Goal: Communication & Community: Answer question/provide support

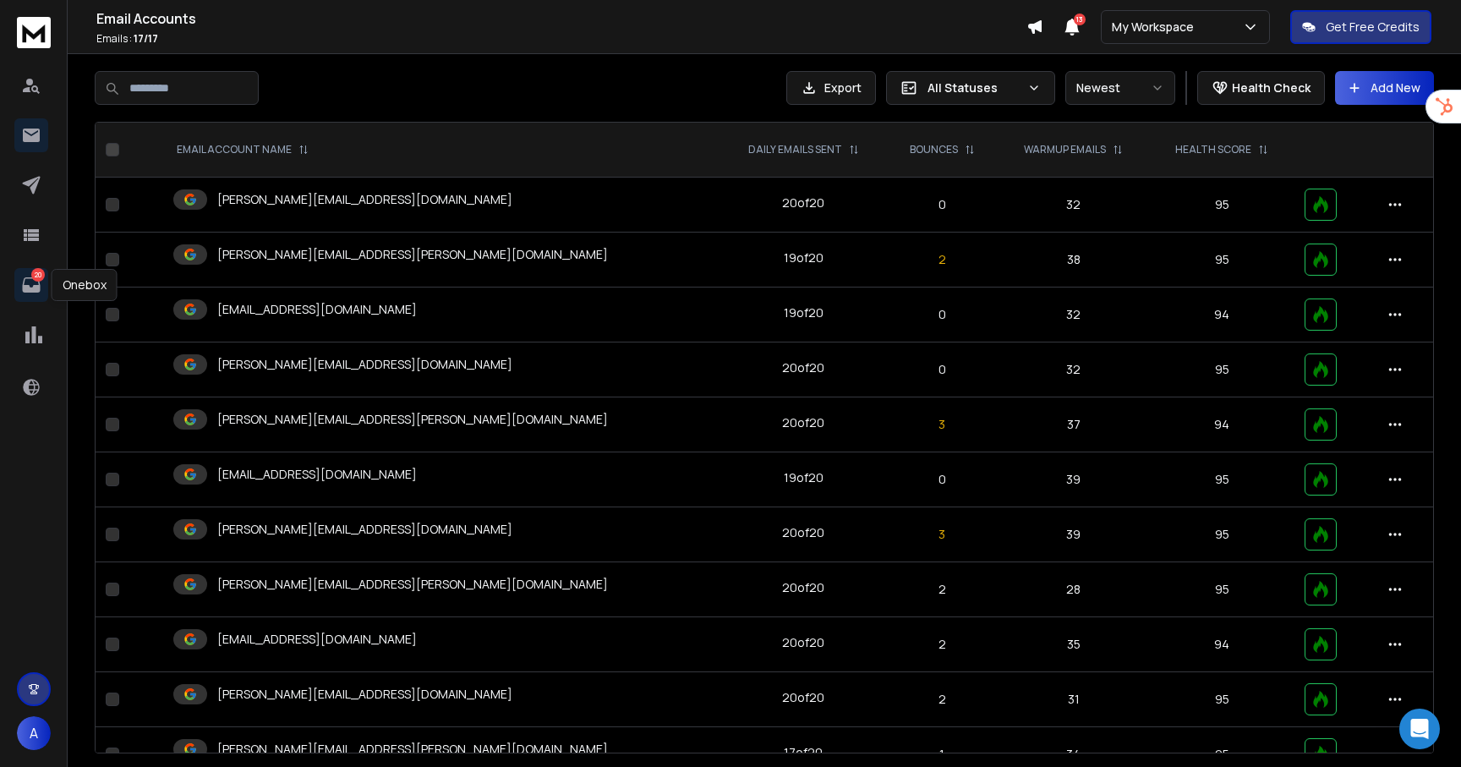
click at [28, 288] on icon at bounding box center [31, 284] width 18 height 15
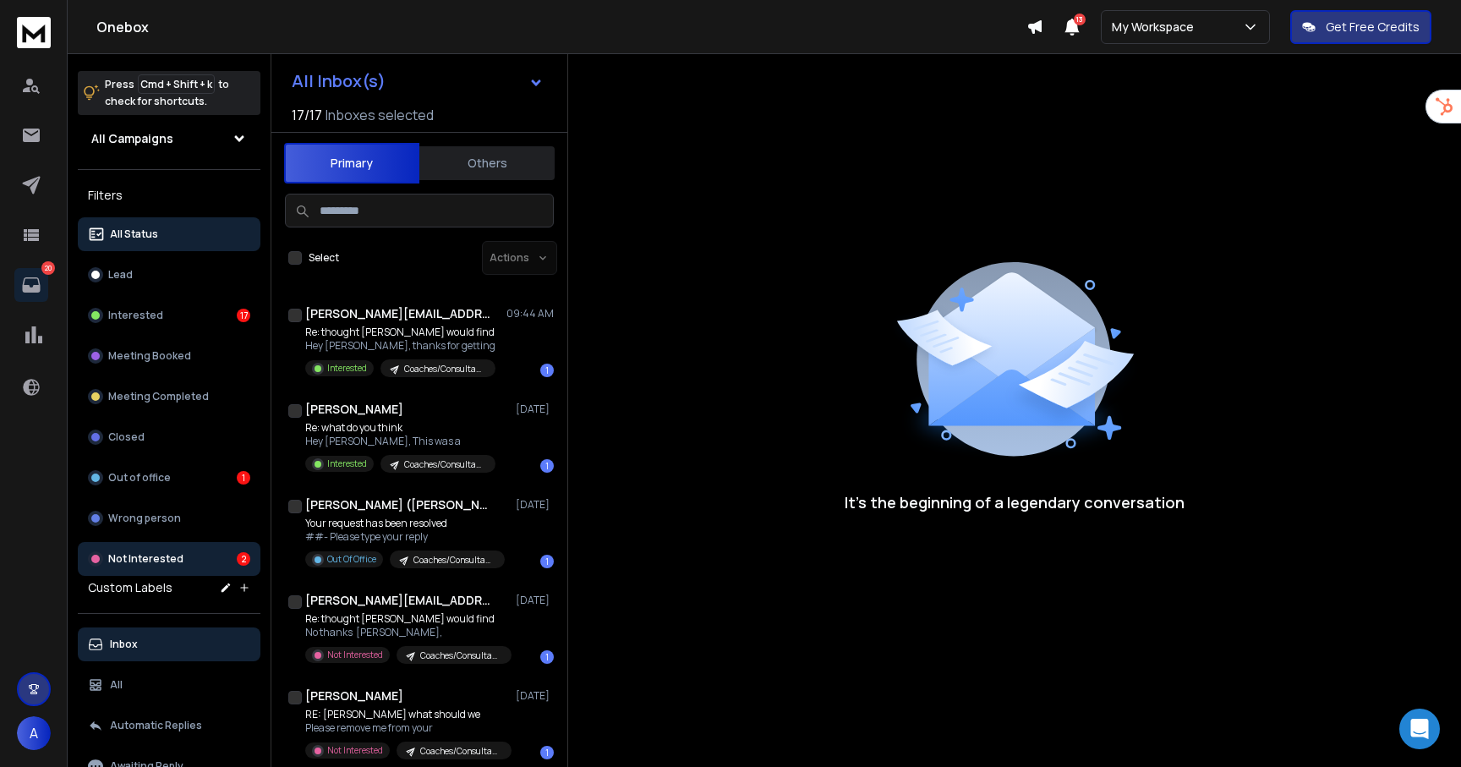
click at [162, 554] on p "Not Interested" at bounding box center [145, 559] width 75 height 14
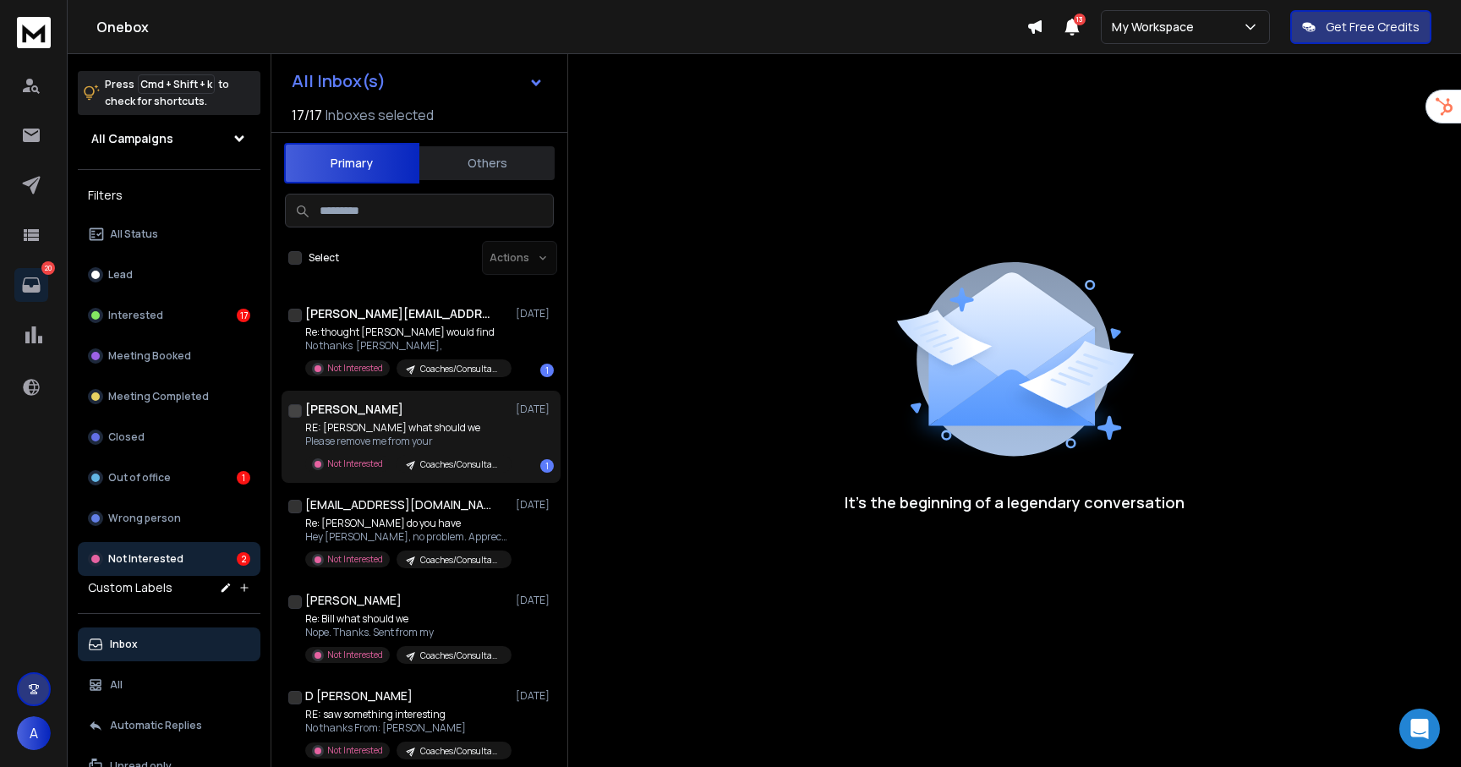
click at [513, 446] on div "RE: [PERSON_NAME] what should we Please remove me from your Not Interested Coac…" at bounding box center [429, 447] width 249 height 52
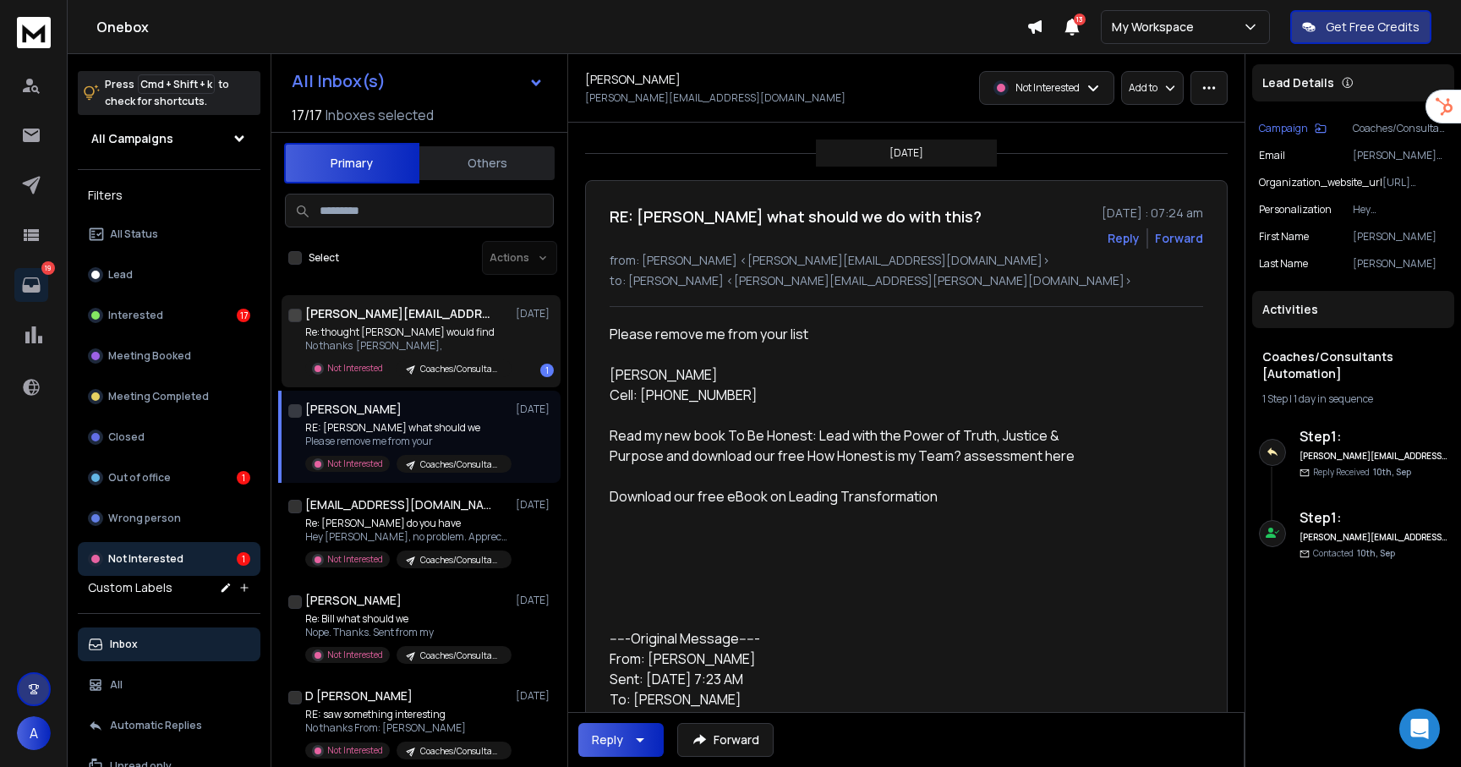
click at [481, 330] on p "Re: thought [PERSON_NAME] would find" at bounding box center [406, 333] width 203 height 14
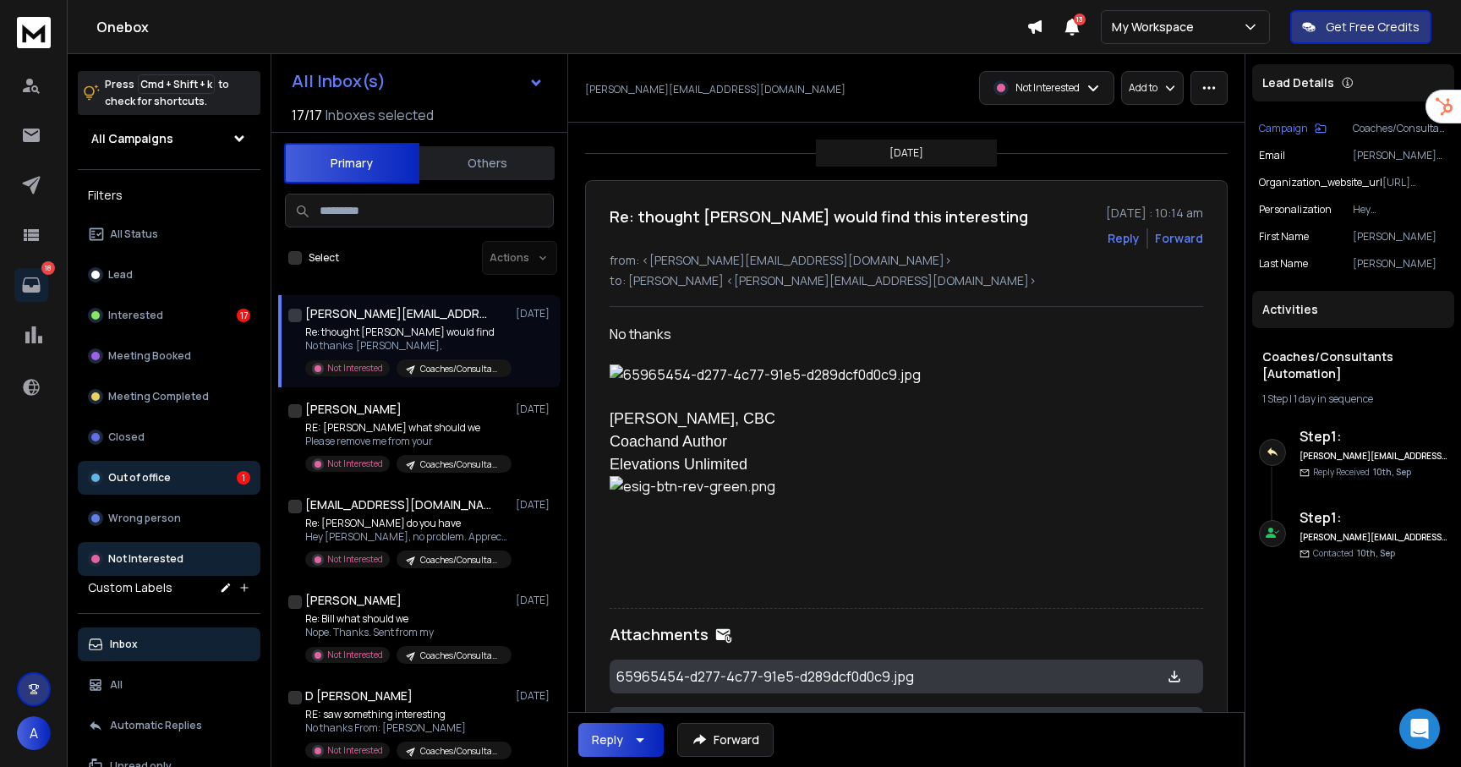
click at [164, 480] on p "Out of office" at bounding box center [139, 478] width 63 height 14
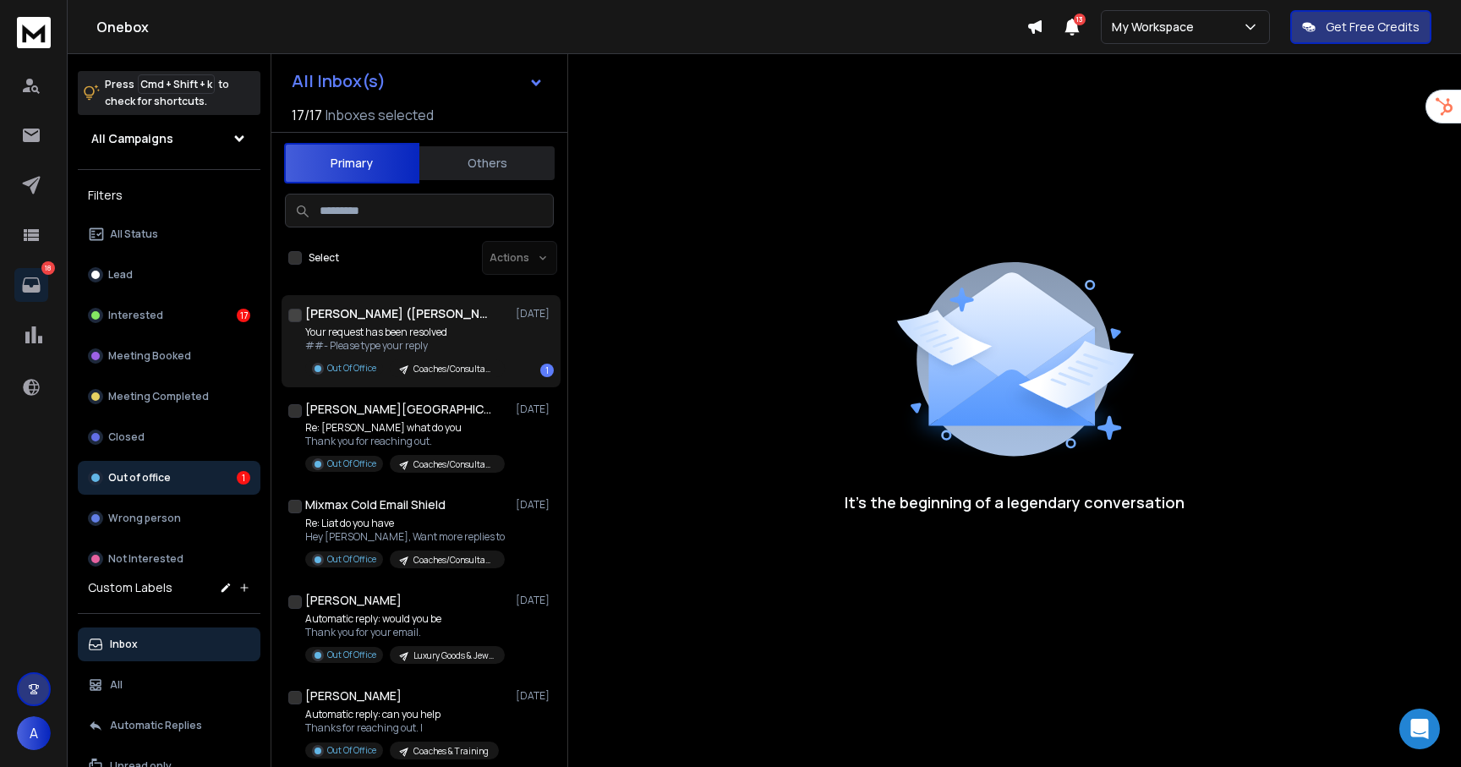
click at [467, 342] on p "##- Please type your reply" at bounding box center [405, 346] width 200 height 14
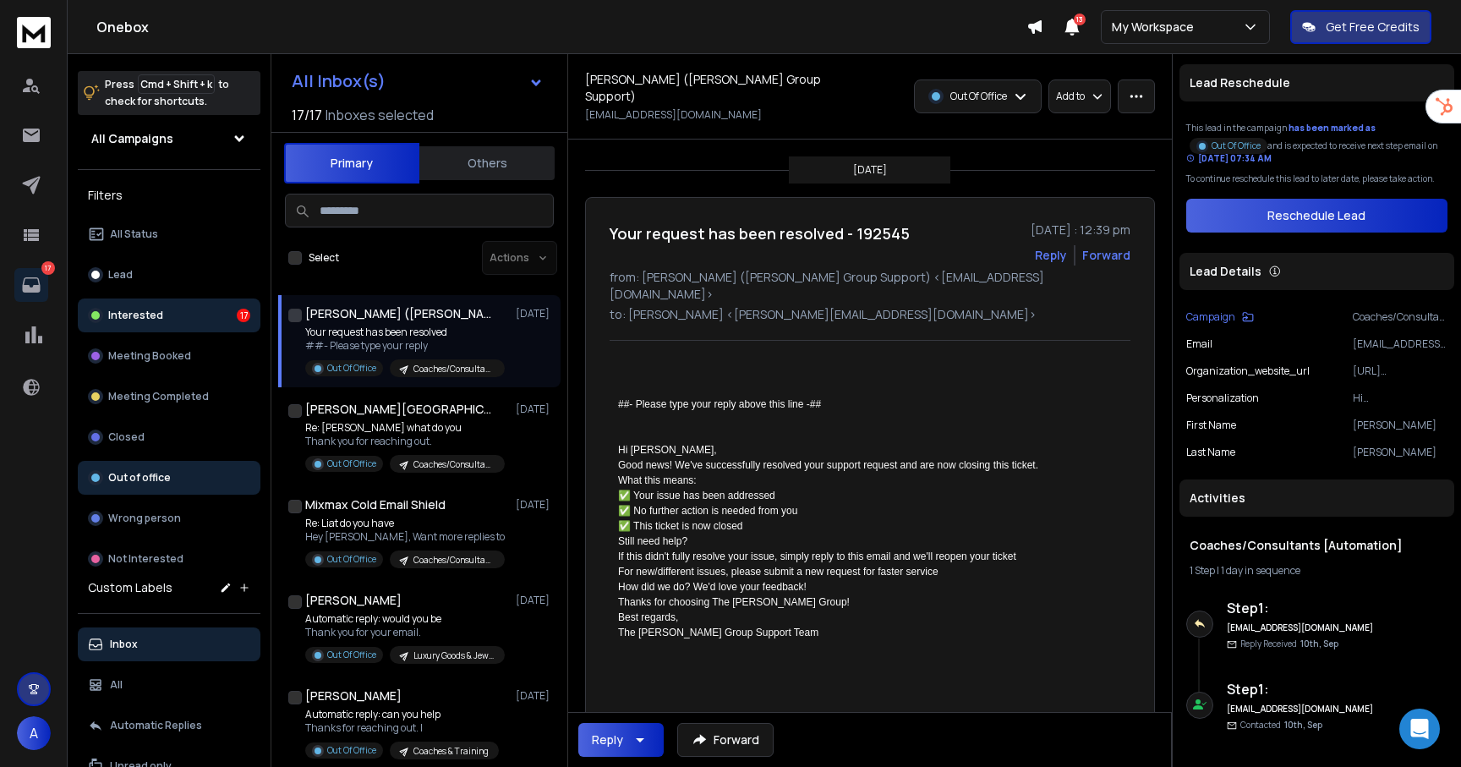
click at [110, 315] on p "Interested" at bounding box center [135, 316] width 55 height 14
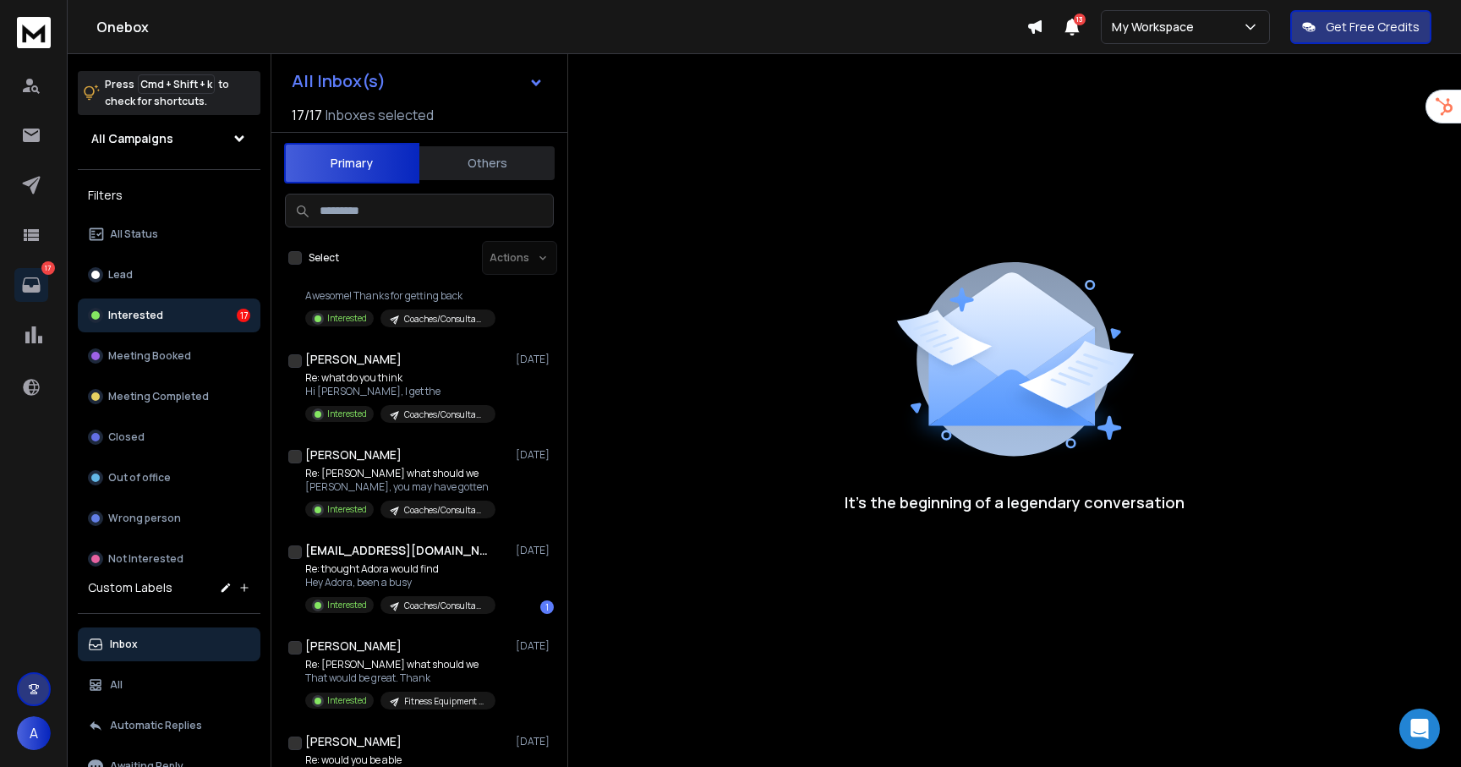
scroll to position [1766, 0]
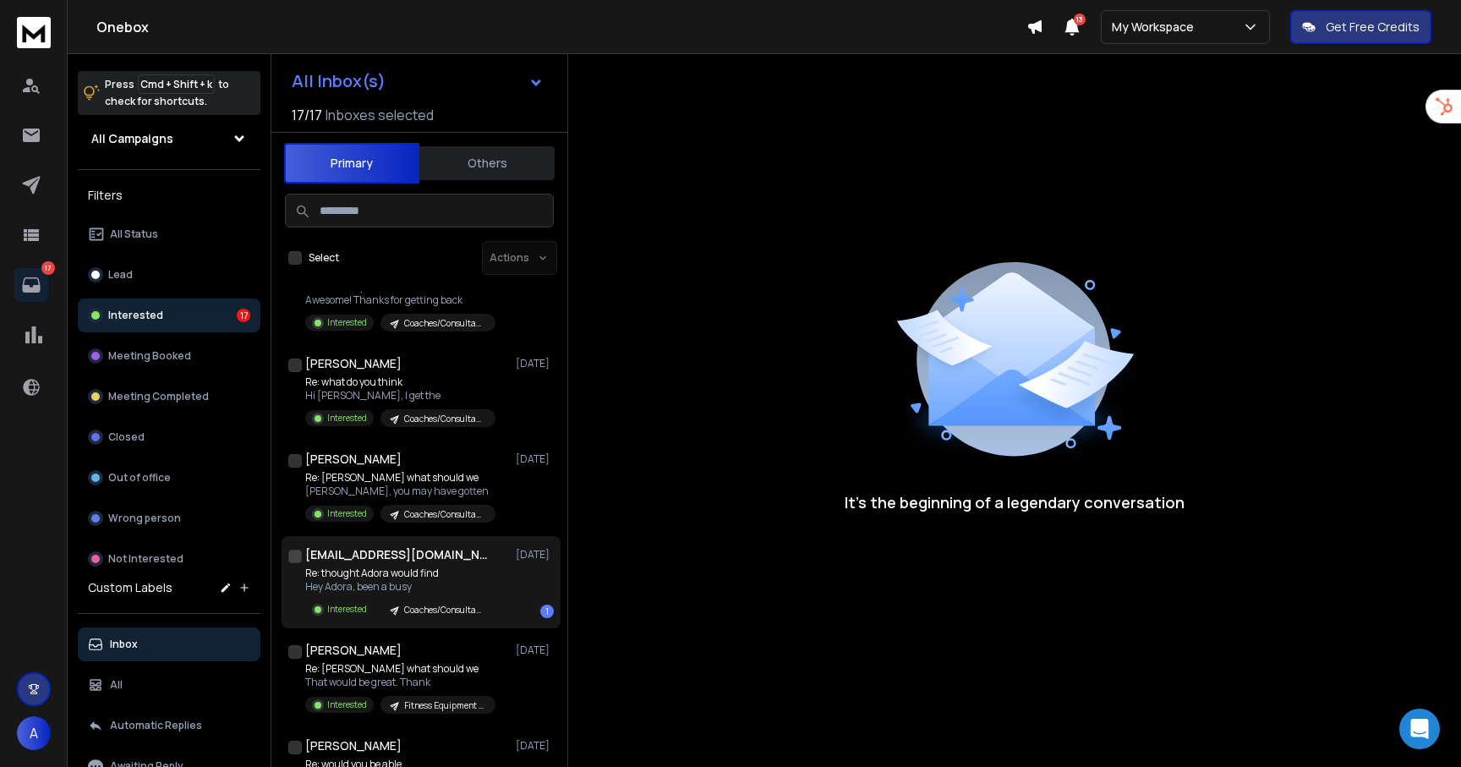
click at [492, 564] on div "[EMAIL_ADDRESS][DOMAIN_NAME] [DATE] Re: thought Adora would find Hey Adora, bee…" at bounding box center [429, 582] width 249 height 72
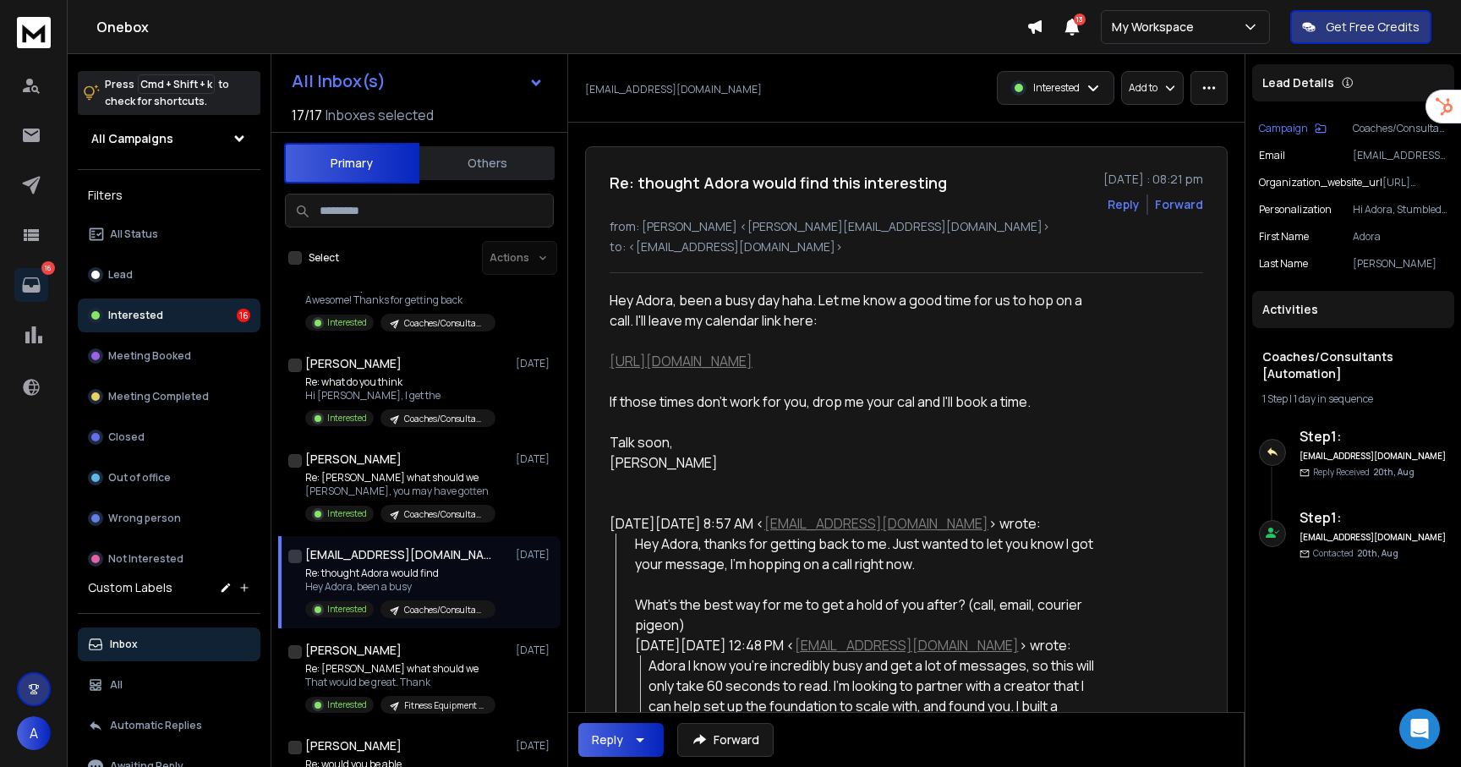
scroll to position [37, 0]
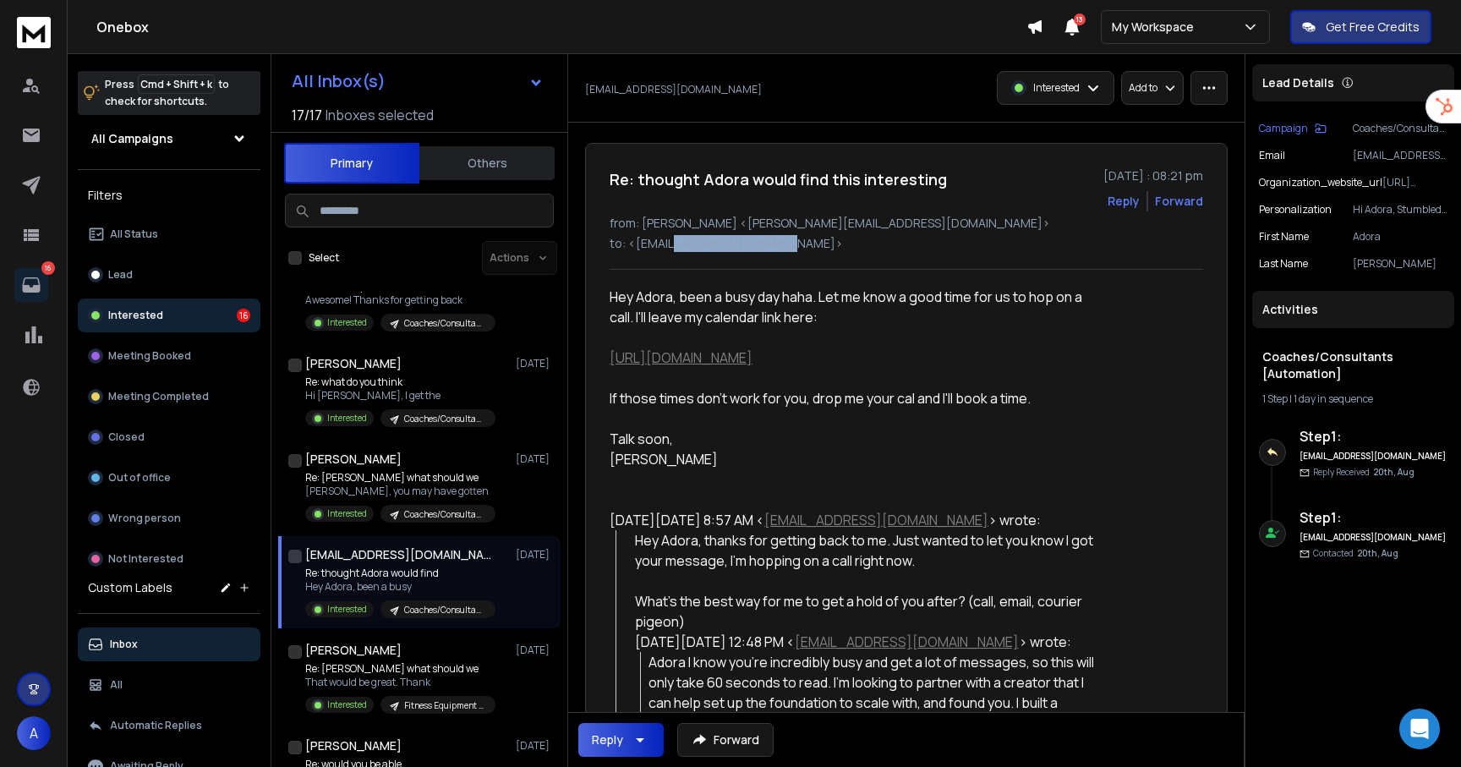
drag, startPoint x: 675, startPoint y: 243, endPoint x: 777, endPoint y: 247, distance: 102.4
click at [777, 247] on p "to: <[EMAIL_ADDRESS][DOMAIN_NAME]>" at bounding box center [907, 243] width 594 height 17
copy p "[DOMAIN_NAME]"
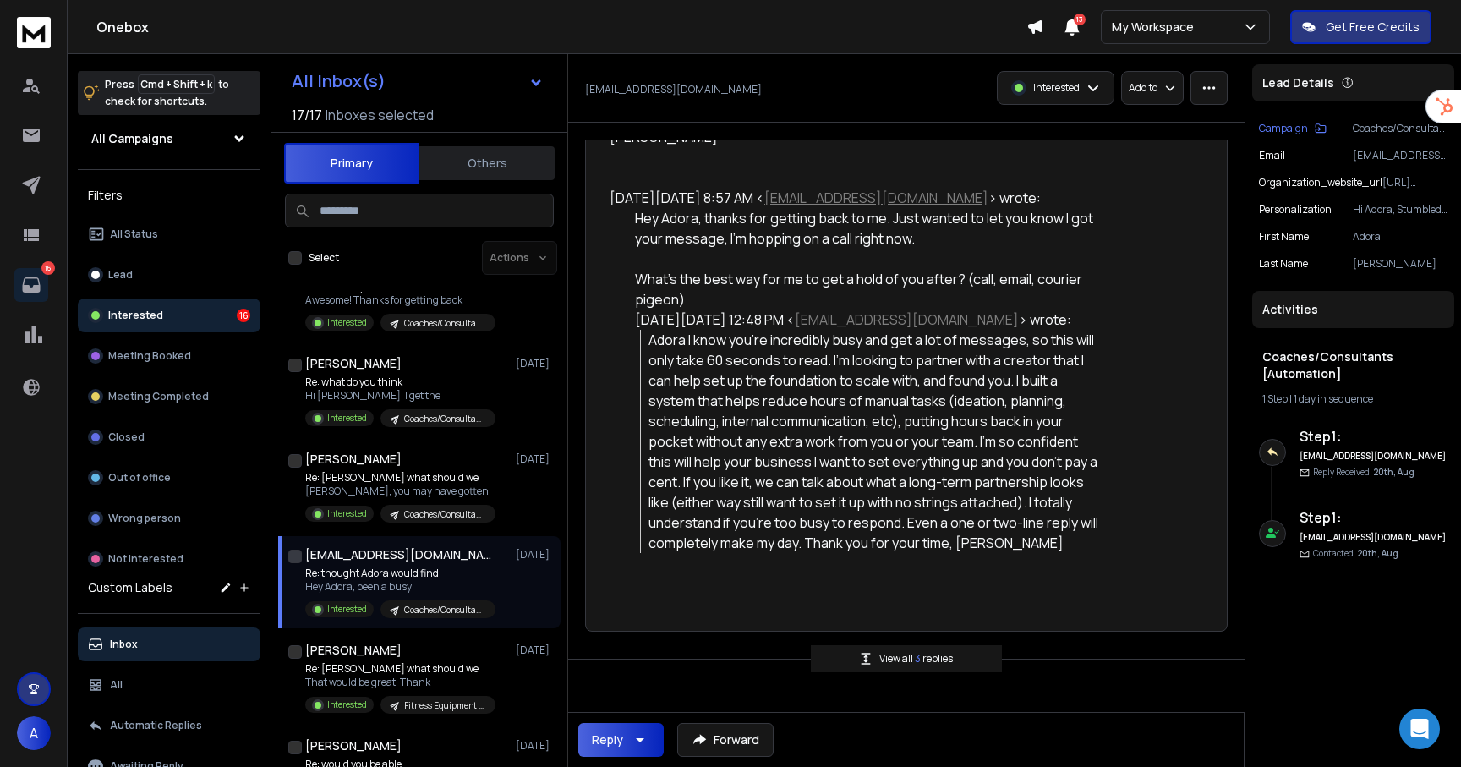
scroll to position [380, 0]
click at [901, 655] on p "View all 3 replies" at bounding box center [917, 659] width 74 height 14
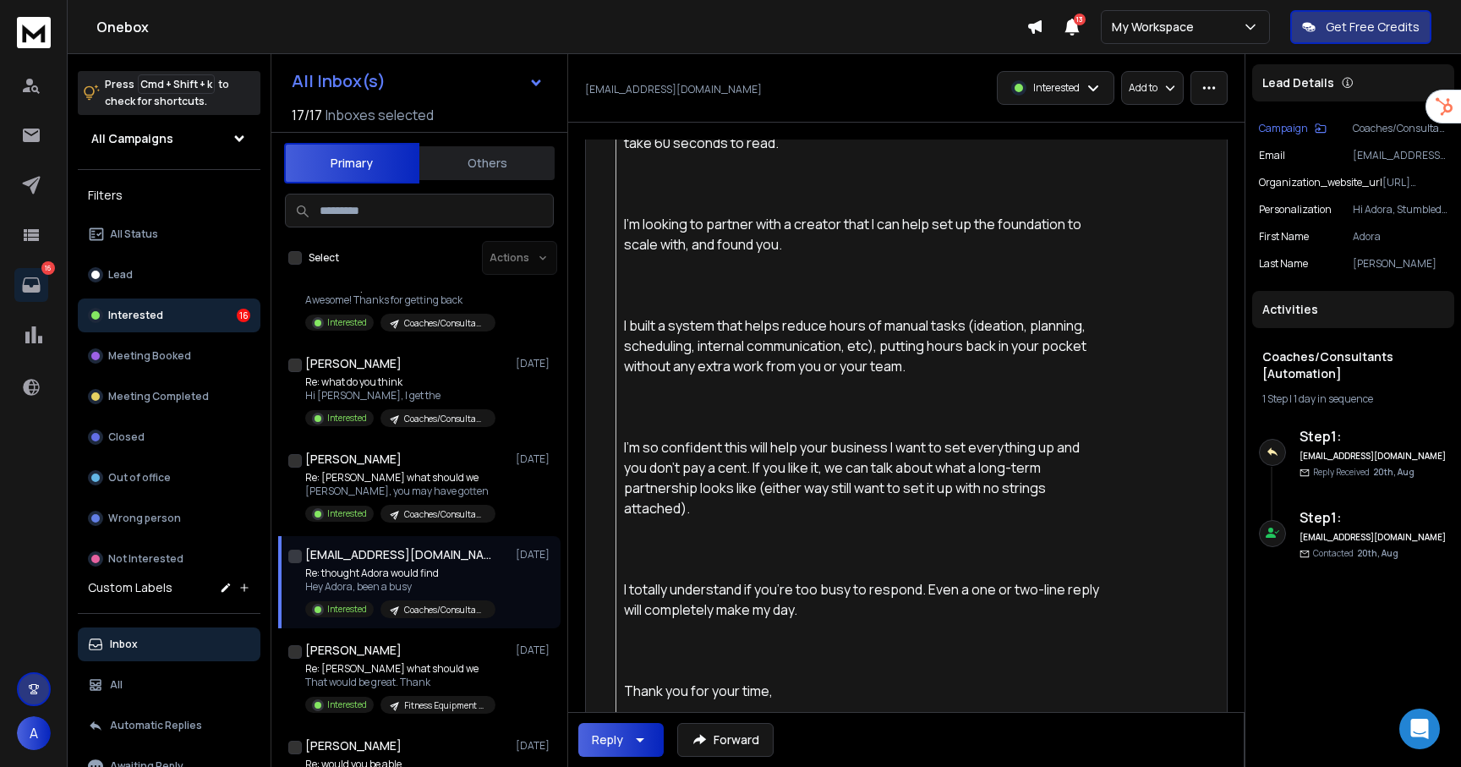
scroll to position [2212, 0]
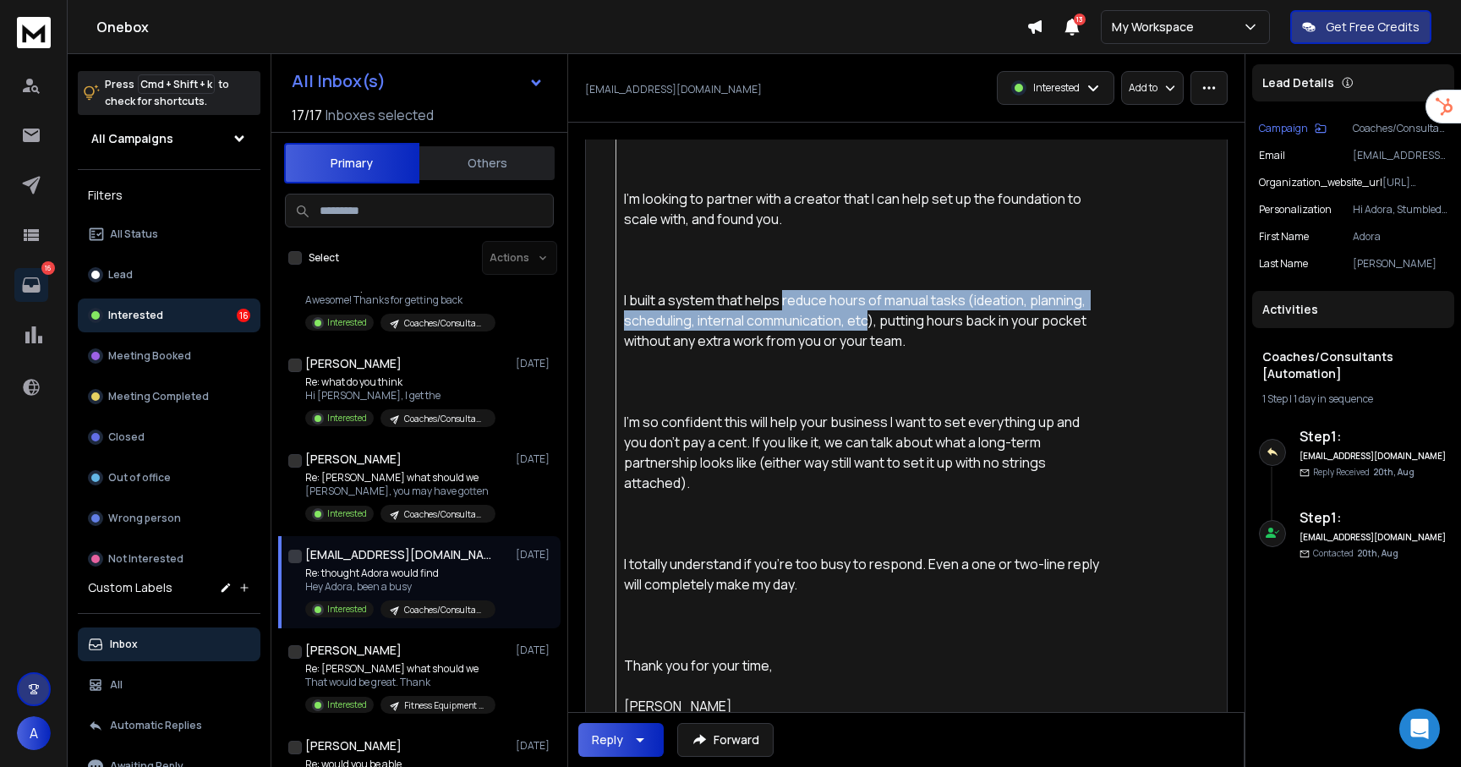
drag, startPoint x: 783, startPoint y: 323, endPoint x: 875, endPoint y: 342, distance: 94.0
click at [875, 342] on blockquote "Adora I know you’re incredibly busy and get a lot of messages, so this will onl…" at bounding box center [860, 412] width 488 height 650
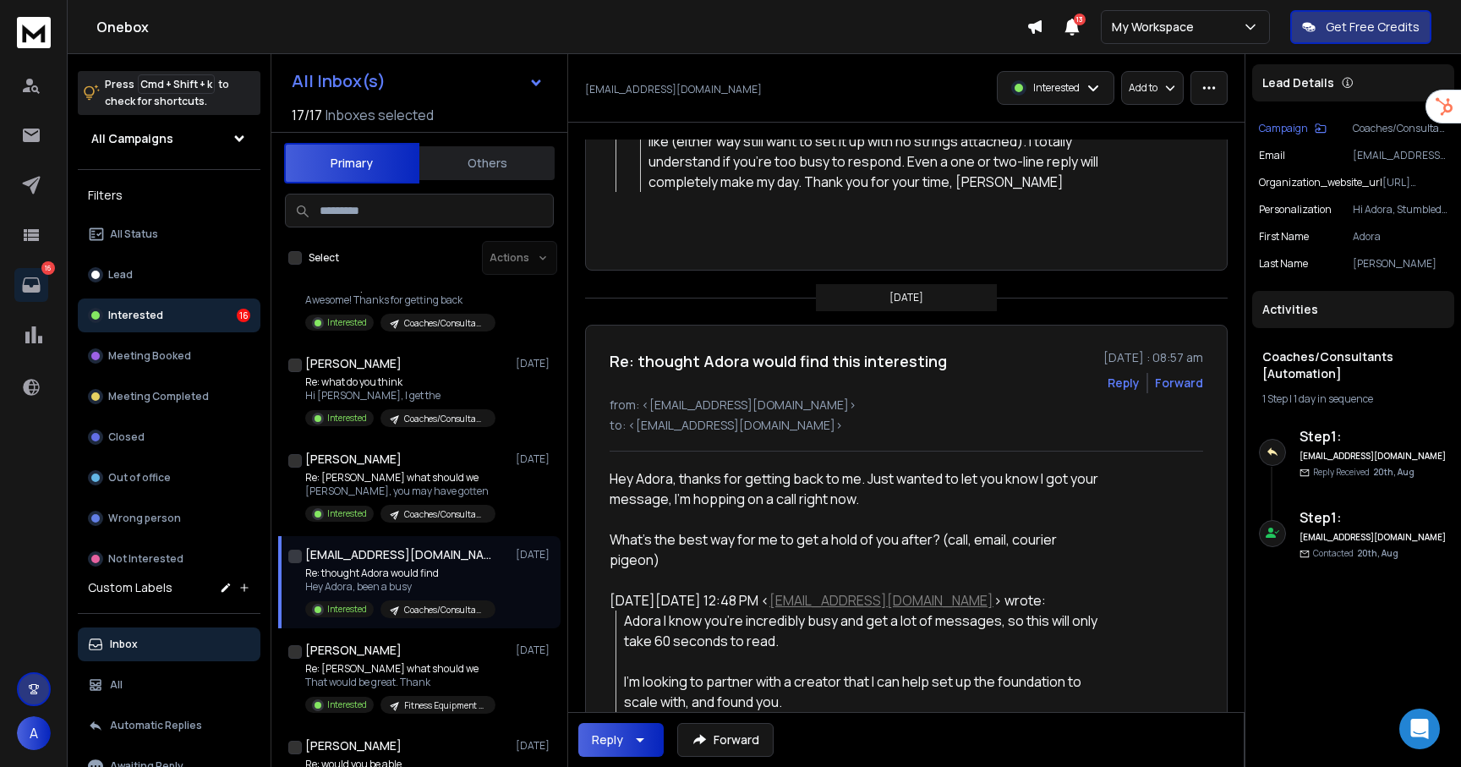
scroll to position [0, 0]
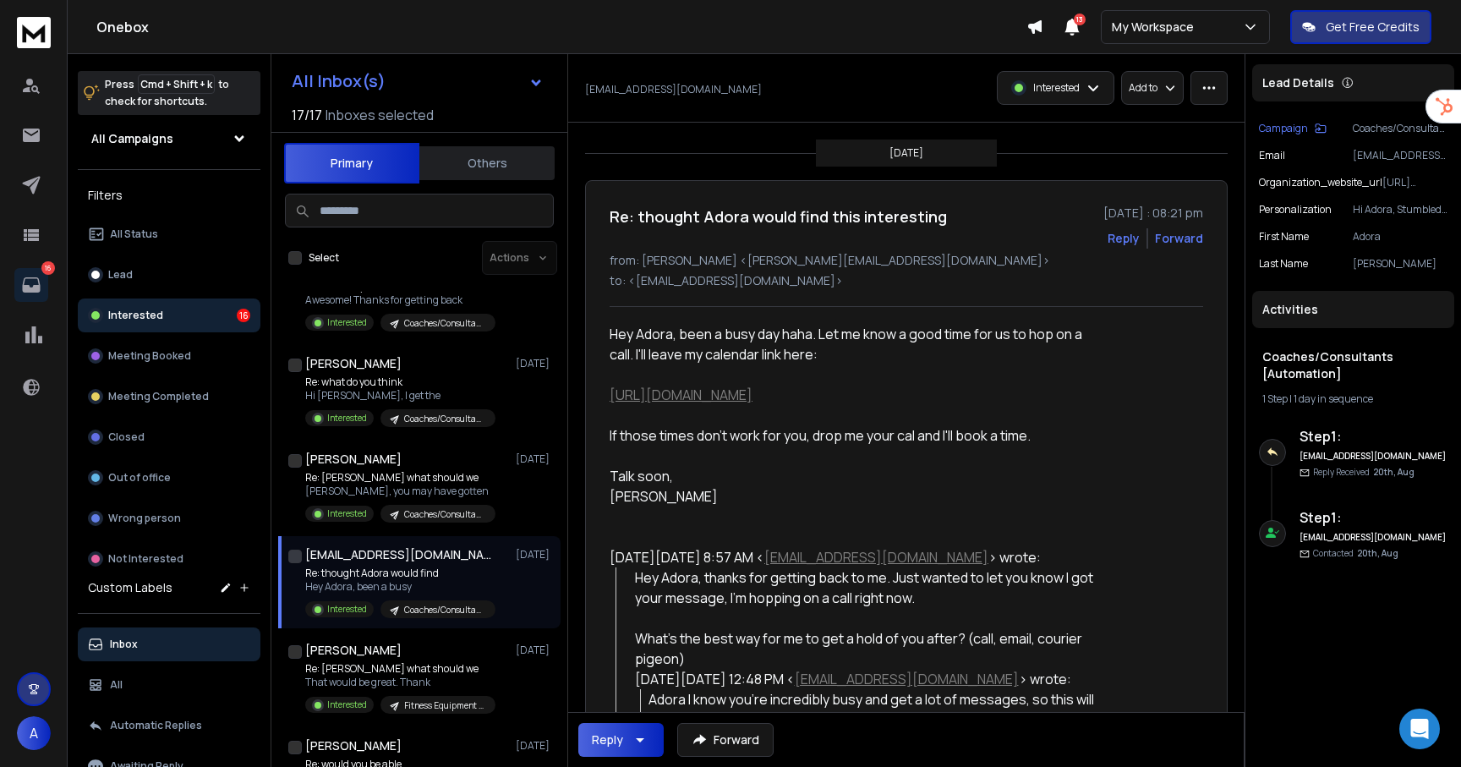
click at [607, 732] on div "Reply" at bounding box center [607, 740] width 31 height 17
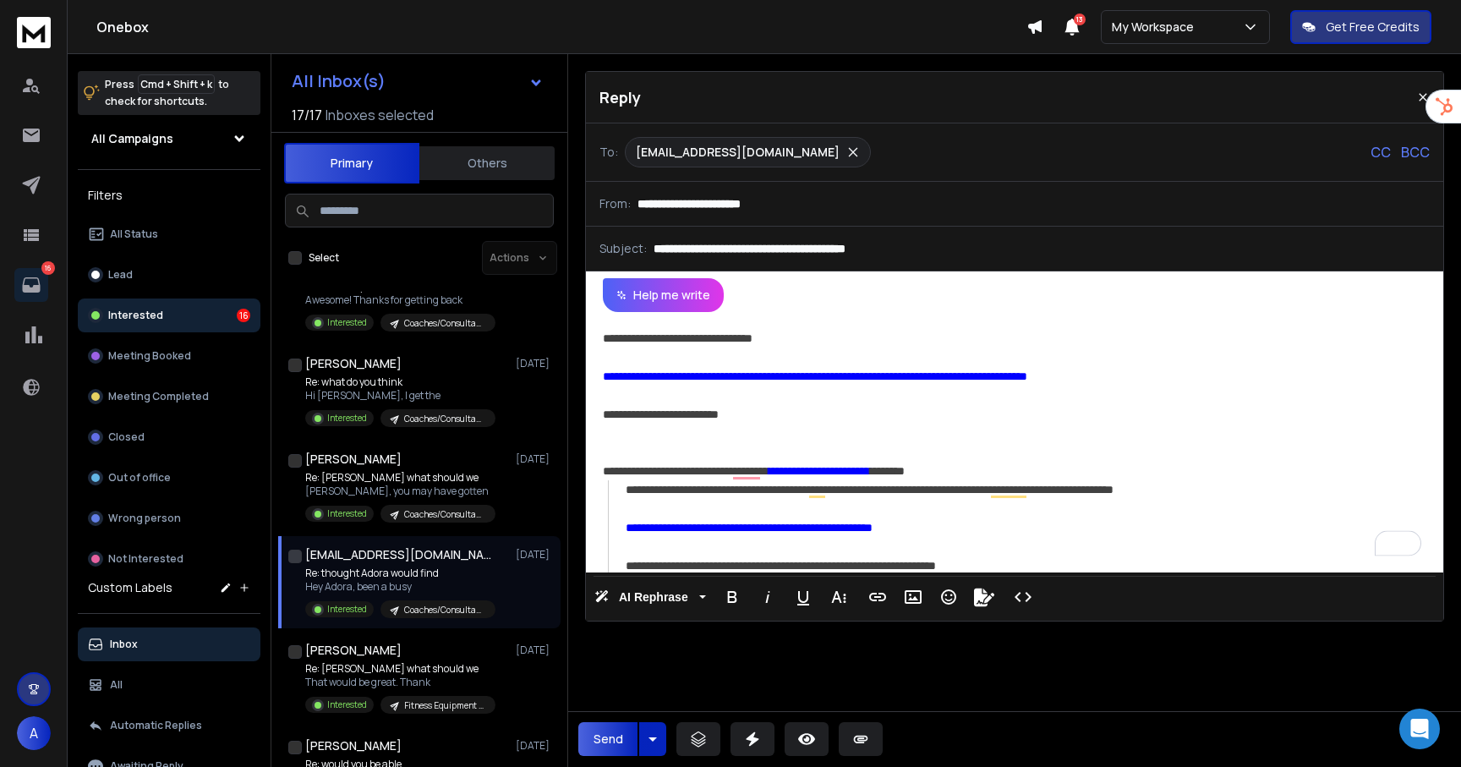
click at [617, 739] on button "Send" at bounding box center [607, 739] width 59 height 34
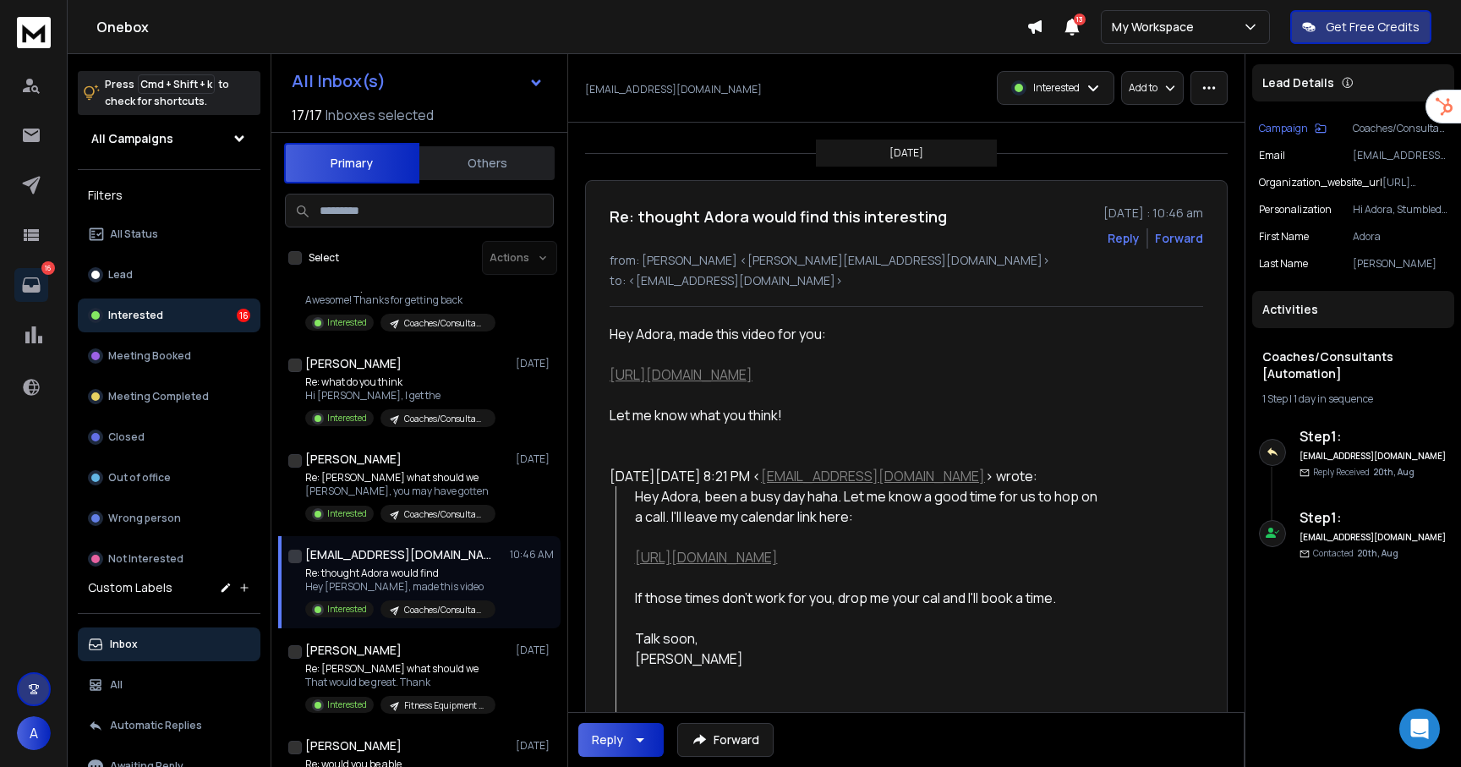
click at [156, 306] on button "Interested 16" at bounding box center [169, 316] width 183 height 34
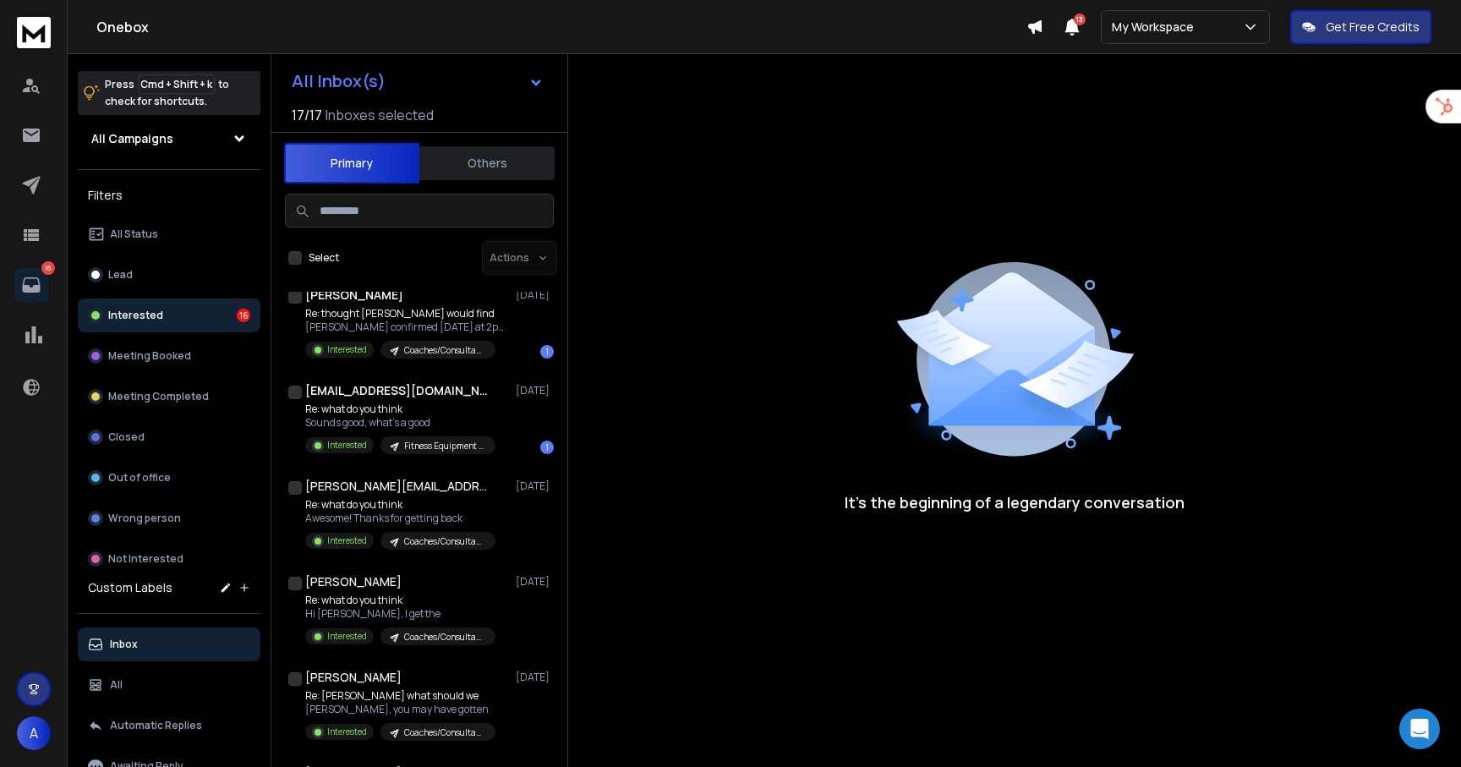
scroll to position [1621, 0]
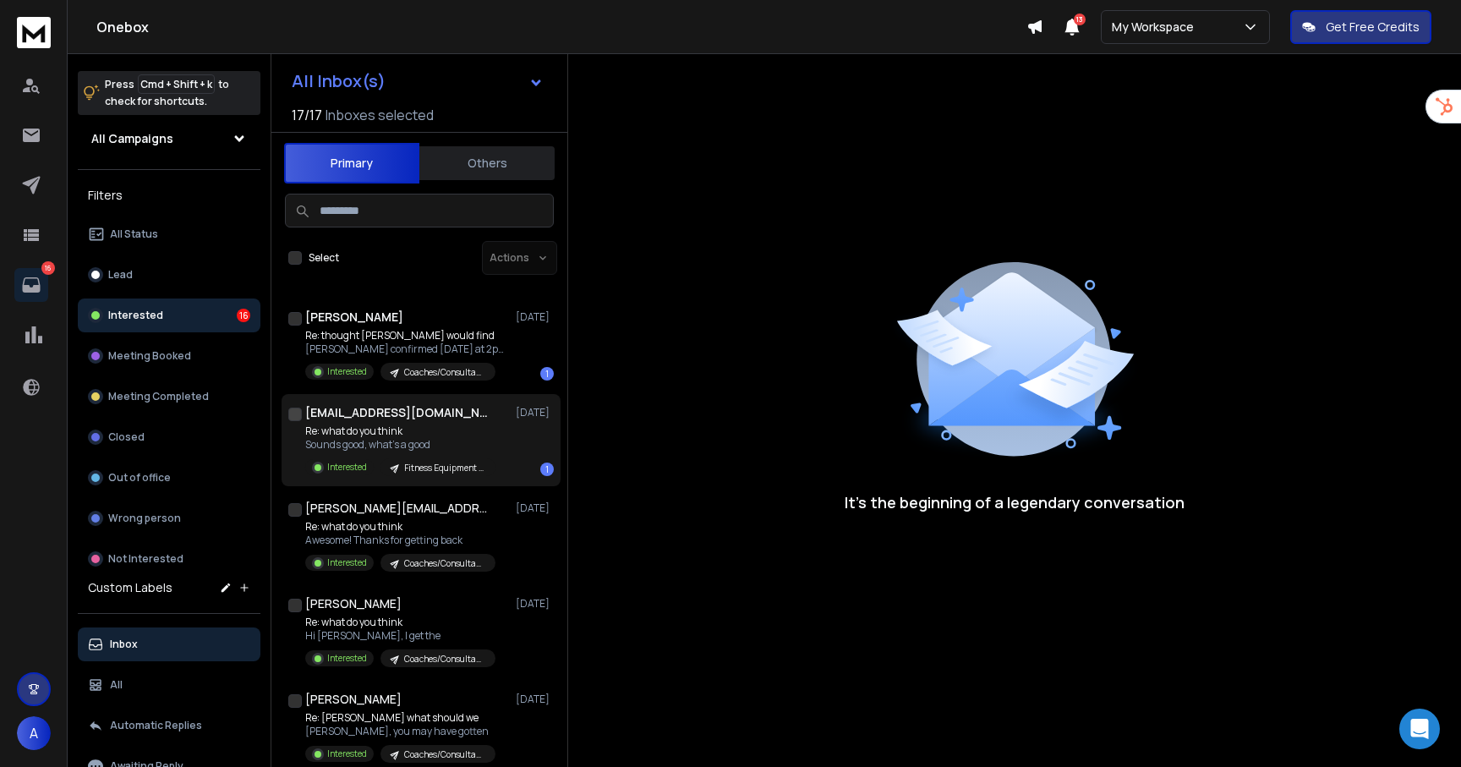
click at [421, 436] on p "Re: what do you think" at bounding box center [400, 432] width 190 height 14
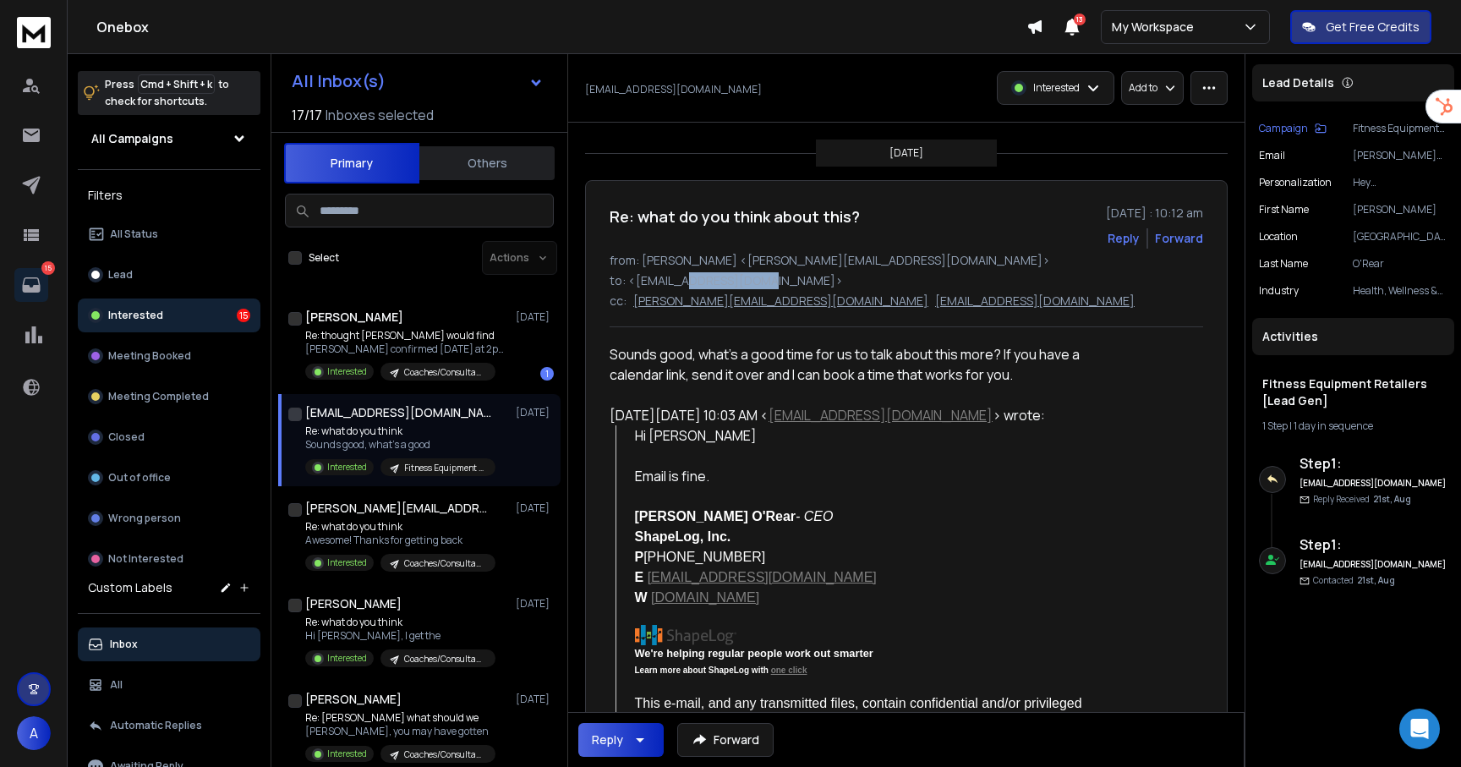
drag, startPoint x: 685, startPoint y: 282, endPoint x: 760, endPoint y: 283, distance: 75.3
click at [760, 283] on p "to: <[EMAIL_ADDRESS][DOMAIN_NAME]>" at bounding box center [907, 280] width 594 height 17
copy p "[DOMAIN_NAME]"
click at [198, 313] on button "Interested 15" at bounding box center [169, 316] width 183 height 34
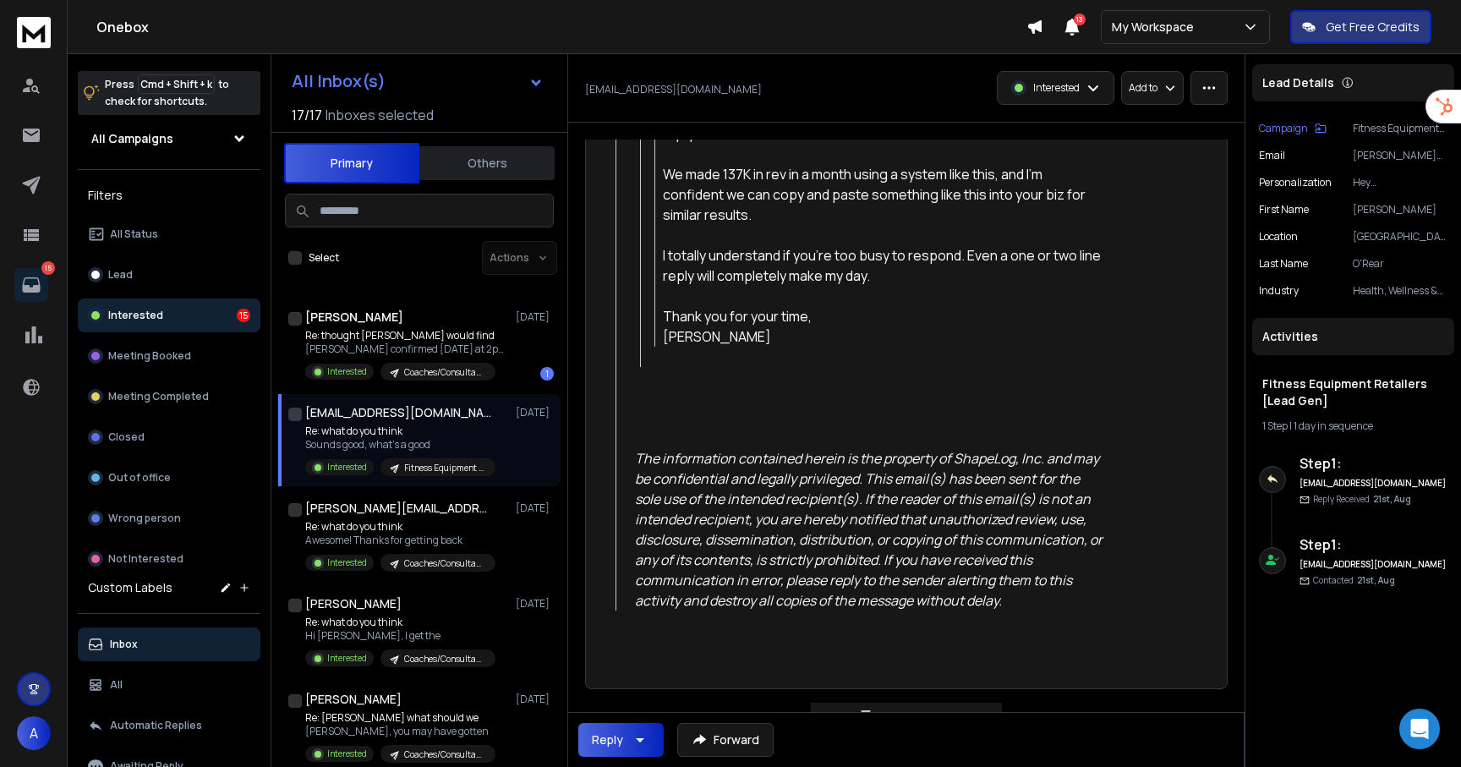
scroll to position [1135, 0]
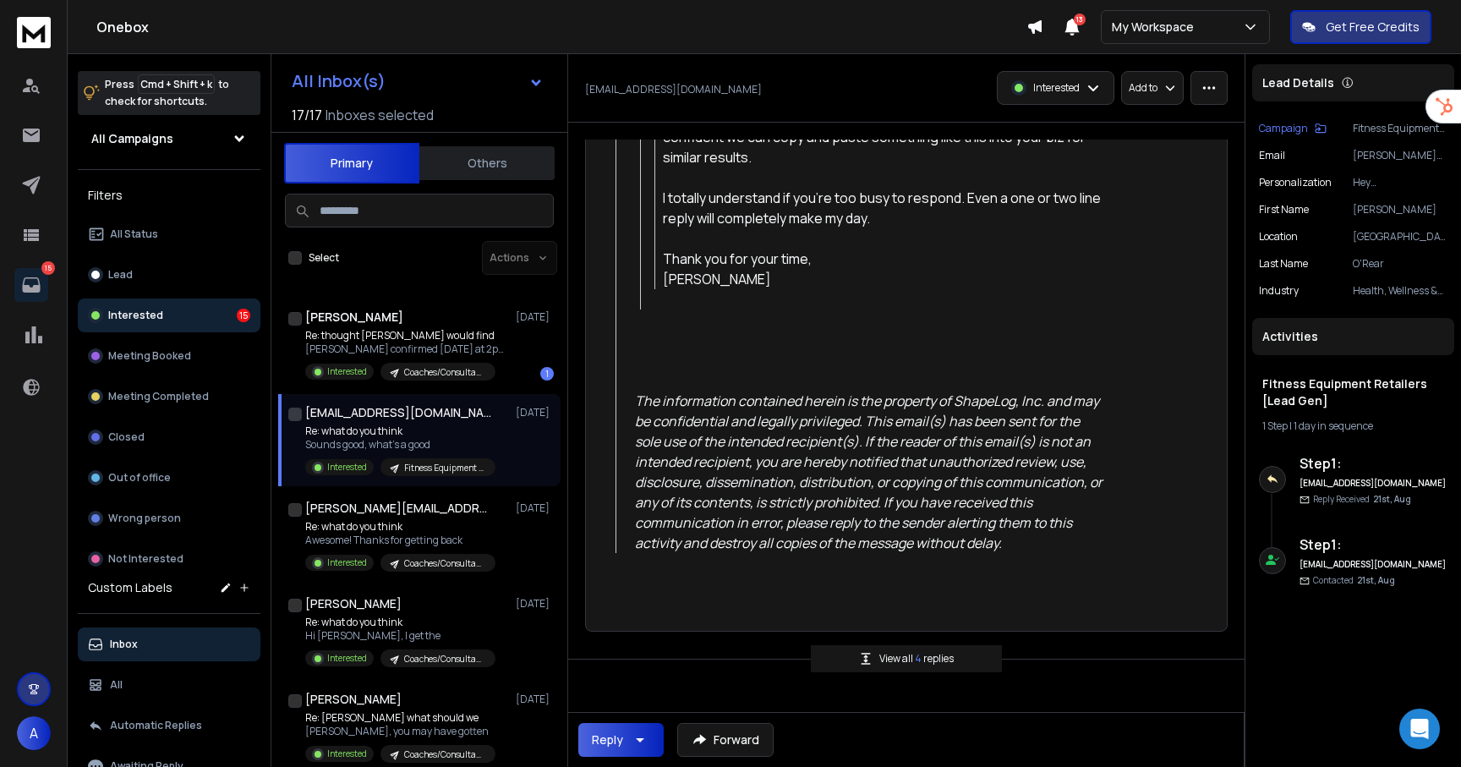
click at [916, 654] on span "4" at bounding box center [919, 658] width 8 height 14
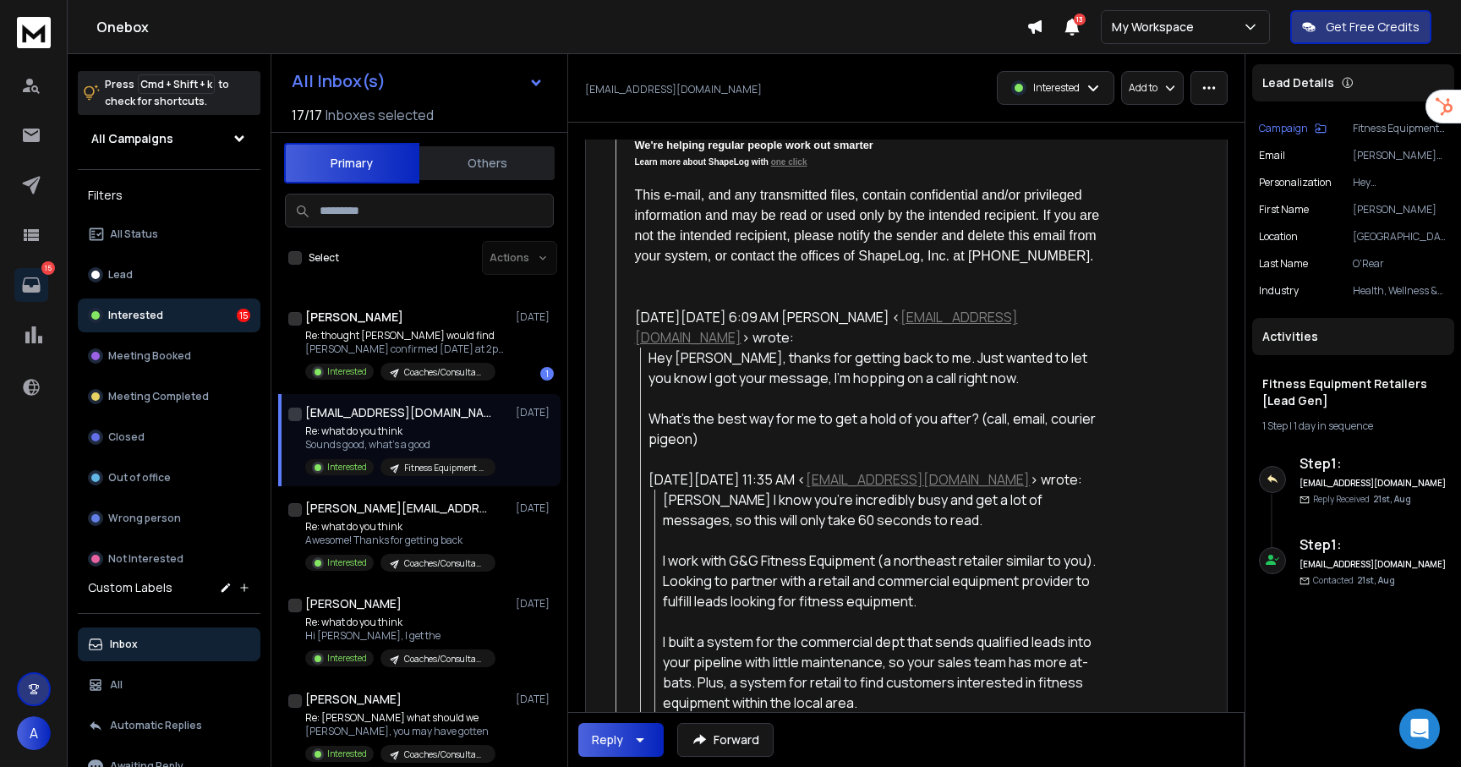
scroll to position [0, 0]
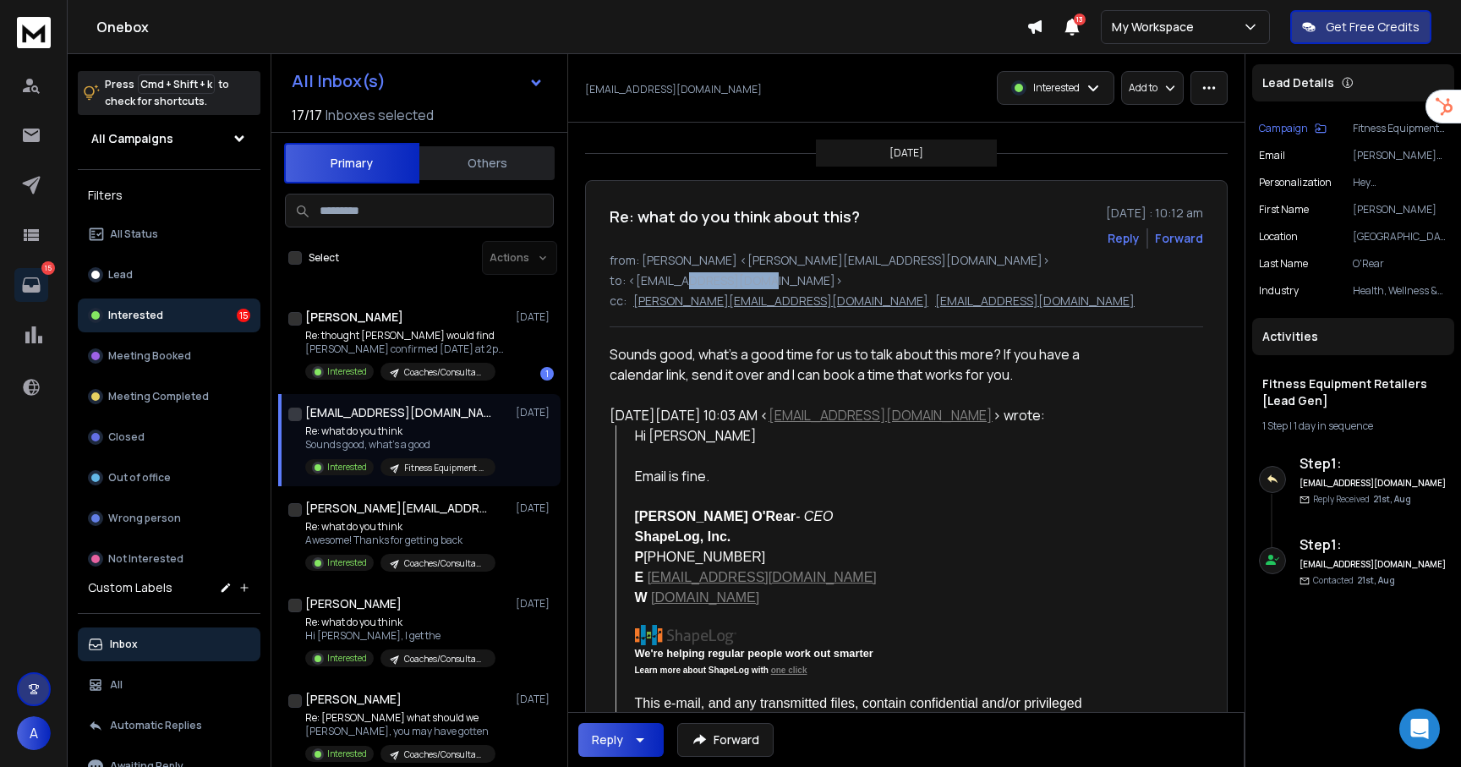
drag, startPoint x: 685, startPoint y: 279, endPoint x: 759, endPoint y: 279, distance: 74.4
click at [759, 279] on p "to: <[EMAIL_ADDRESS][DOMAIN_NAME]>" at bounding box center [907, 280] width 594 height 17
copy p "[DOMAIN_NAME]"
click at [918, 503] on div at bounding box center [869, 496] width 469 height 20
drag, startPoint x: 634, startPoint y: 517, endPoint x: 672, endPoint y: 517, distance: 37.2
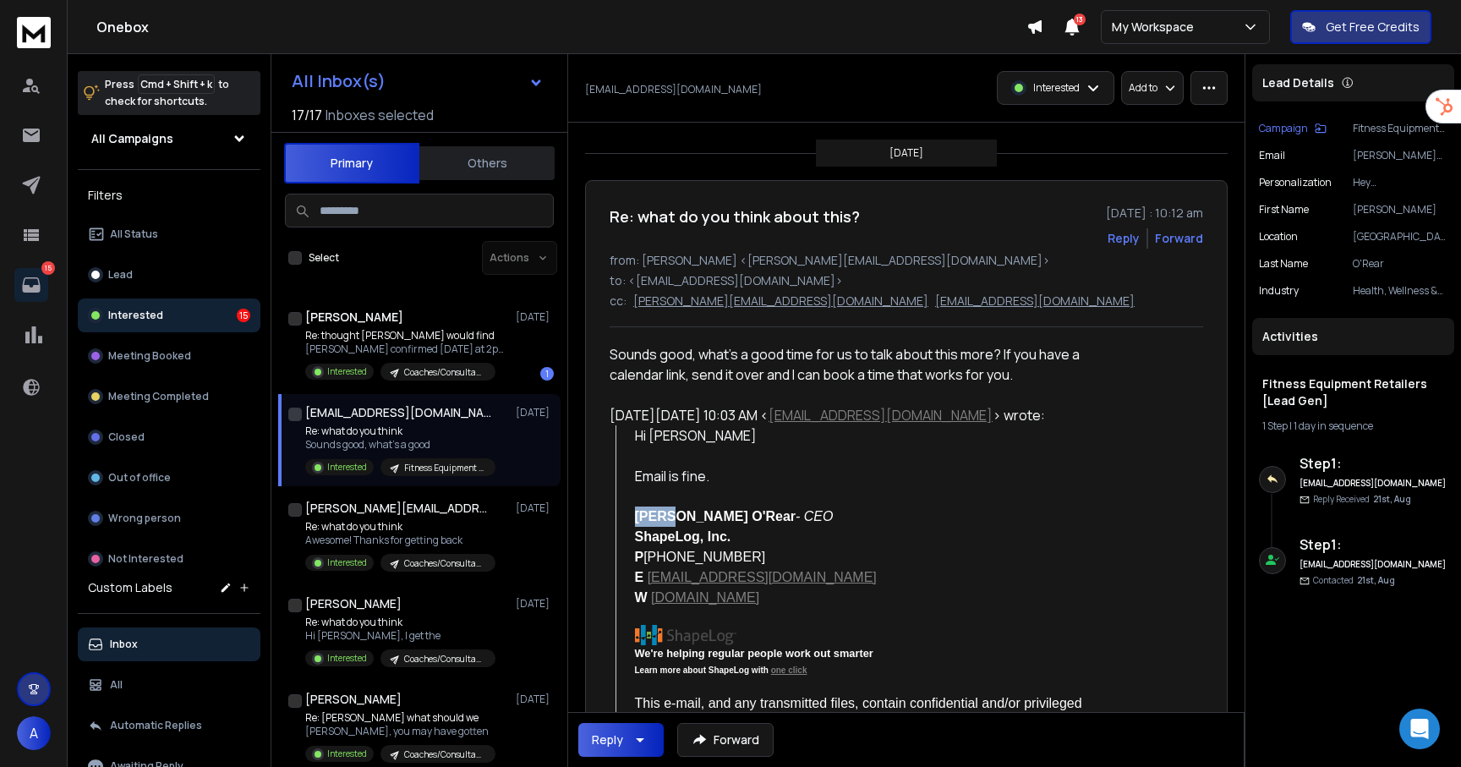
click at [672, 517] on strong "[PERSON_NAME] O'Rear" at bounding box center [716, 516] width 162 height 14
copy strong "[PERSON_NAME]"
click at [604, 737] on div "Reply" at bounding box center [607, 740] width 31 height 17
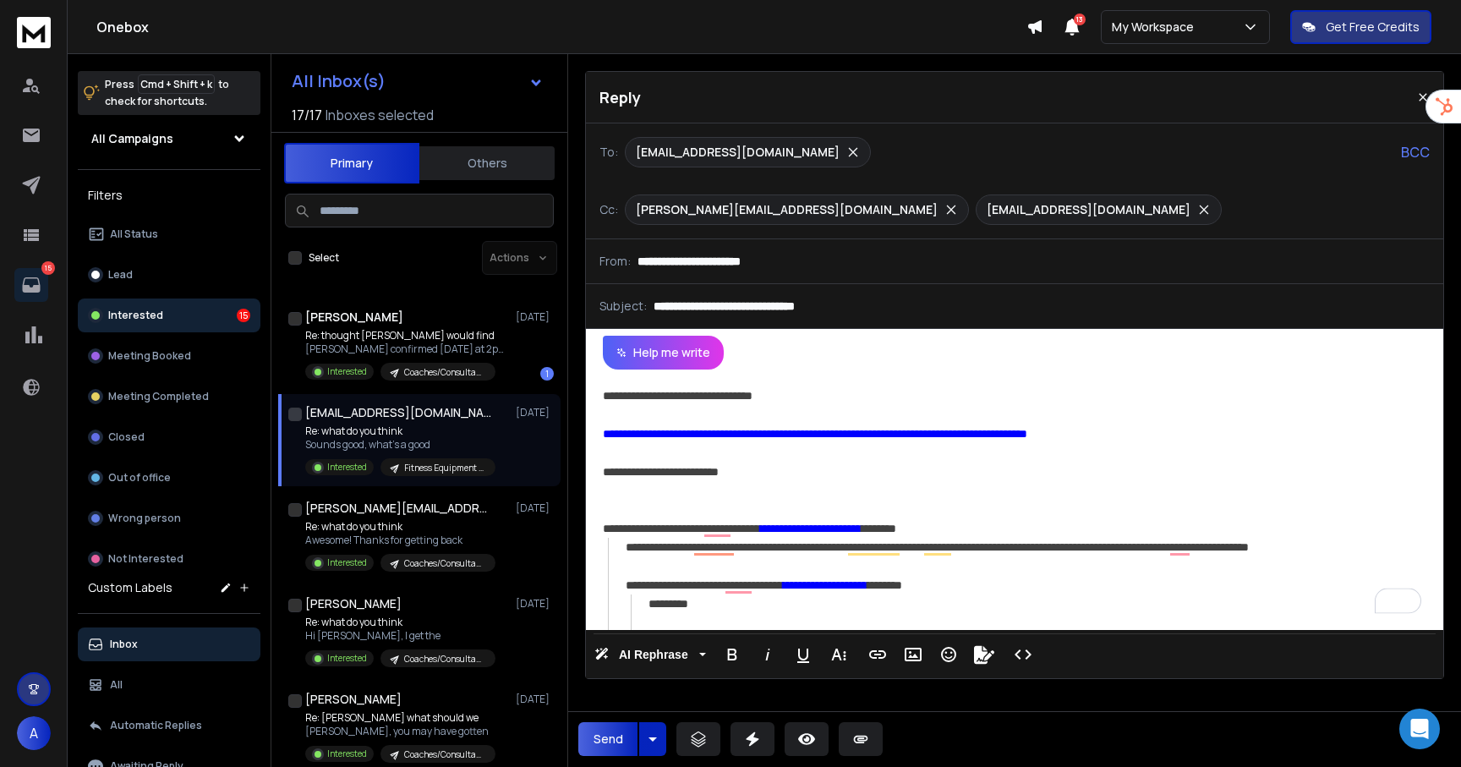
click at [608, 743] on button "Send" at bounding box center [607, 739] width 59 height 34
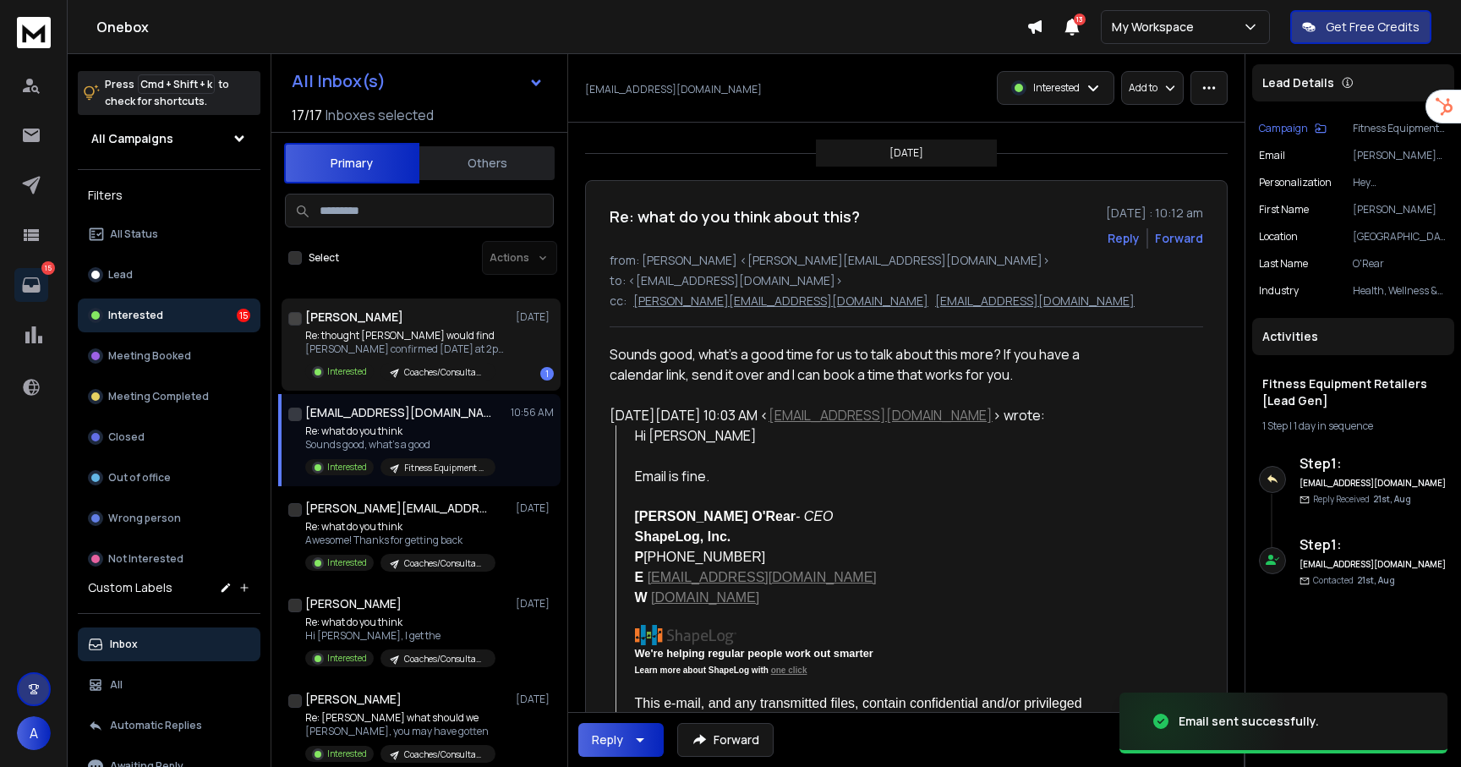
click at [387, 323] on div "[PERSON_NAME] [DATE]" at bounding box center [429, 317] width 249 height 17
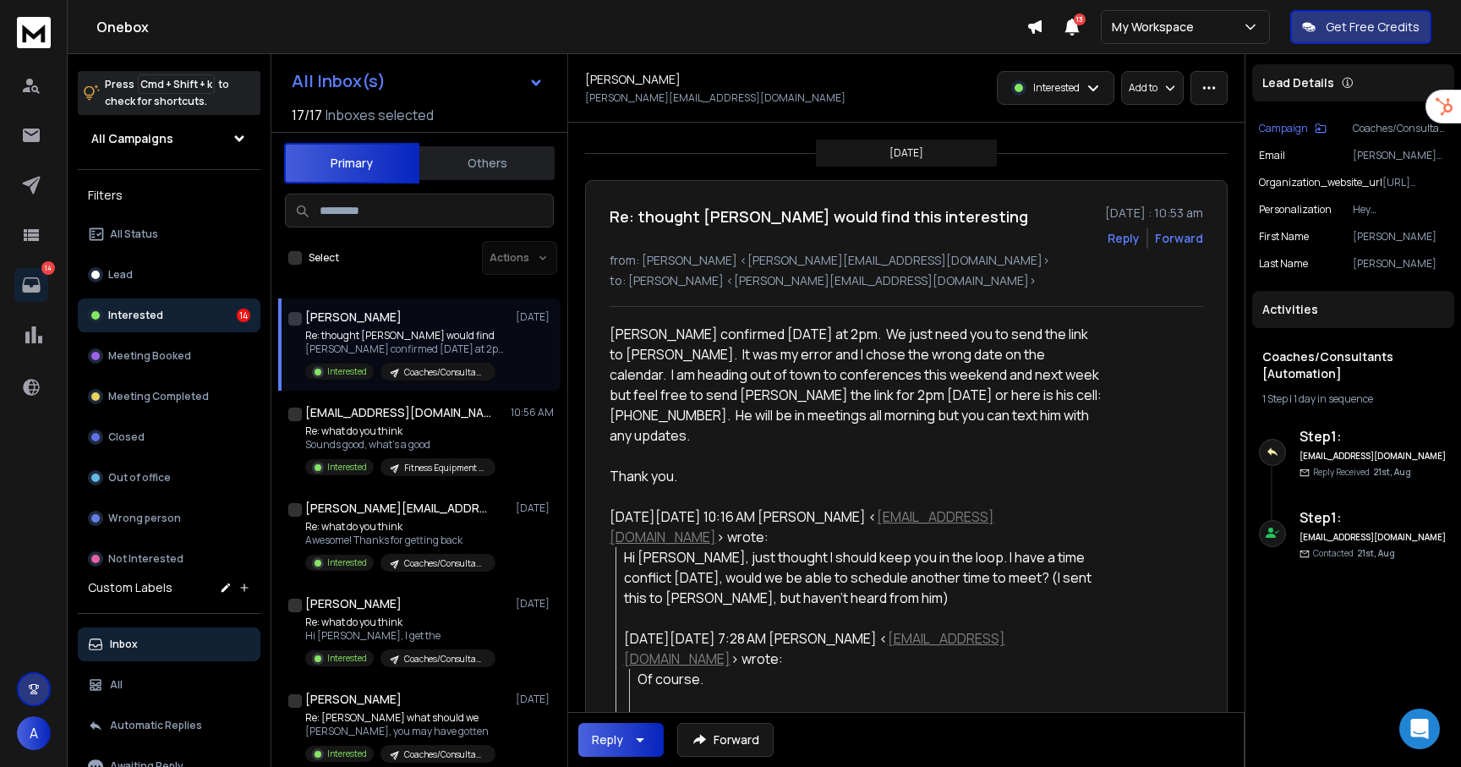
click at [179, 326] on button "Interested 14" at bounding box center [169, 316] width 183 height 34
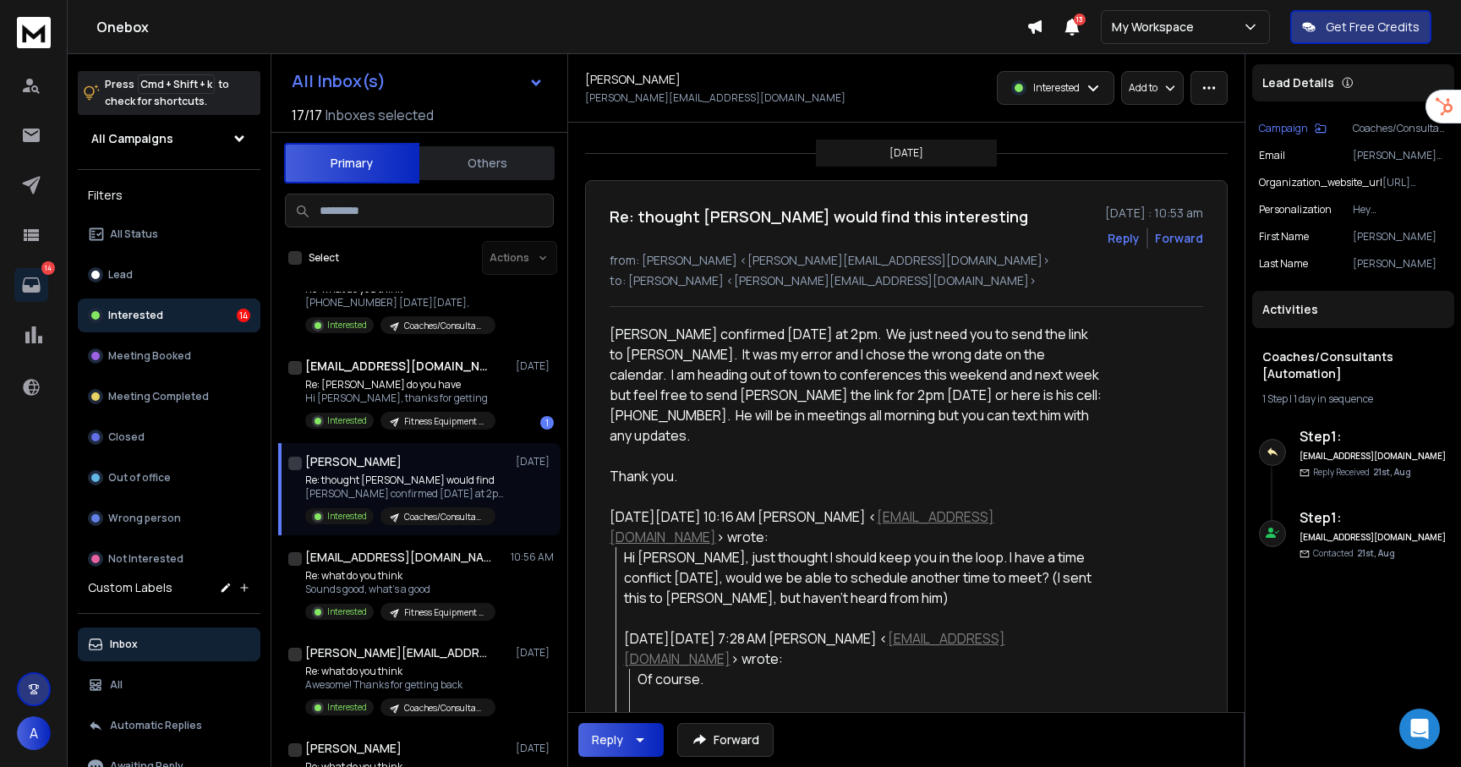
scroll to position [1453, 0]
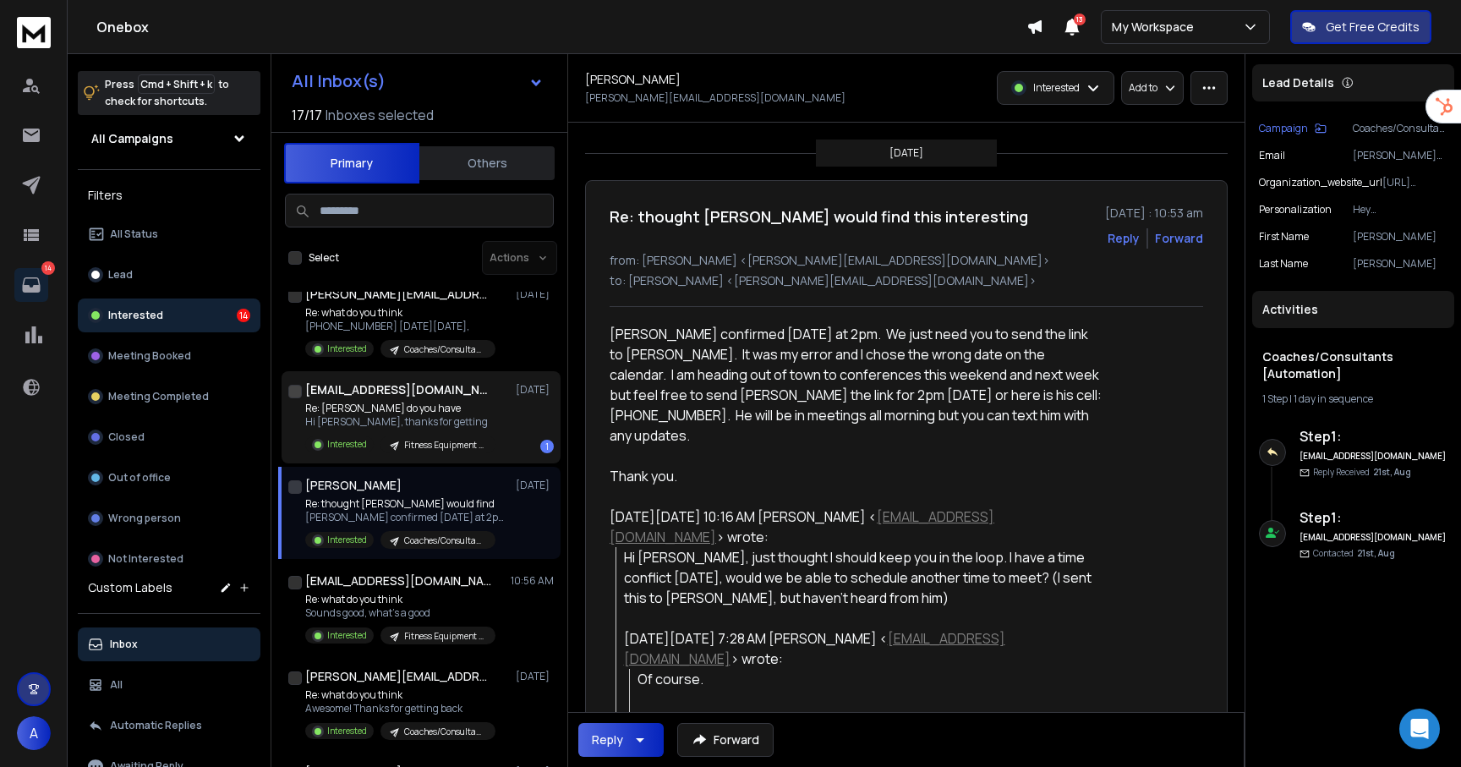
click at [412, 398] on div "[EMAIL_ADDRESS][DOMAIN_NAME] [DATE] Re: [PERSON_NAME] do you have Hi [PERSON_NA…" at bounding box center [429, 417] width 249 height 72
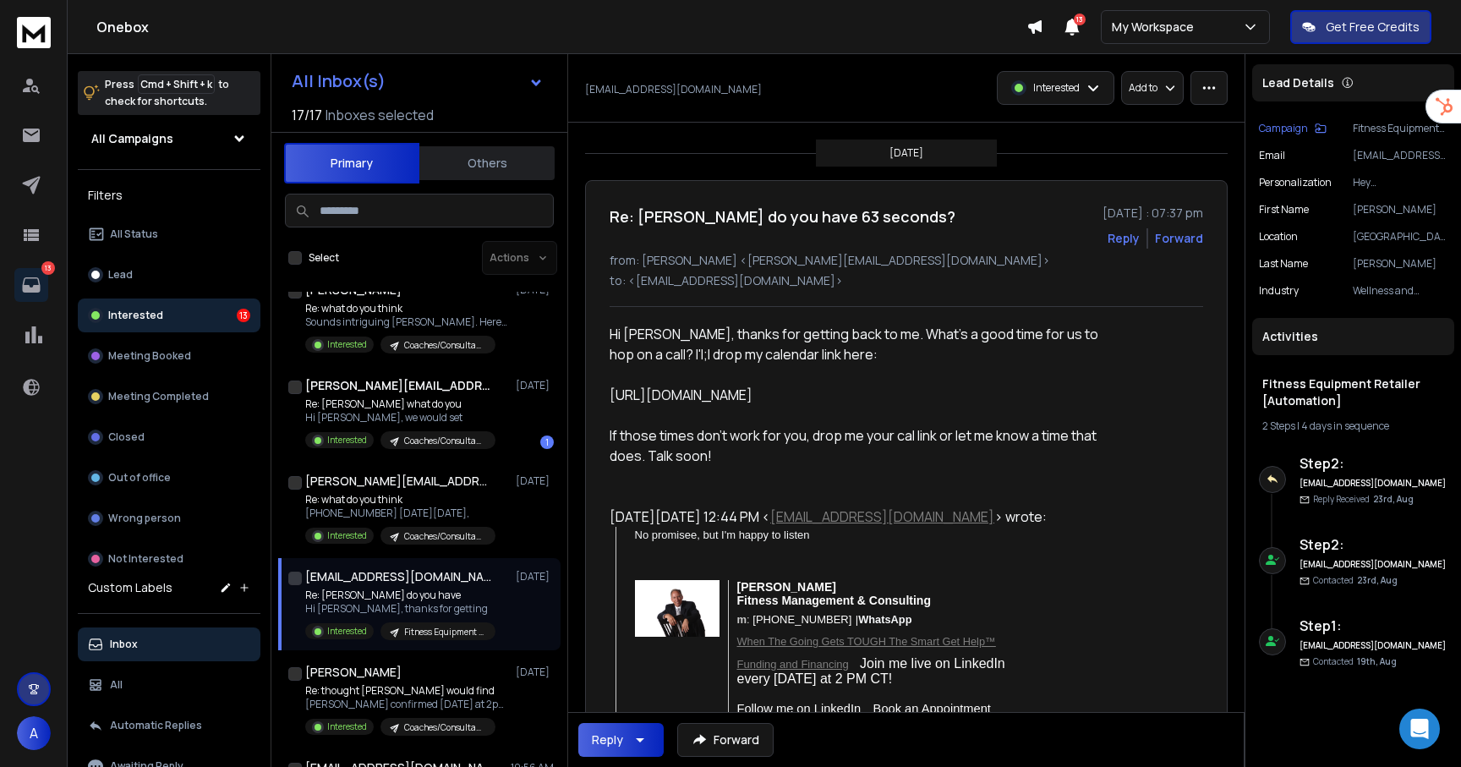
scroll to position [1255, 0]
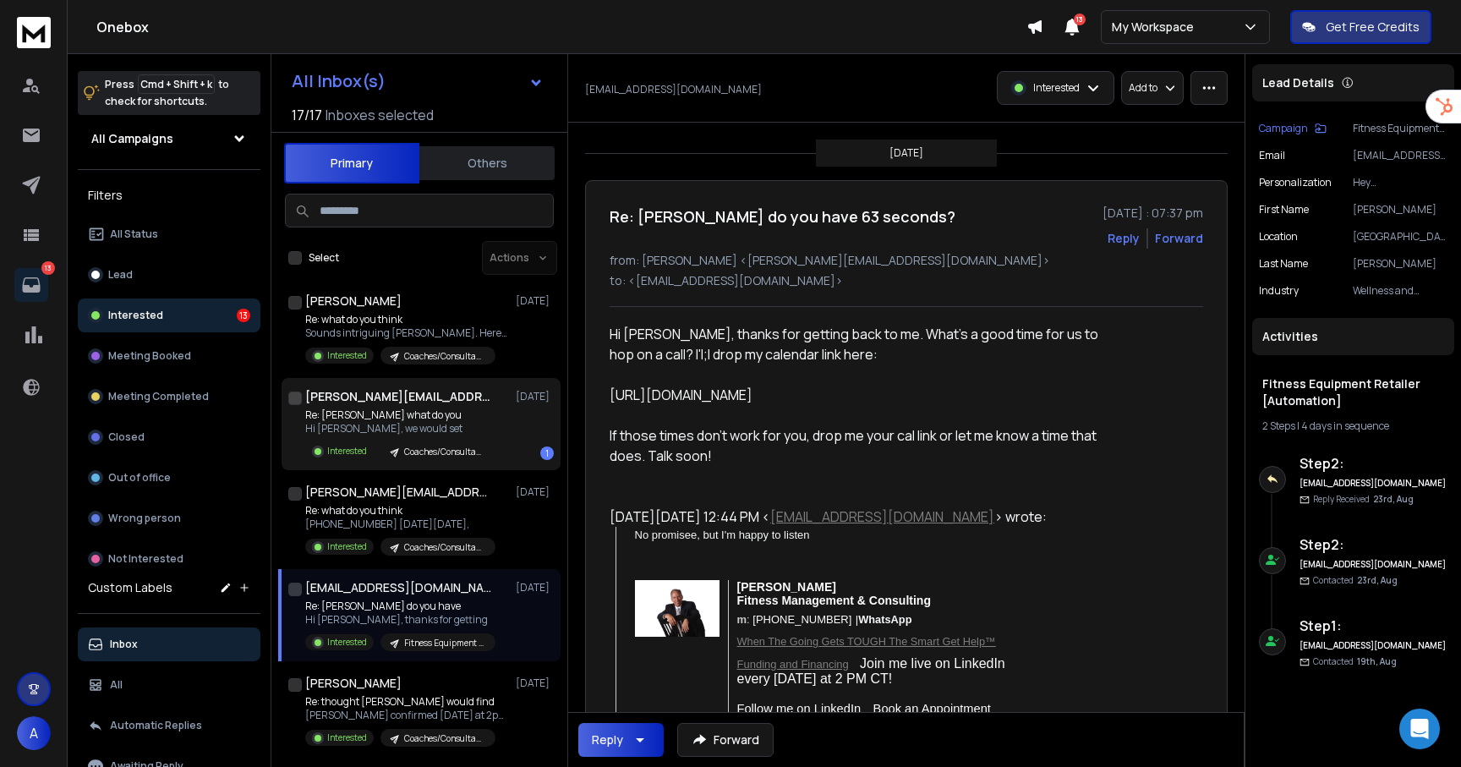
click at [371, 423] on p "Hi [PERSON_NAME], we would set" at bounding box center [400, 429] width 190 height 14
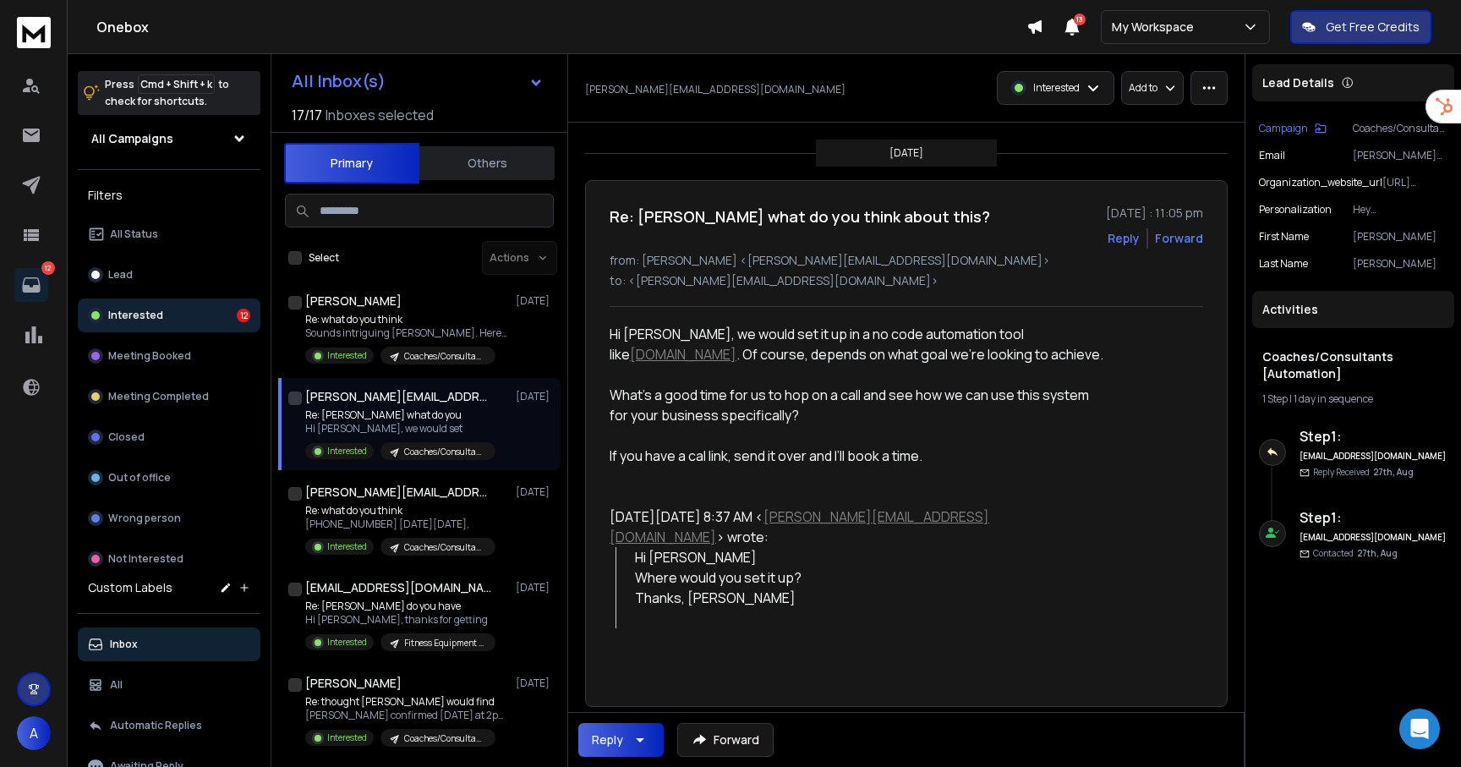
scroll to position [75, 0]
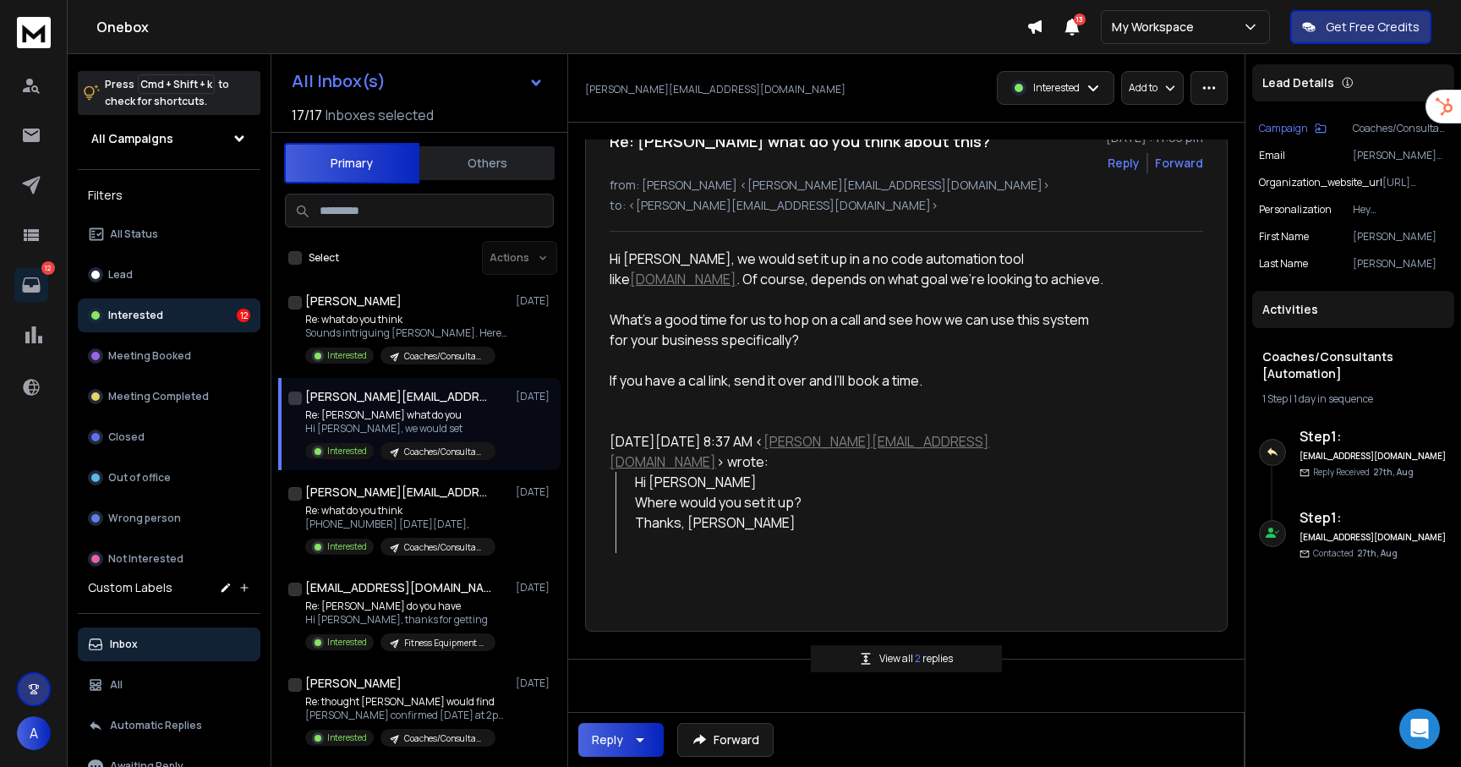
click at [923, 668] on div "View all 2 replies" at bounding box center [906, 658] width 191 height 27
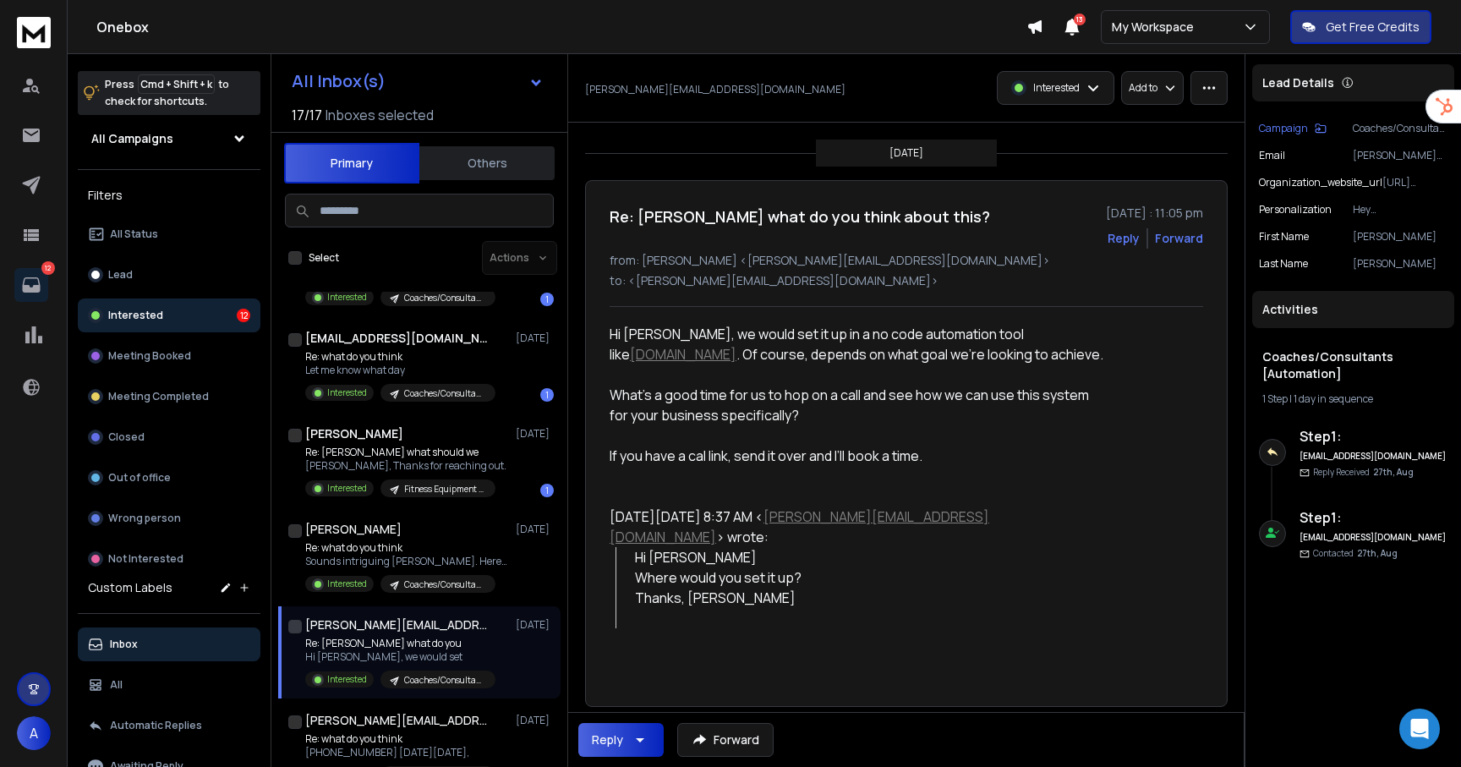
scroll to position [1015, 0]
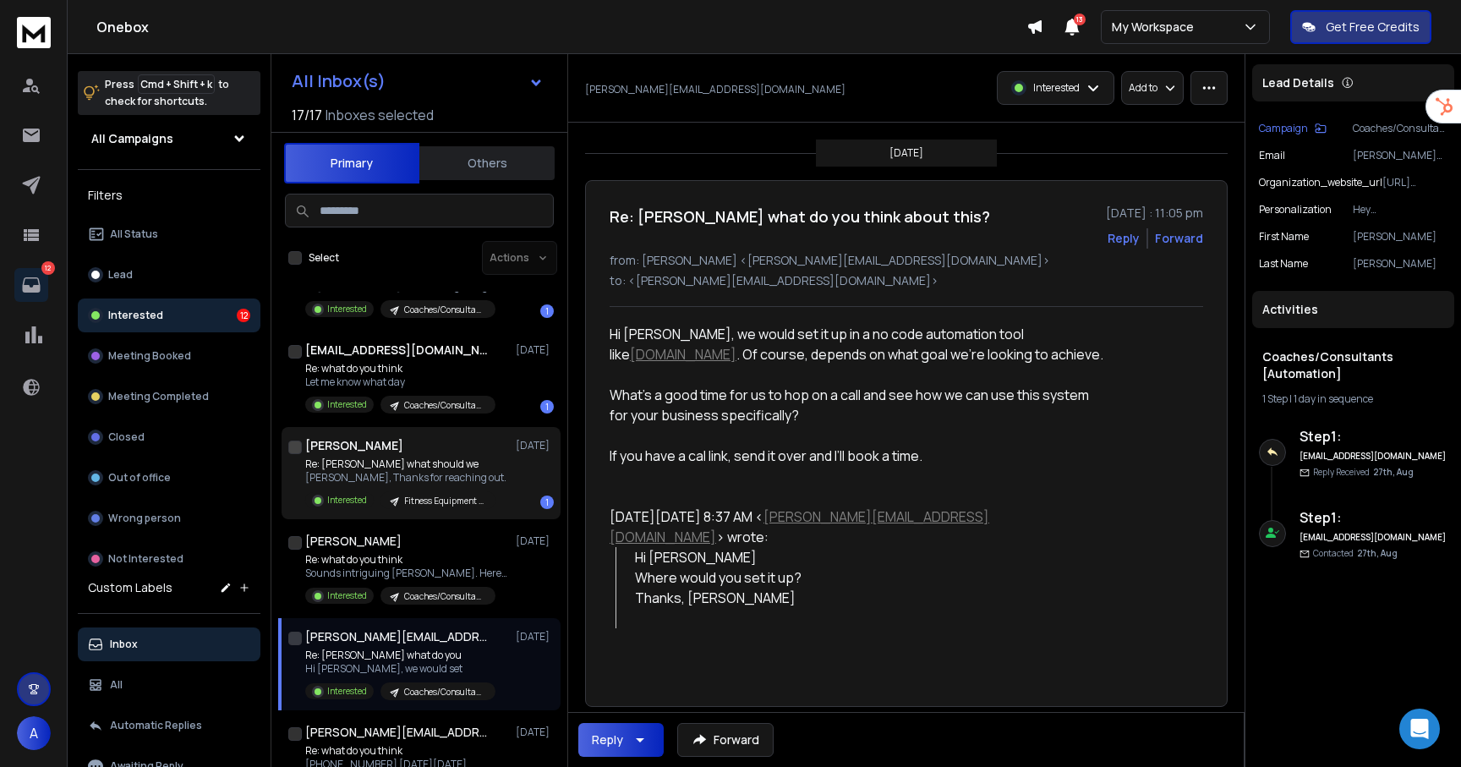
click at [419, 476] on p "[PERSON_NAME], Thanks for reaching out." at bounding box center [405, 478] width 201 height 14
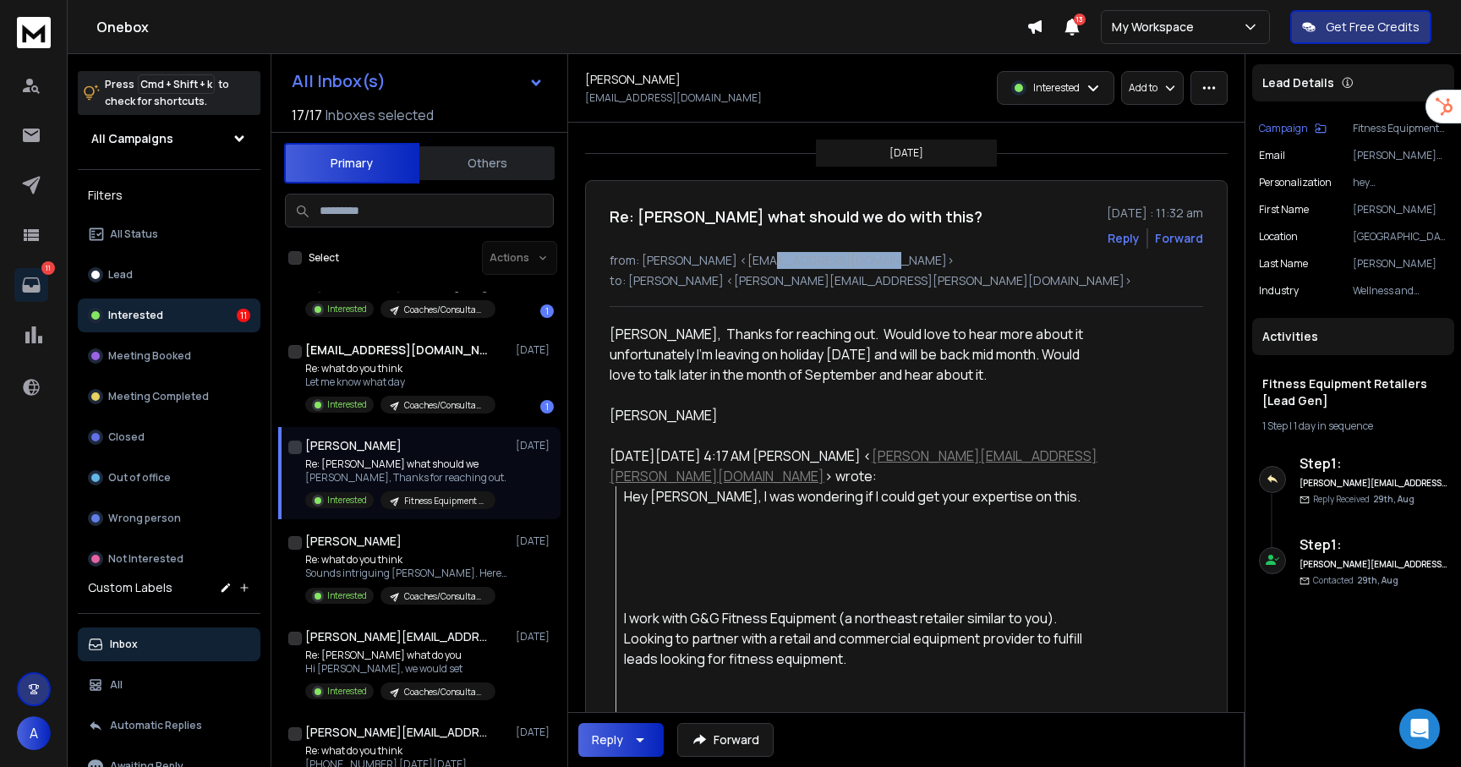
drag, startPoint x: 751, startPoint y: 264, endPoint x: 861, endPoint y: 266, distance: 110.0
click at [861, 266] on p "from: [PERSON_NAME] <[EMAIL_ADDRESS][DOMAIN_NAME]>" at bounding box center [907, 260] width 594 height 17
copy p "[DOMAIN_NAME]"
click at [1220, 89] on button "button" at bounding box center [1209, 88] width 37 height 34
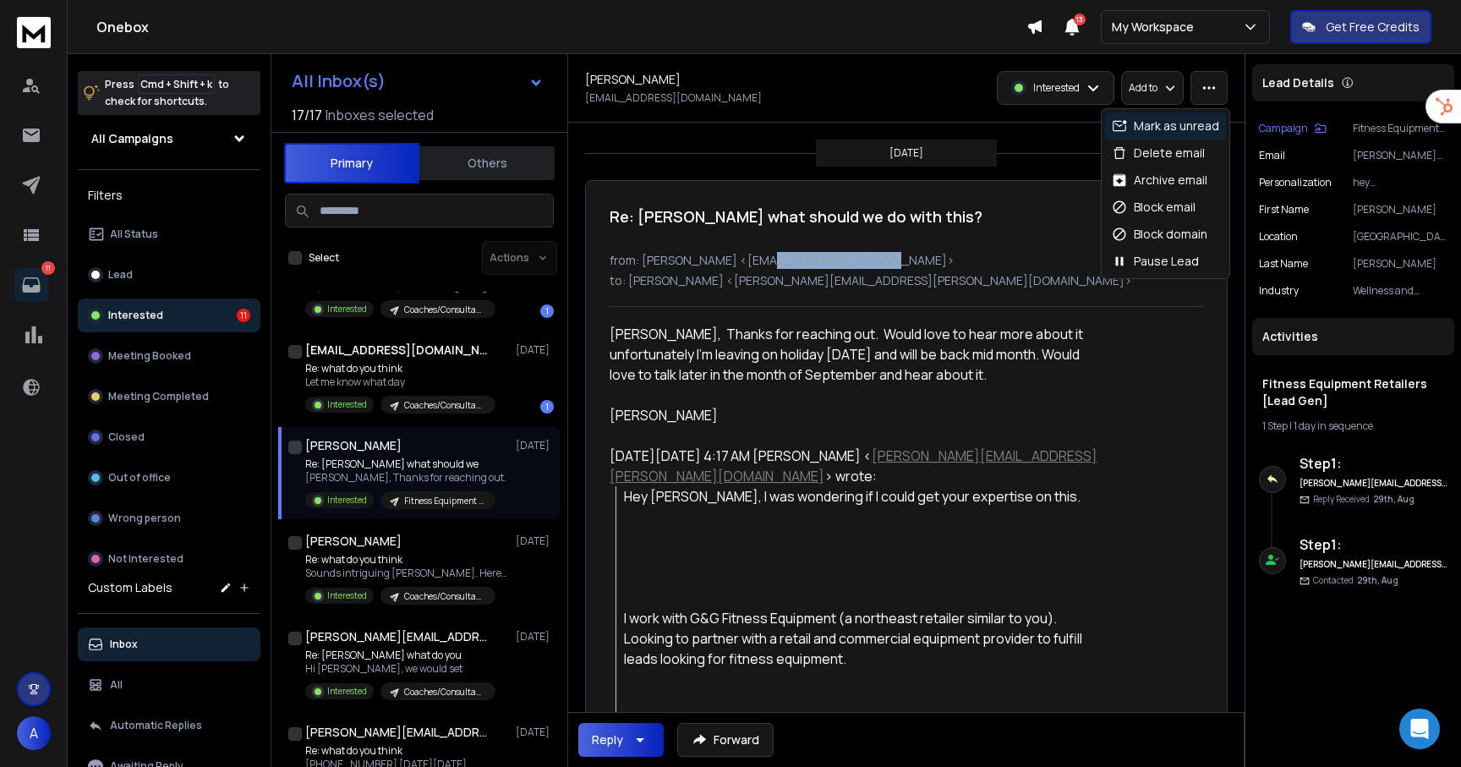
click at [1185, 128] on div "Mark as unread" at bounding box center [1165, 126] width 107 height 17
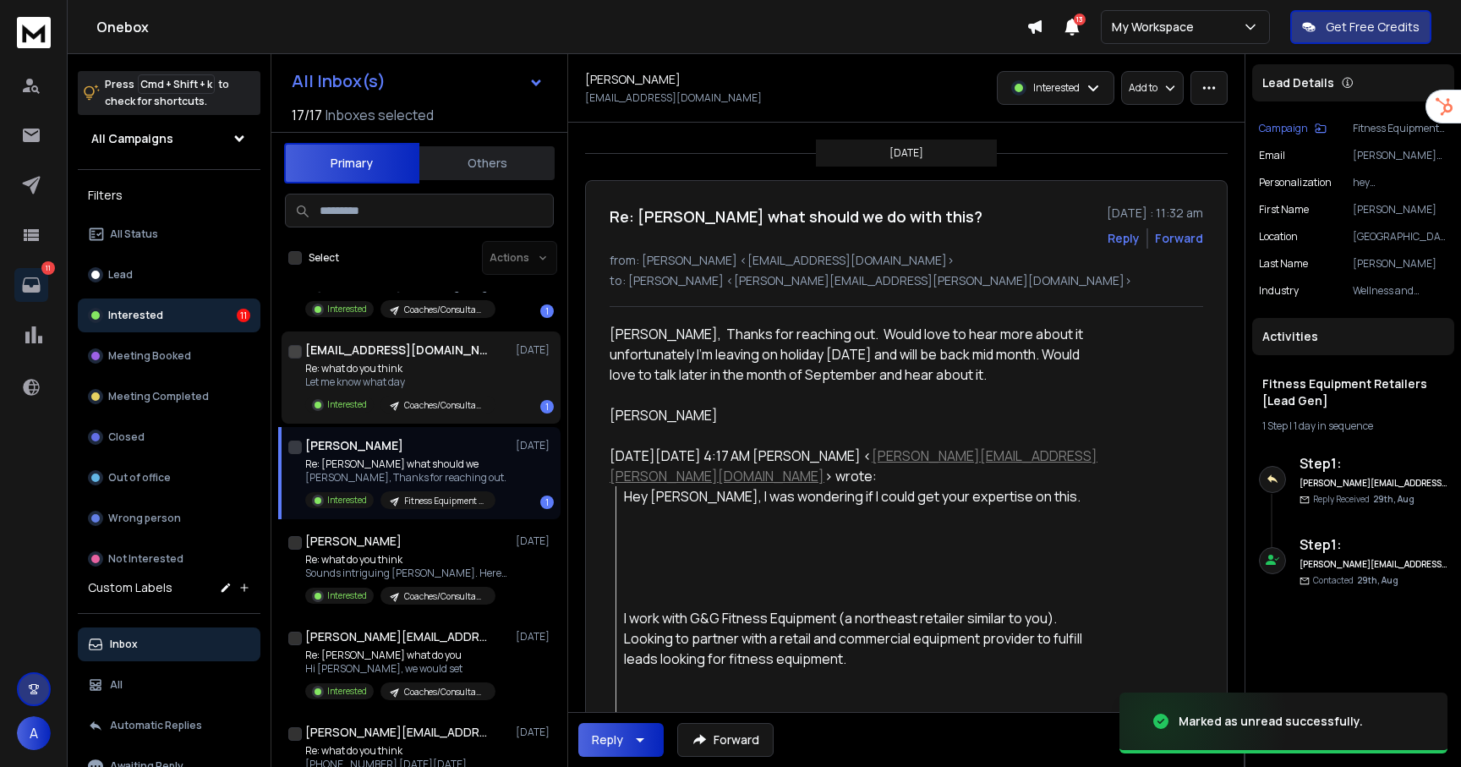
click at [458, 361] on div "[EMAIL_ADDRESS][DOMAIN_NAME] [DATE] Re: what do you think Let me know what day …" at bounding box center [429, 378] width 249 height 72
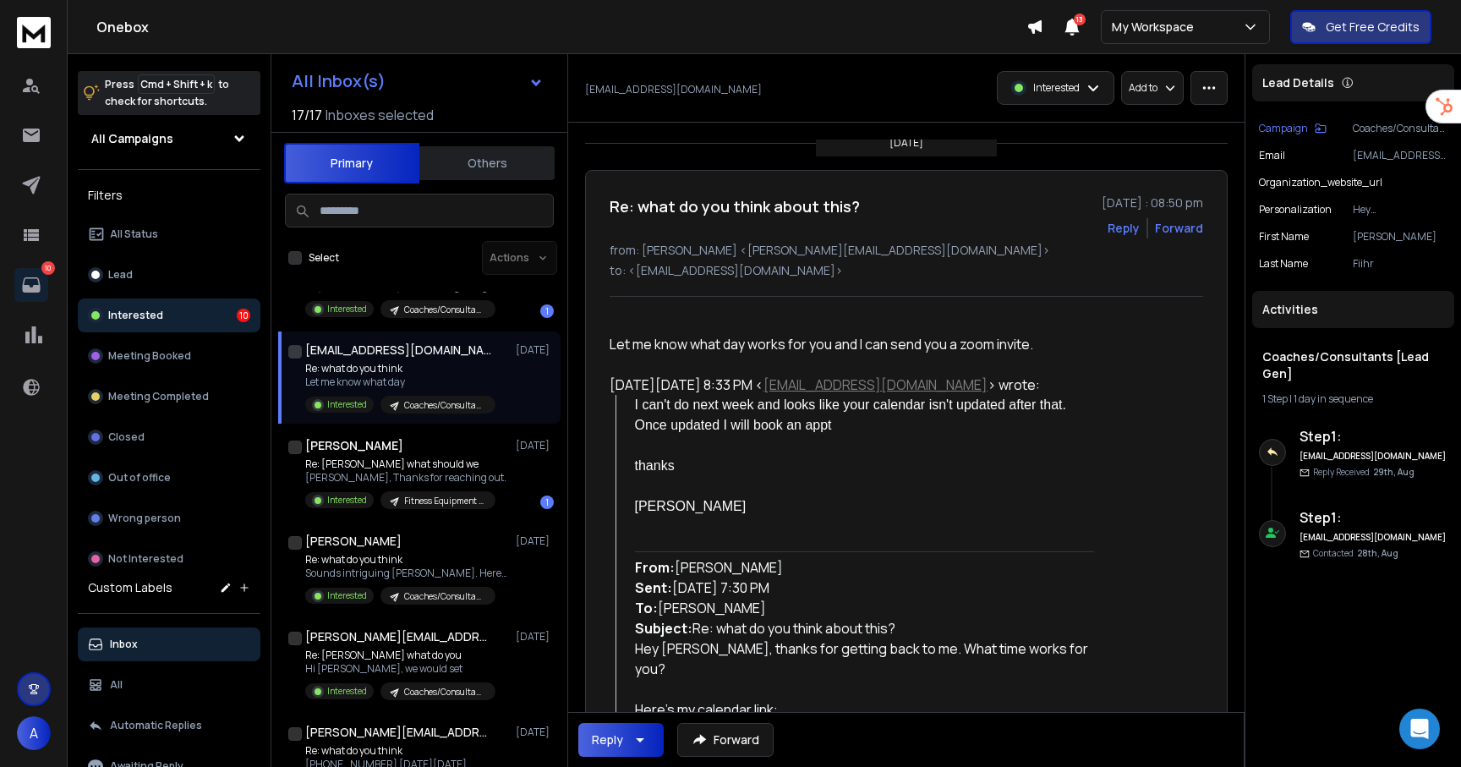
scroll to position [0, 0]
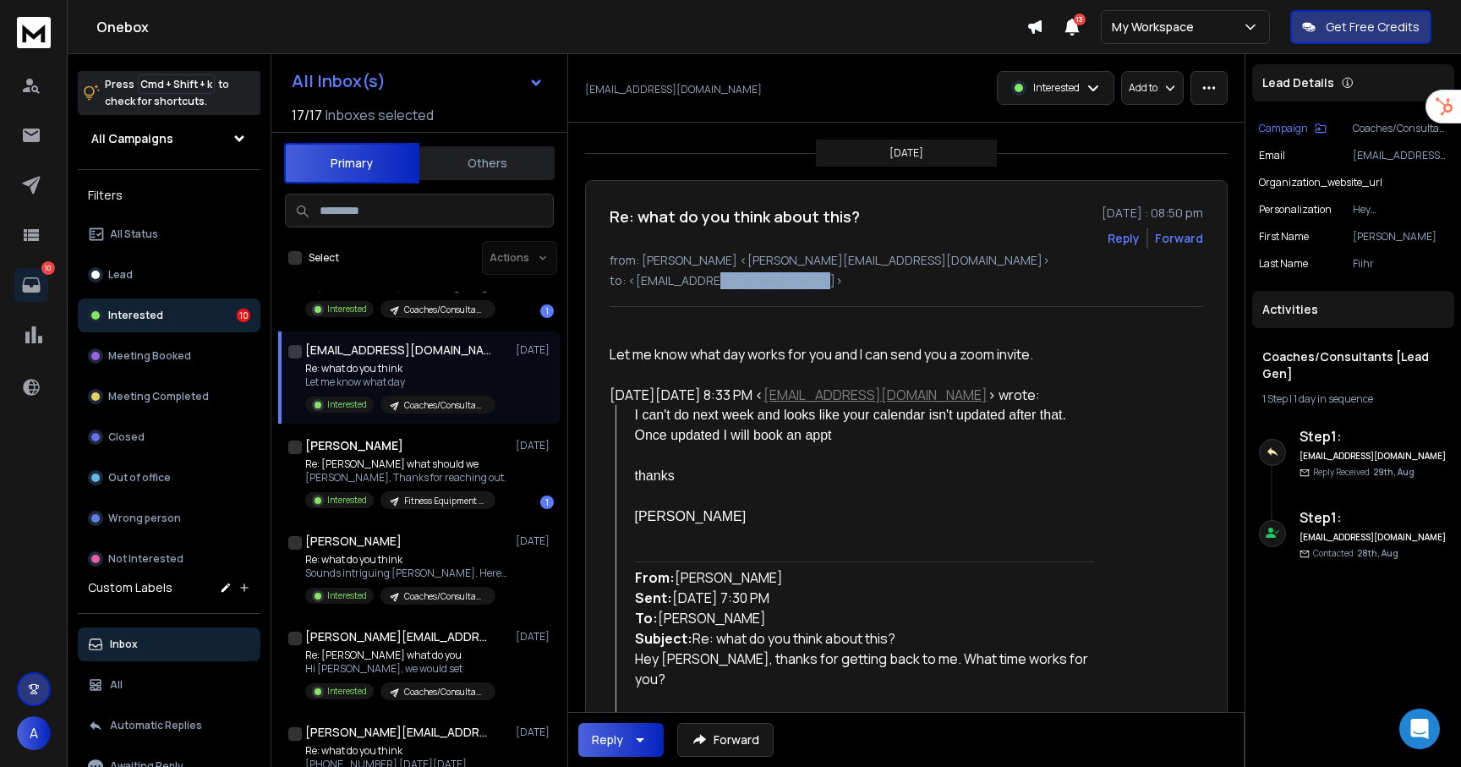
drag, startPoint x: 704, startPoint y: 284, endPoint x: 798, endPoint y: 287, distance: 93.1
click at [798, 287] on p "to: <[EMAIL_ADDRESS][DOMAIN_NAME]>" at bounding box center [907, 280] width 594 height 17
copy p "[DOMAIN_NAME]"
click at [794, 332] on div at bounding box center [857, 334] width 494 height 20
click at [590, 741] on button "Reply" at bounding box center [620, 740] width 85 height 34
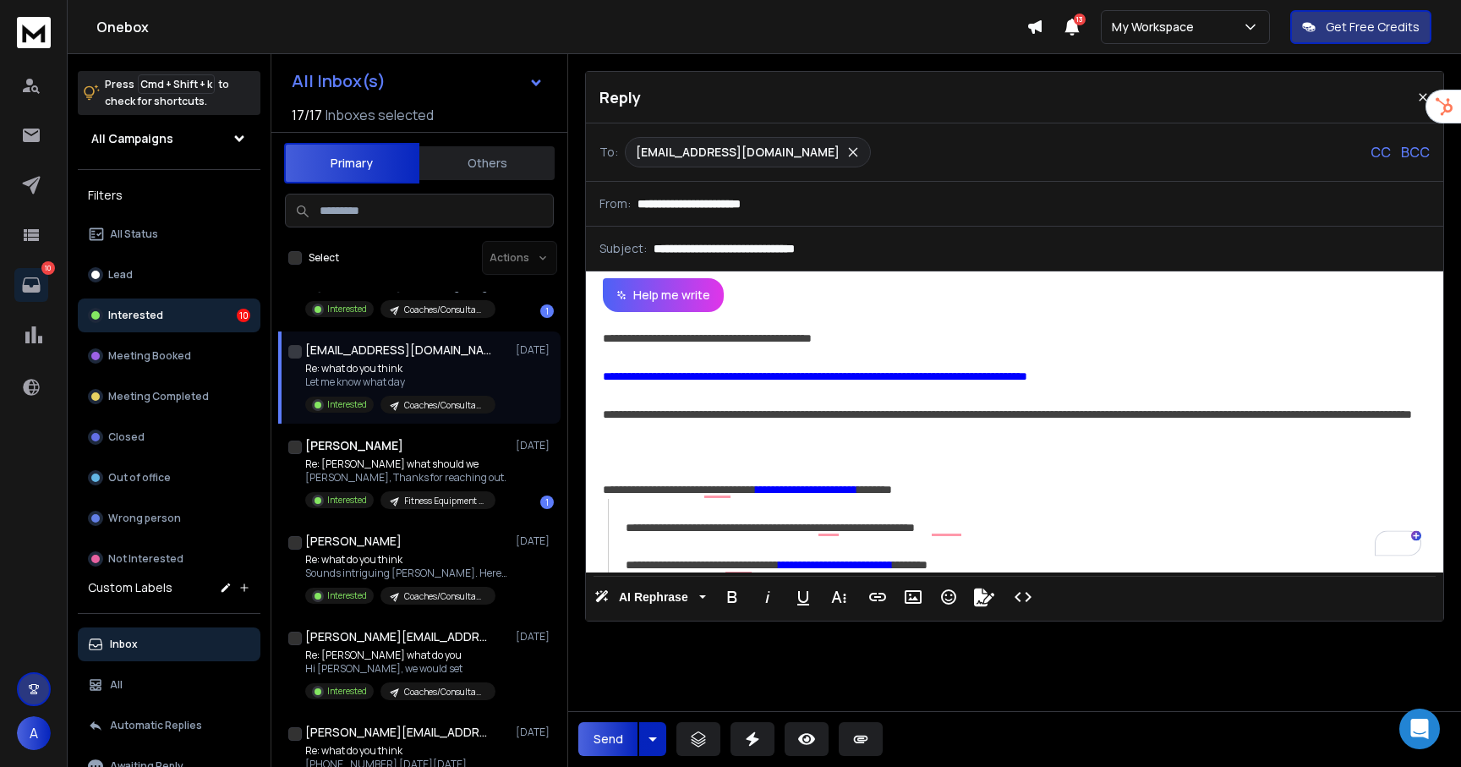
click at [1063, 437] on div "**********" at bounding box center [1012, 385] width 819 height 113
click at [778, 448] on div "To enrich screen reader interactions, please activate Accessibility in Grammarl…" at bounding box center [1015, 451] width 824 height 19
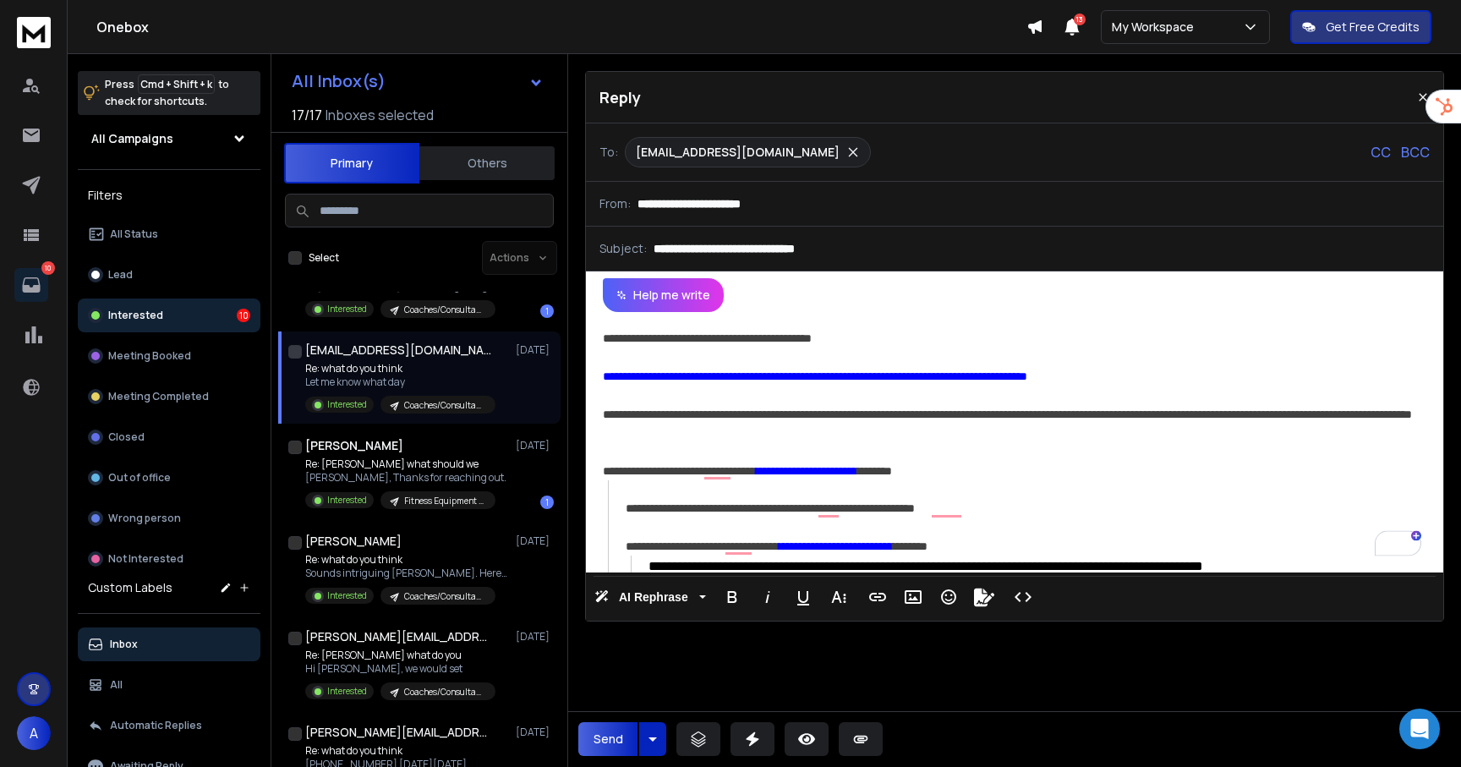
click at [608, 730] on button "Send" at bounding box center [607, 739] width 59 height 34
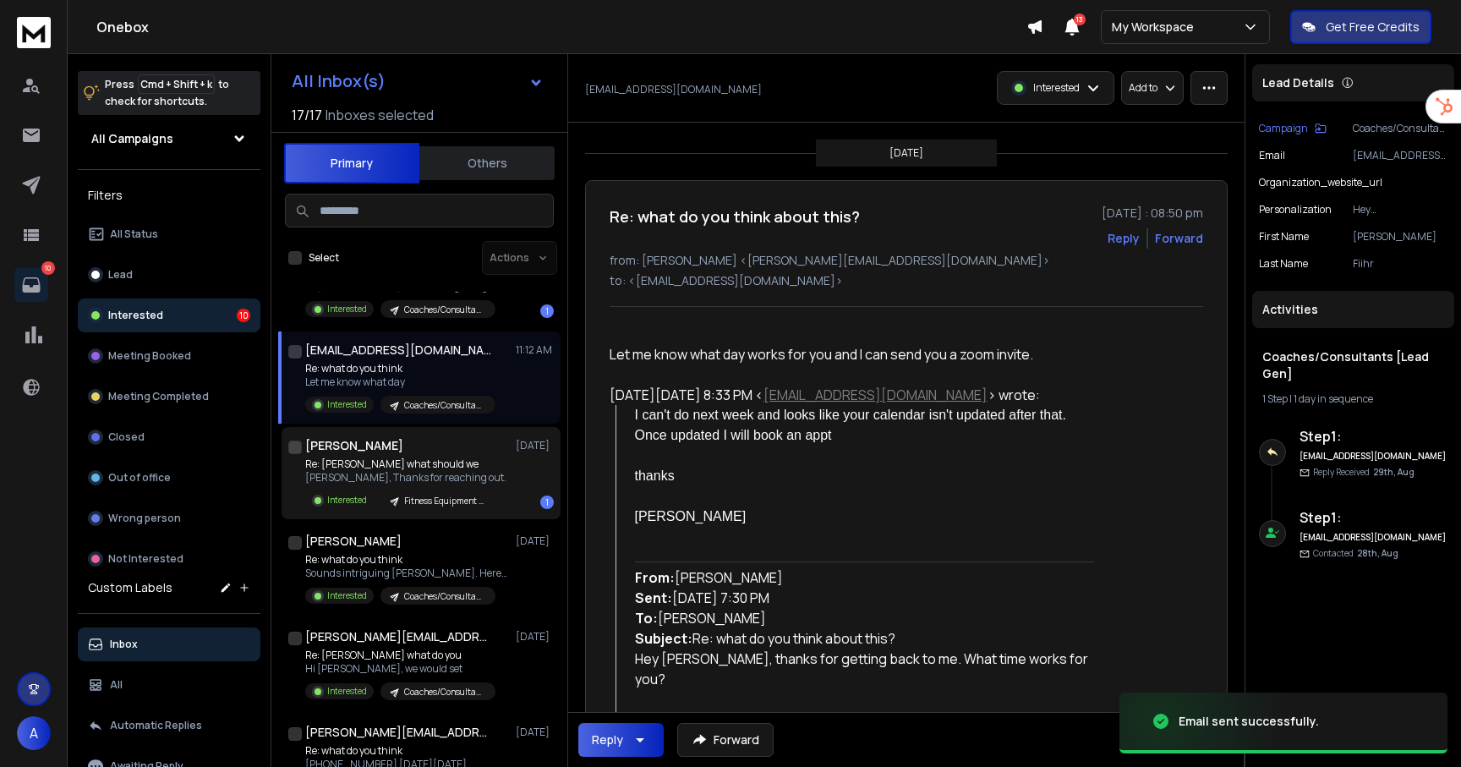
scroll to position [984, 0]
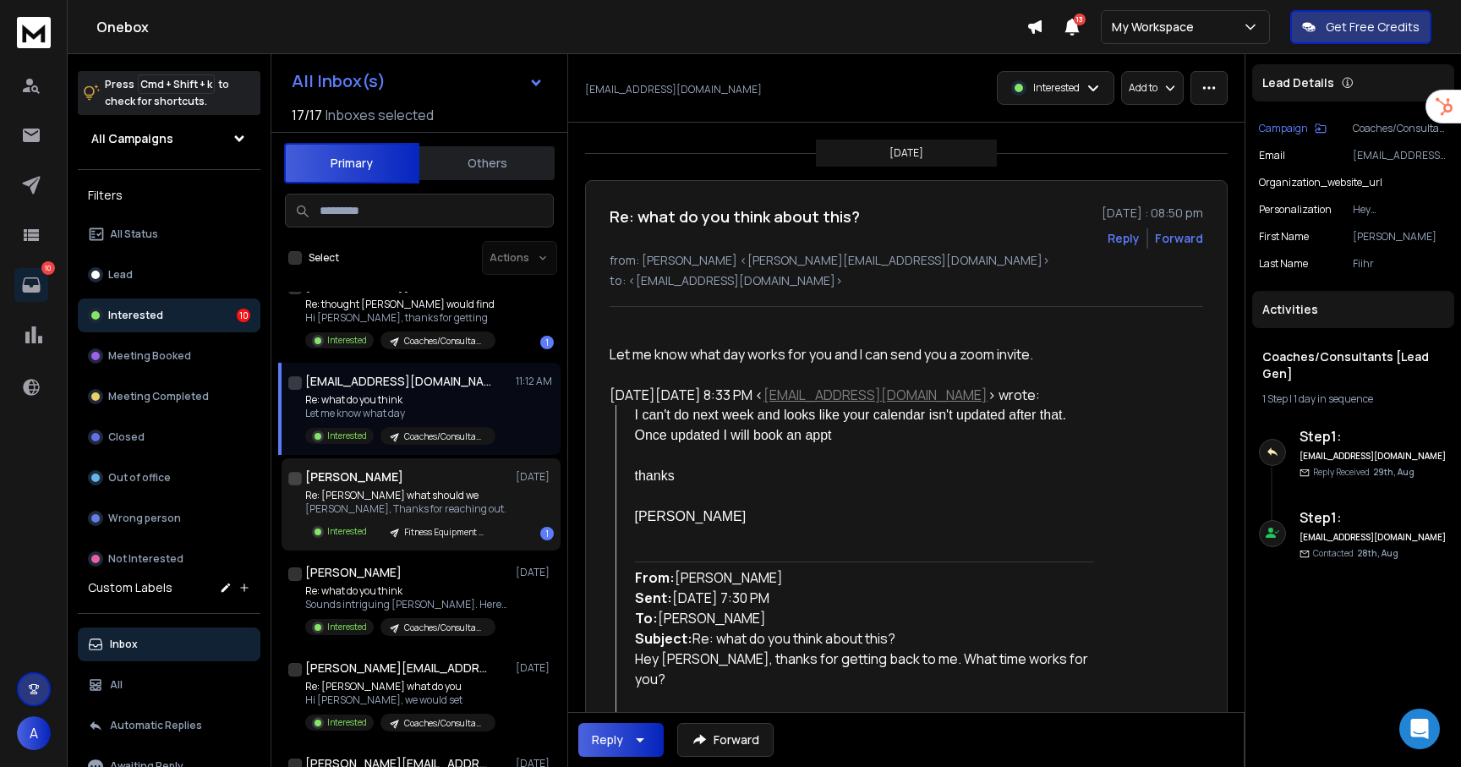
click at [435, 500] on p "Re: [PERSON_NAME] what should we" at bounding box center [405, 496] width 201 height 14
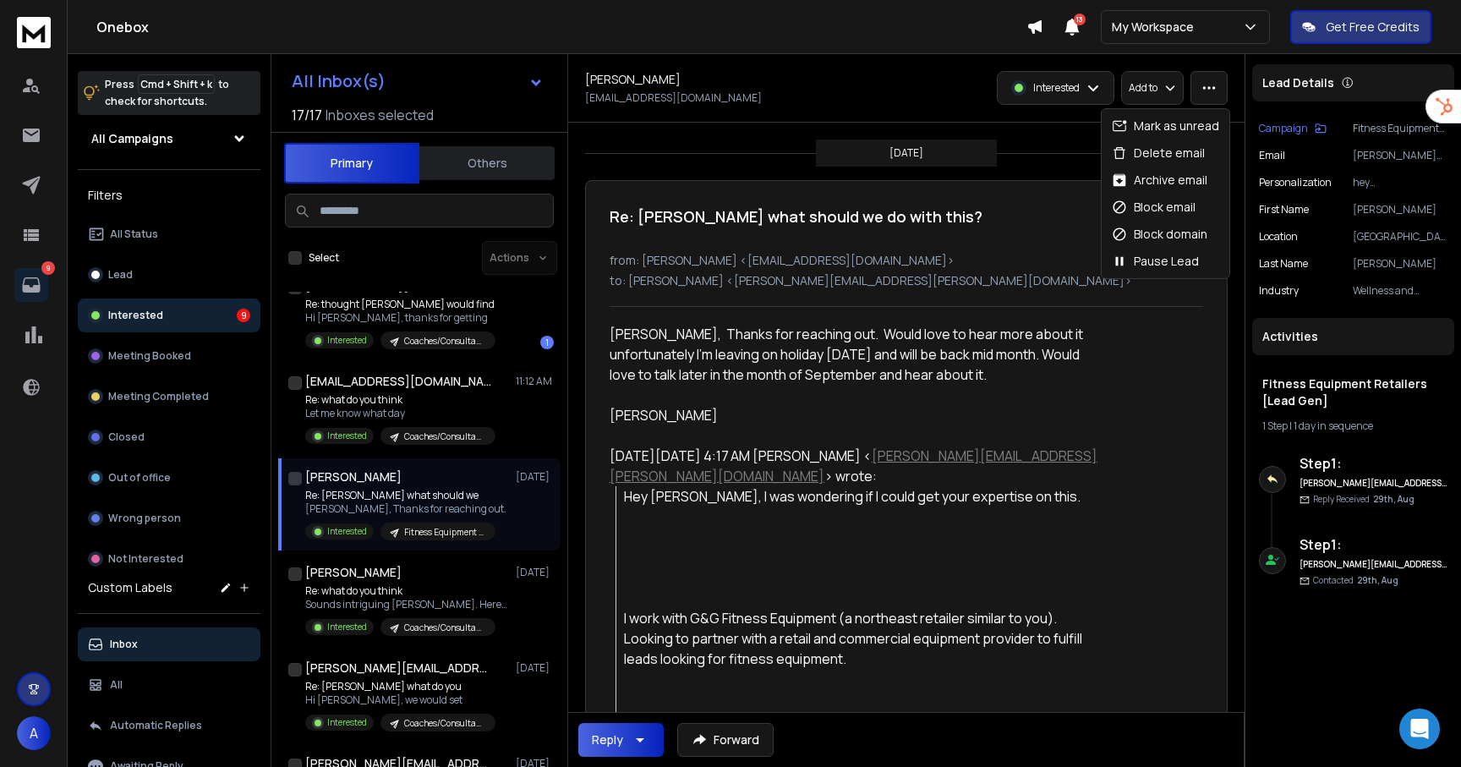
click at [1211, 98] on button "button" at bounding box center [1209, 88] width 37 height 34
click at [1169, 128] on div "Mark as unread" at bounding box center [1165, 126] width 107 height 17
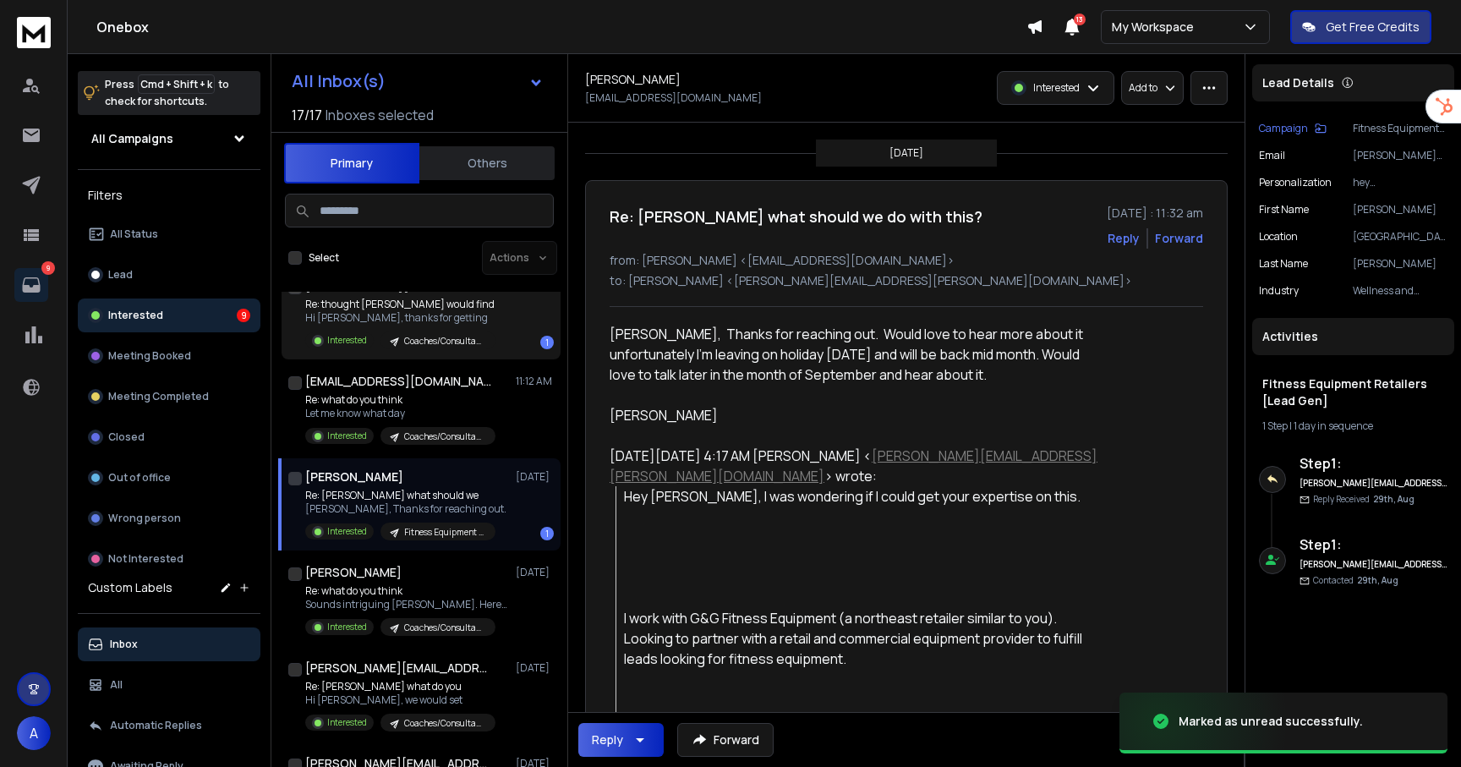
click at [425, 326] on div "Re: thought [PERSON_NAME] would find Hi [PERSON_NAME], thanks for getting Inter…" at bounding box center [400, 324] width 190 height 52
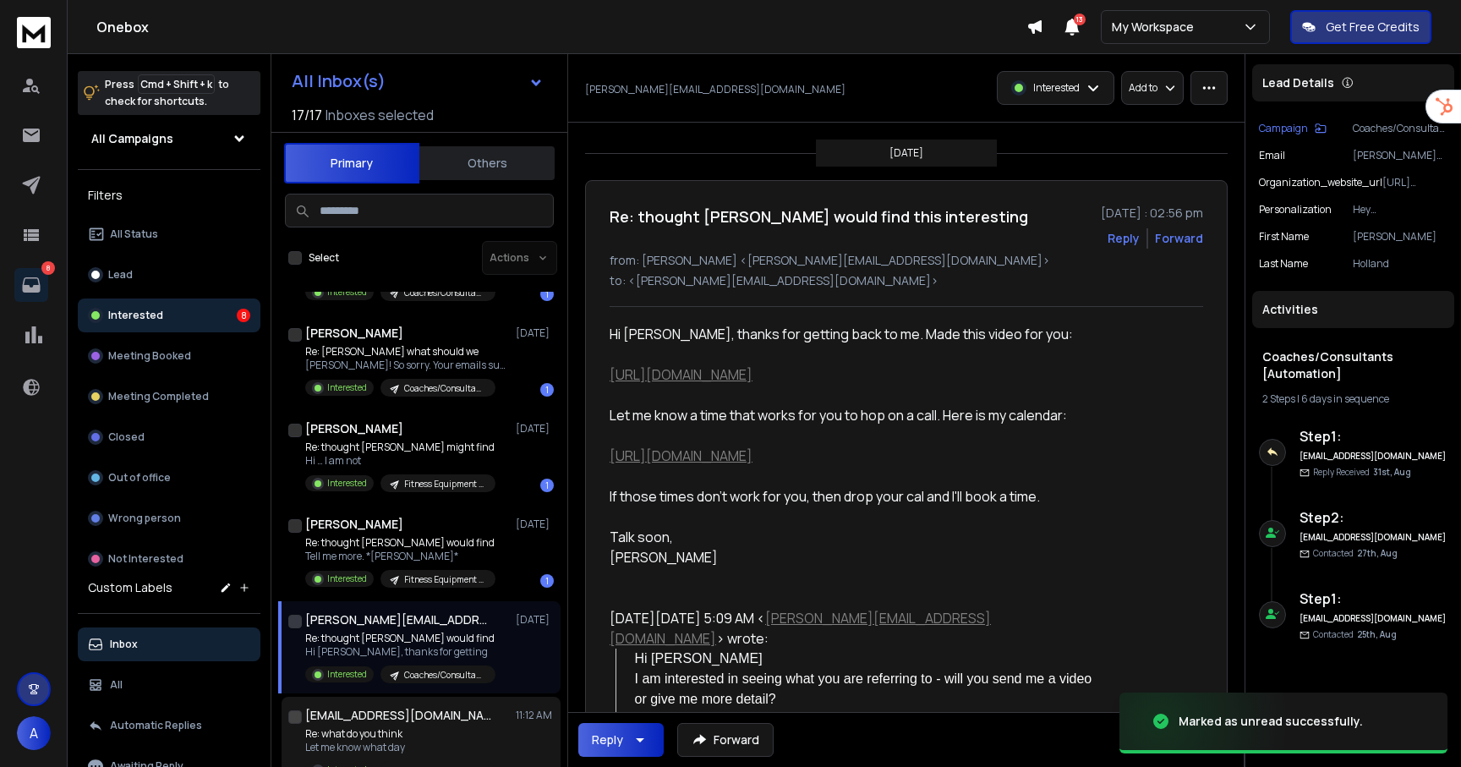
scroll to position [644, 0]
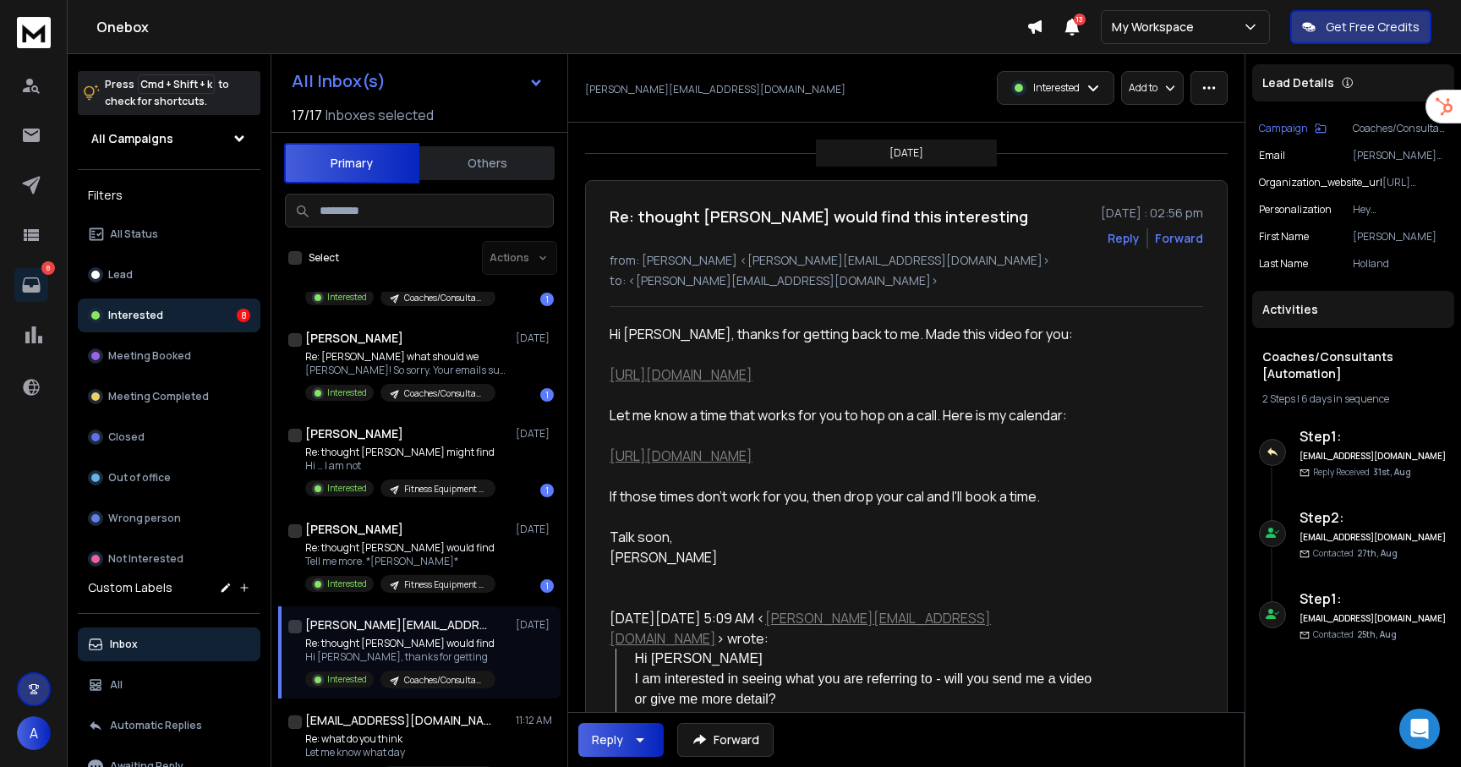
click at [753, 384] on link "[URL][DOMAIN_NAME]" at bounding box center [681, 374] width 143 height 19
click at [604, 736] on div "Reply" at bounding box center [607, 740] width 31 height 17
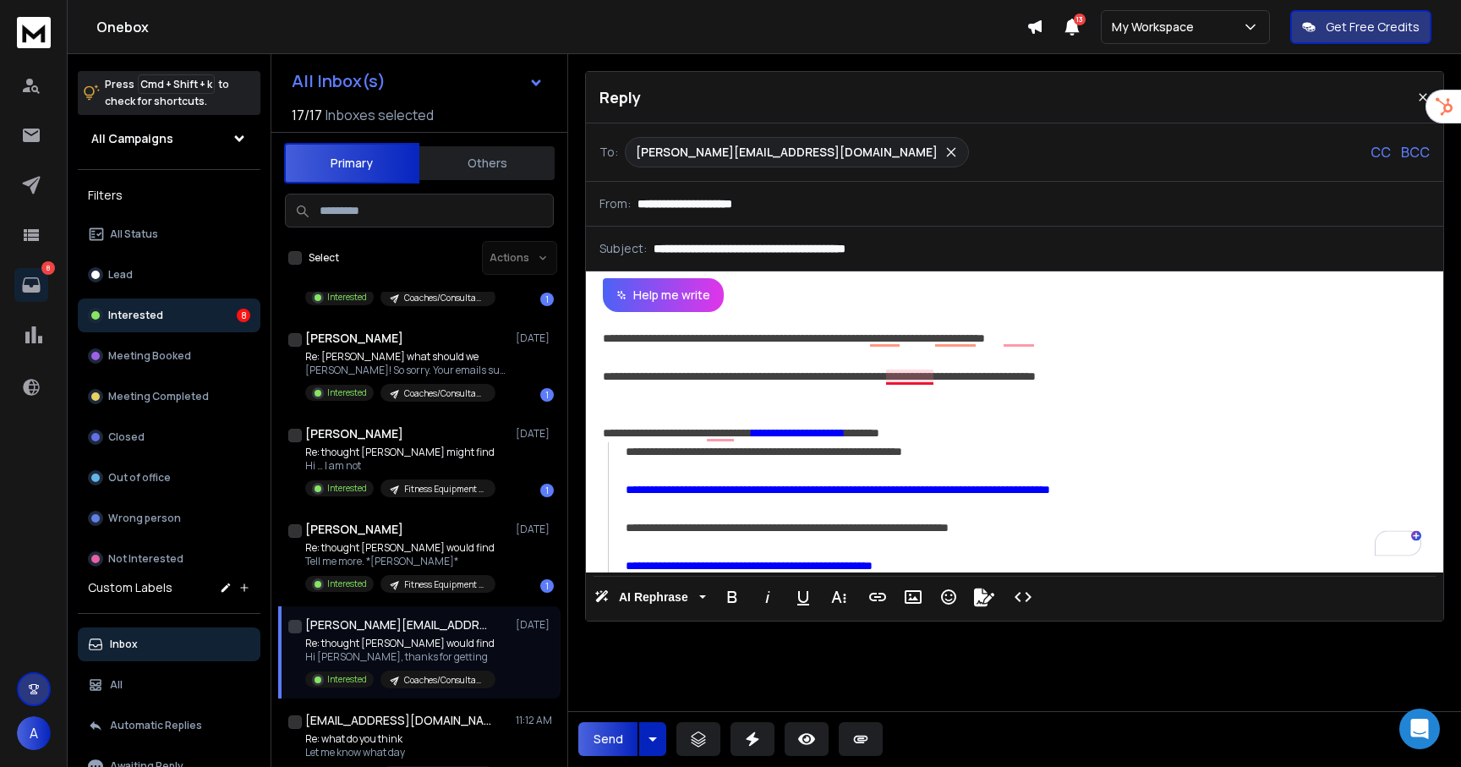
click at [898, 378] on div "**********" at bounding box center [1012, 357] width 819 height 57
click at [891, 343] on div "**********" at bounding box center [1012, 357] width 819 height 57
click at [966, 338] on div "**********" at bounding box center [1012, 357] width 819 height 57
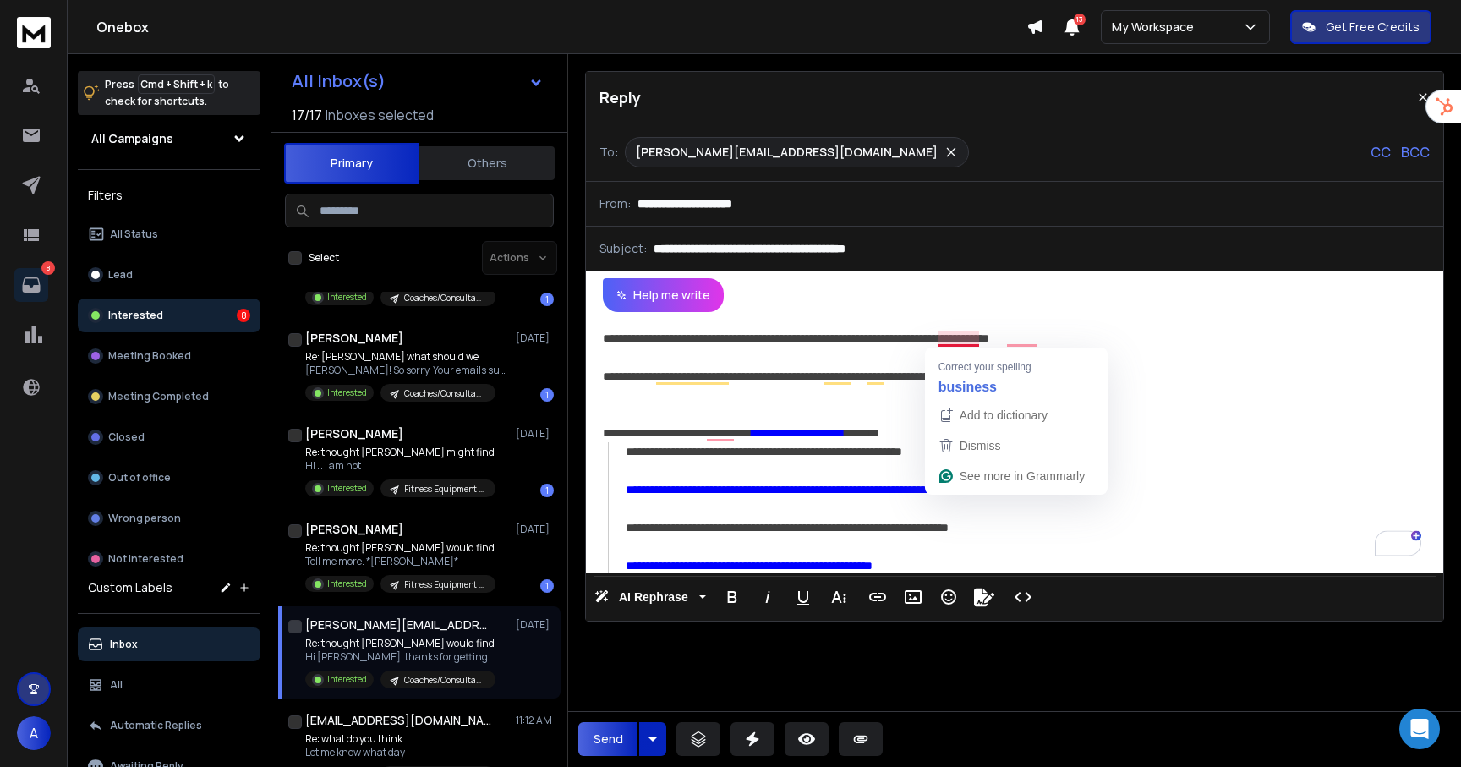
click at [959, 337] on div "**********" at bounding box center [1012, 357] width 819 height 57
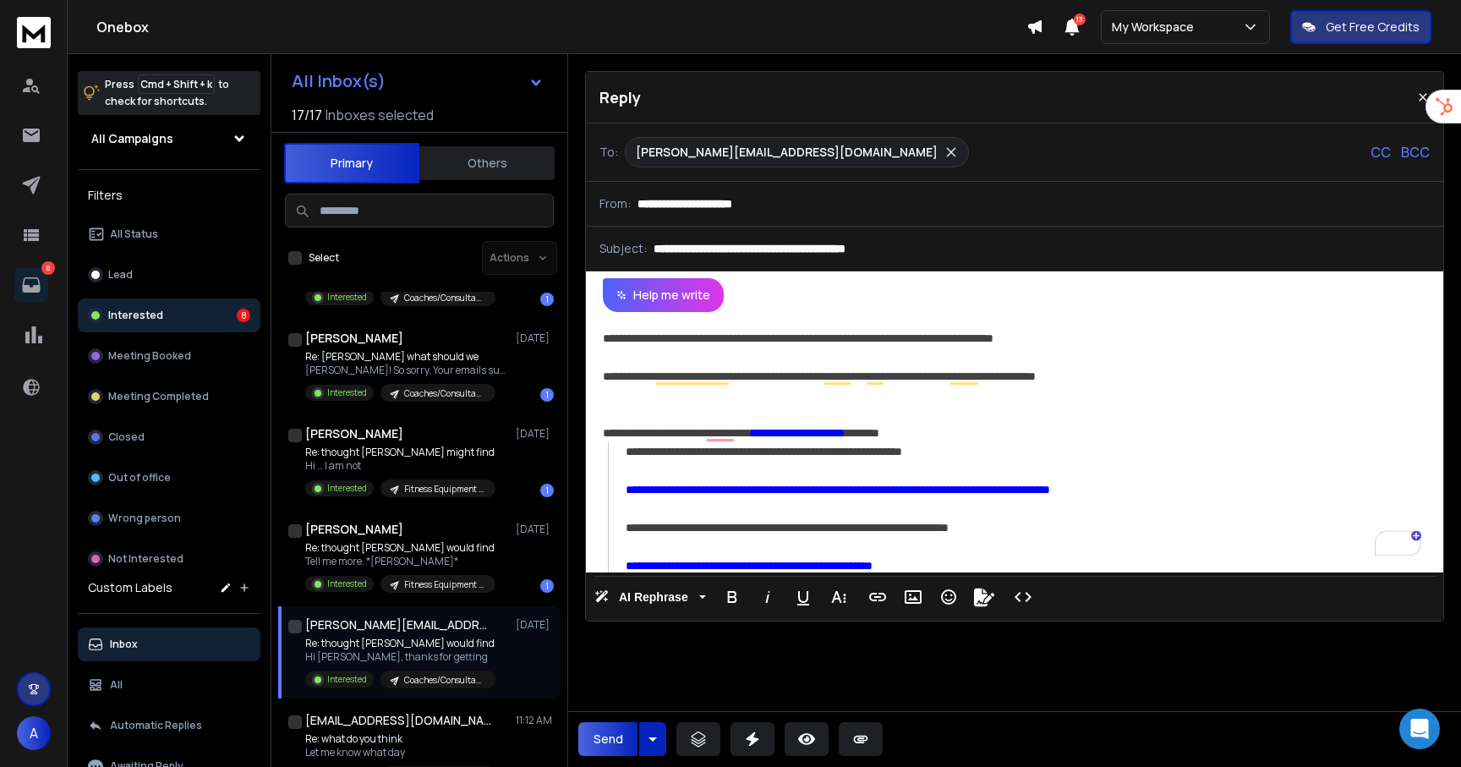
click at [1031, 337] on div "**********" at bounding box center [1012, 357] width 819 height 57
click at [974, 375] on div "**********" at bounding box center [1012, 357] width 819 height 57
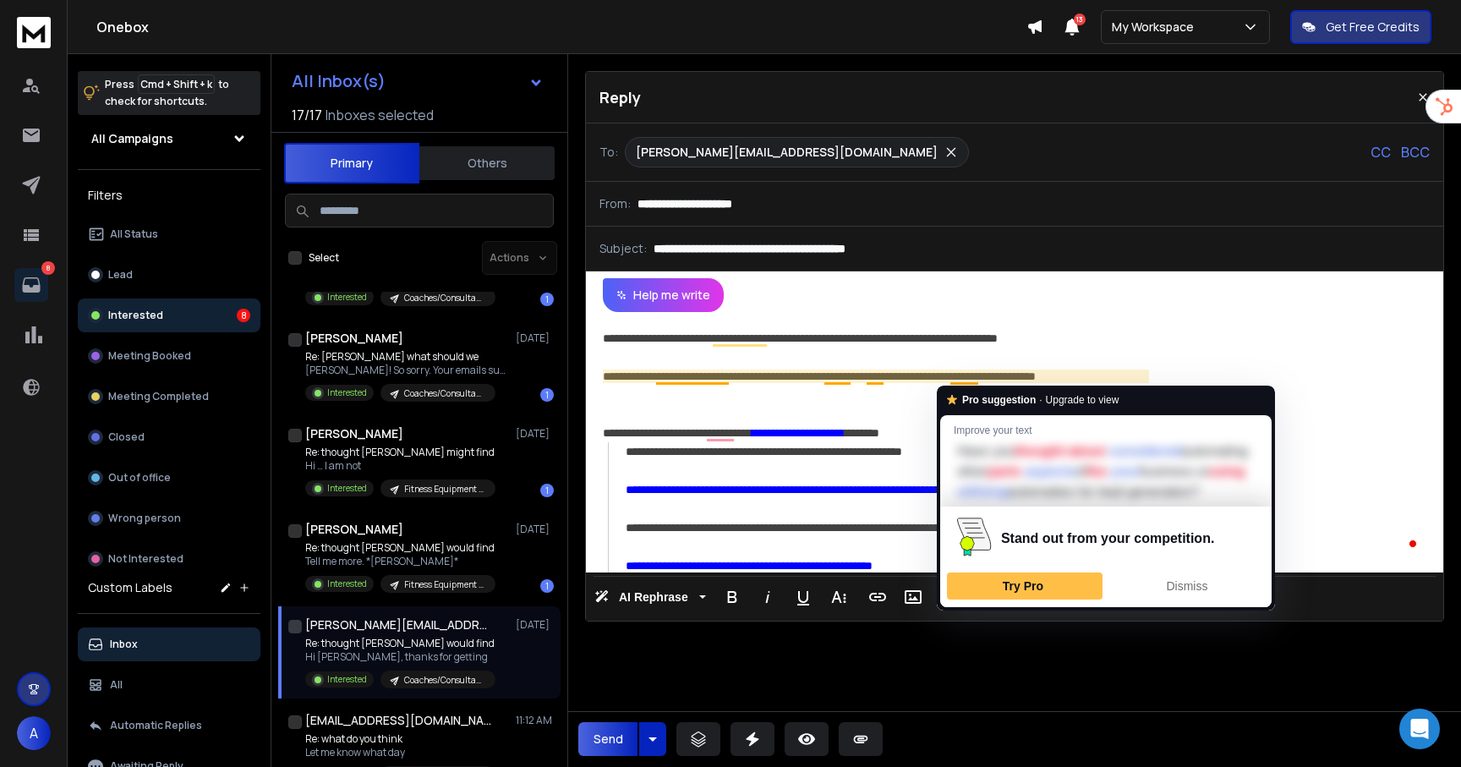
click at [749, 397] on div "To enrich screen reader interactions, please activate Accessibility in Grammarl…" at bounding box center [1015, 395] width 824 height 19
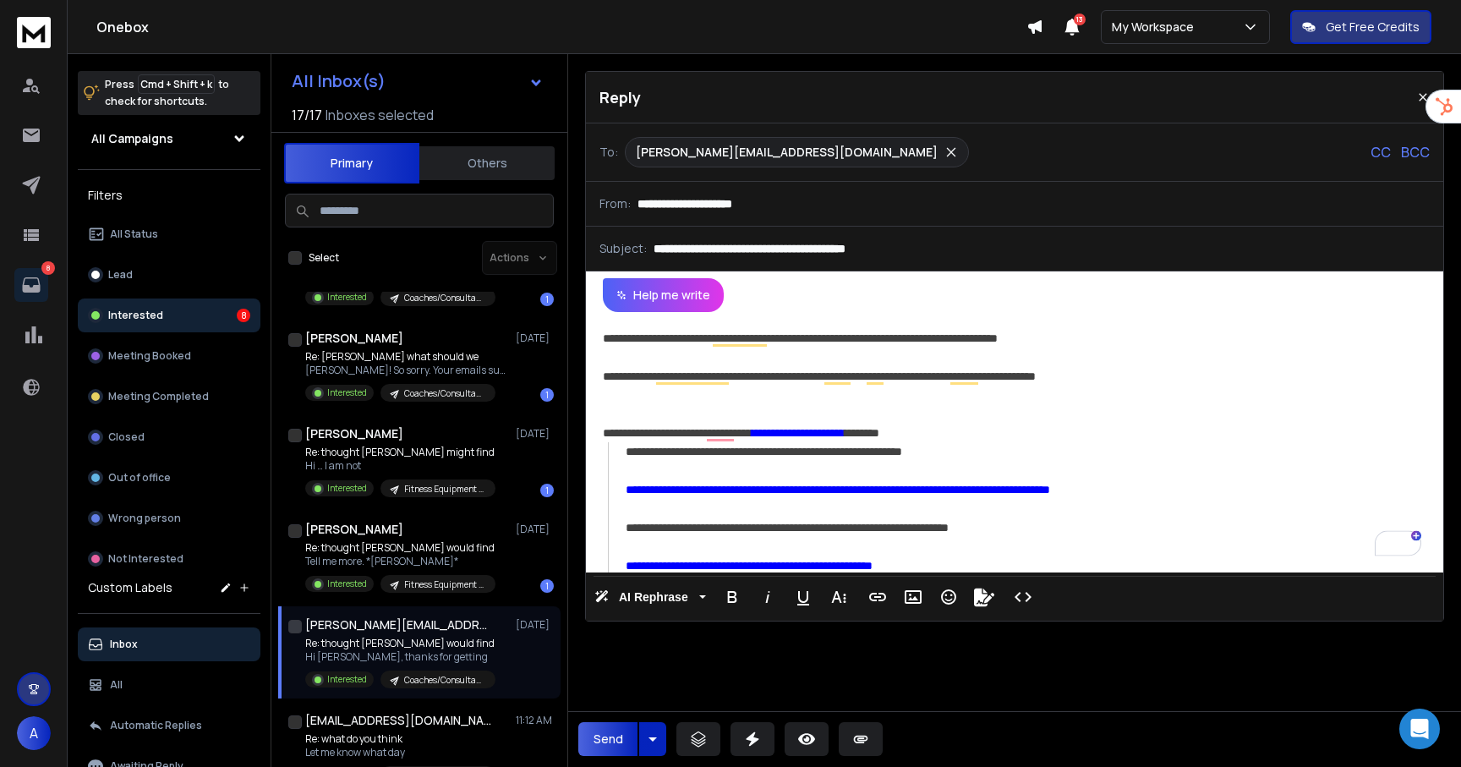
click at [606, 727] on button "Send" at bounding box center [607, 739] width 59 height 34
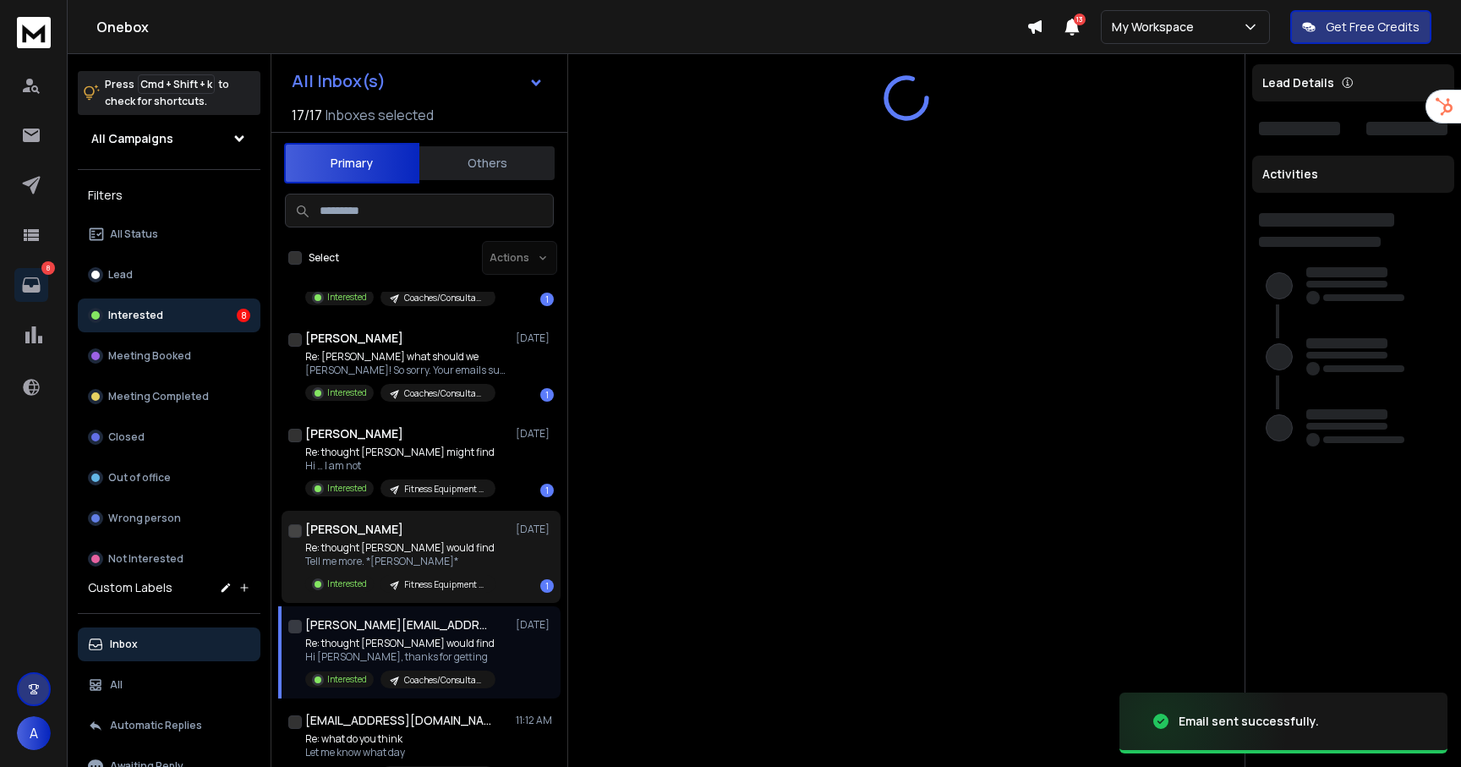
click at [408, 546] on p "Re: thought [PERSON_NAME] would find" at bounding box center [400, 548] width 190 height 14
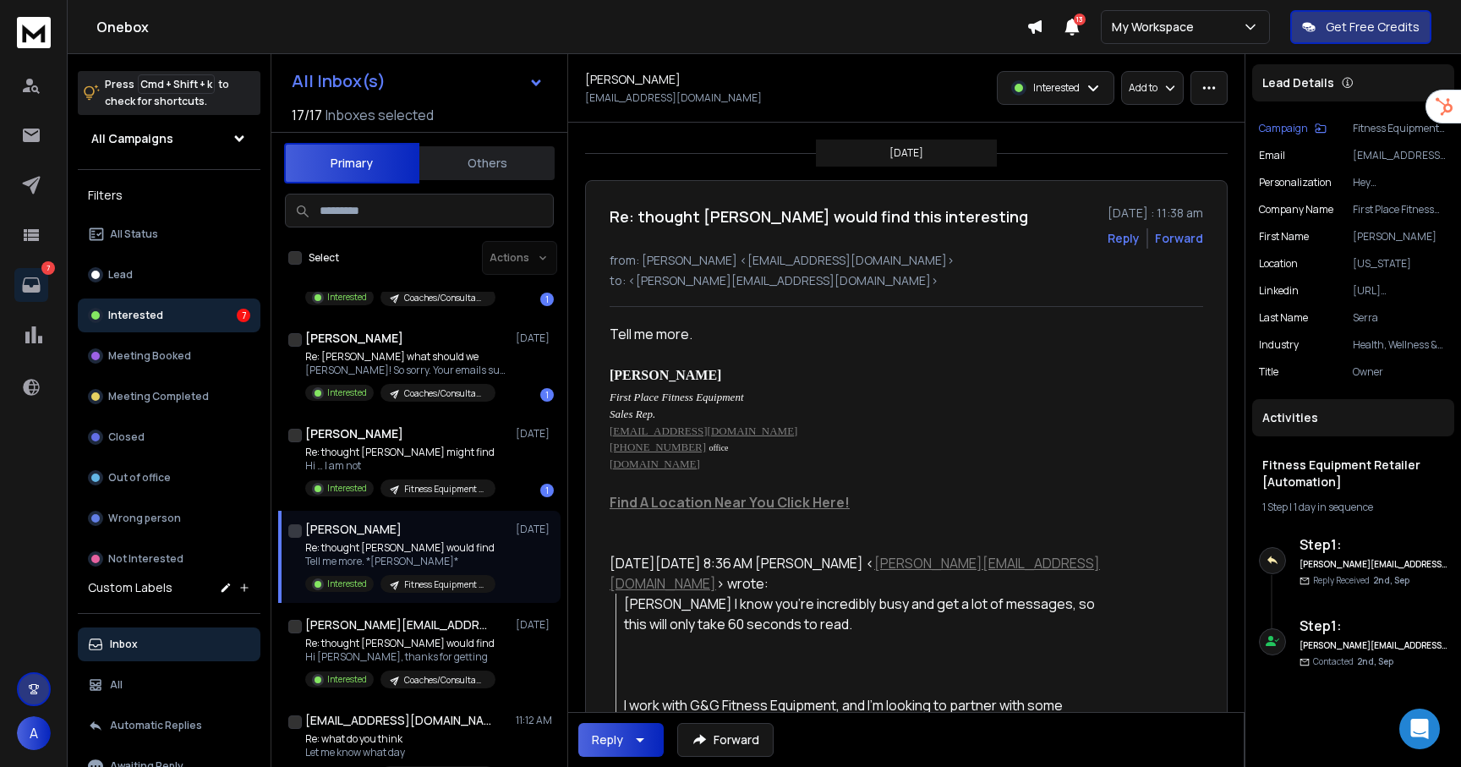
drag, startPoint x: 773, startPoint y: 259, endPoint x: 949, endPoint y: 263, distance: 176.0
click at [949, 263] on p "from: [PERSON_NAME] <[EMAIL_ADDRESS][DOMAIN_NAME]>" at bounding box center [907, 260] width 594 height 17
copy p "[DOMAIN_NAME]"
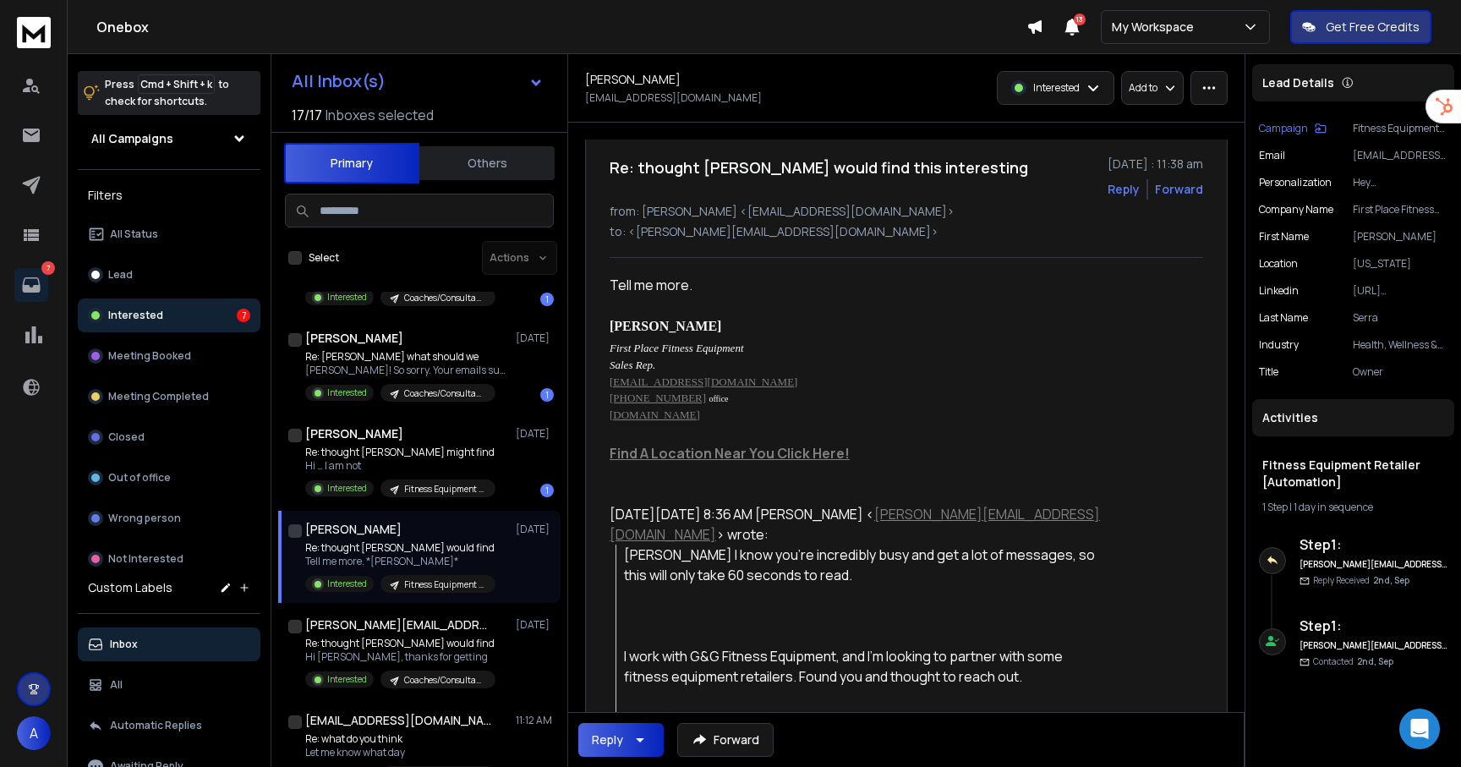
click at [957, 471] on div "Tell me more. [PERSON_NAME] First Place Fitness Equipment Sales Rep. [EMAIL_ADD…" at bounding box center [857, 379] width 494 height 209
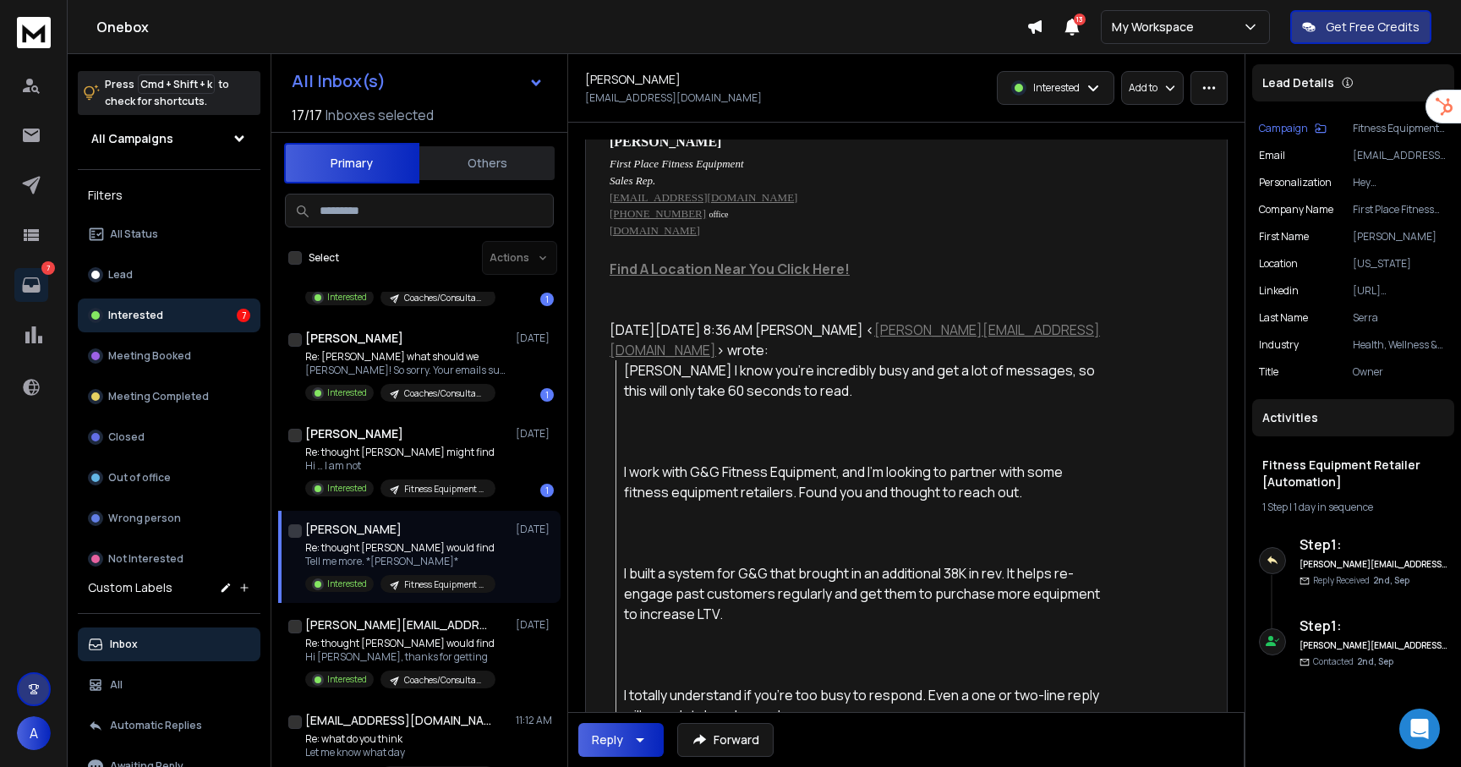
scroll to position [548, 0]
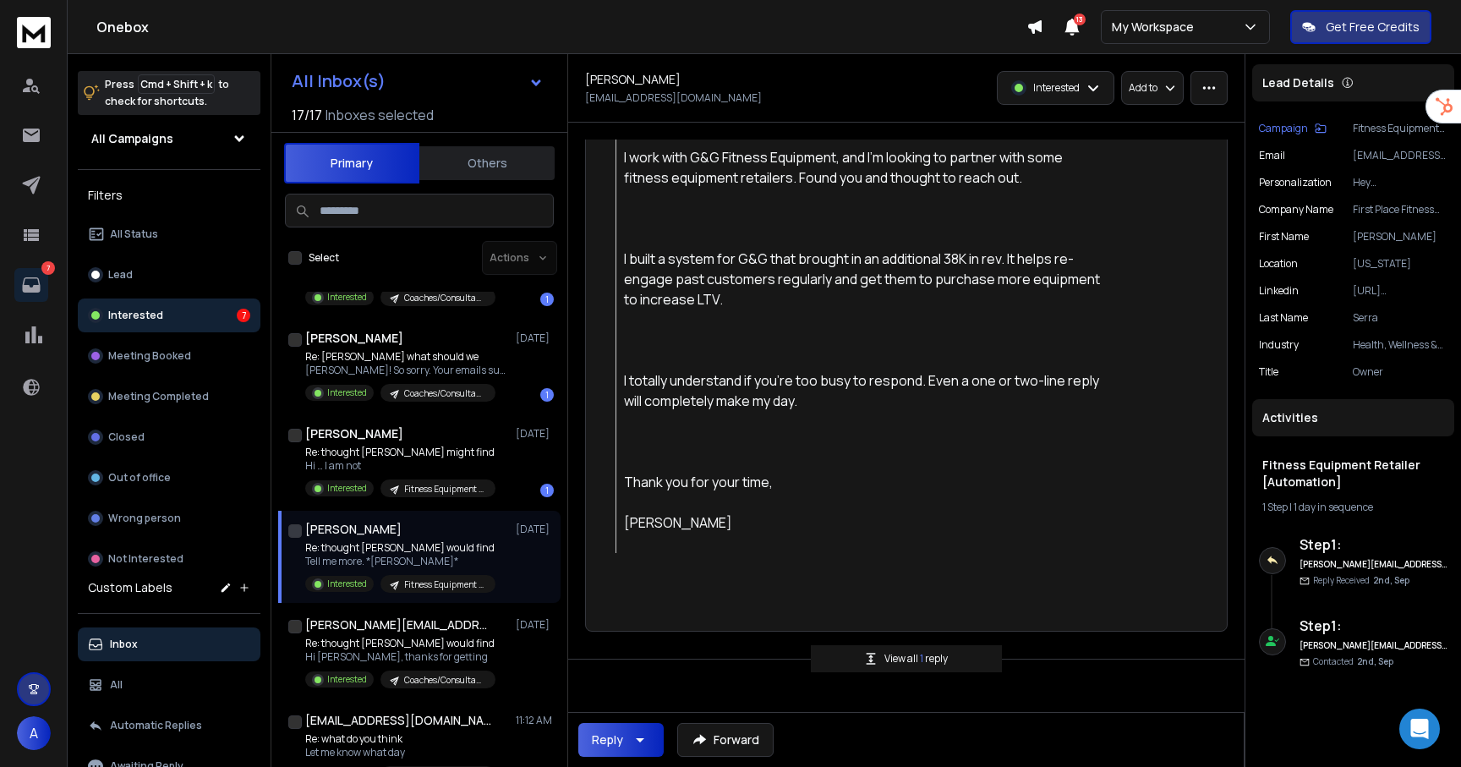
click at [889, 660] on p "View all 1 reply" at bounding box center [916, 659] width 63 height 14
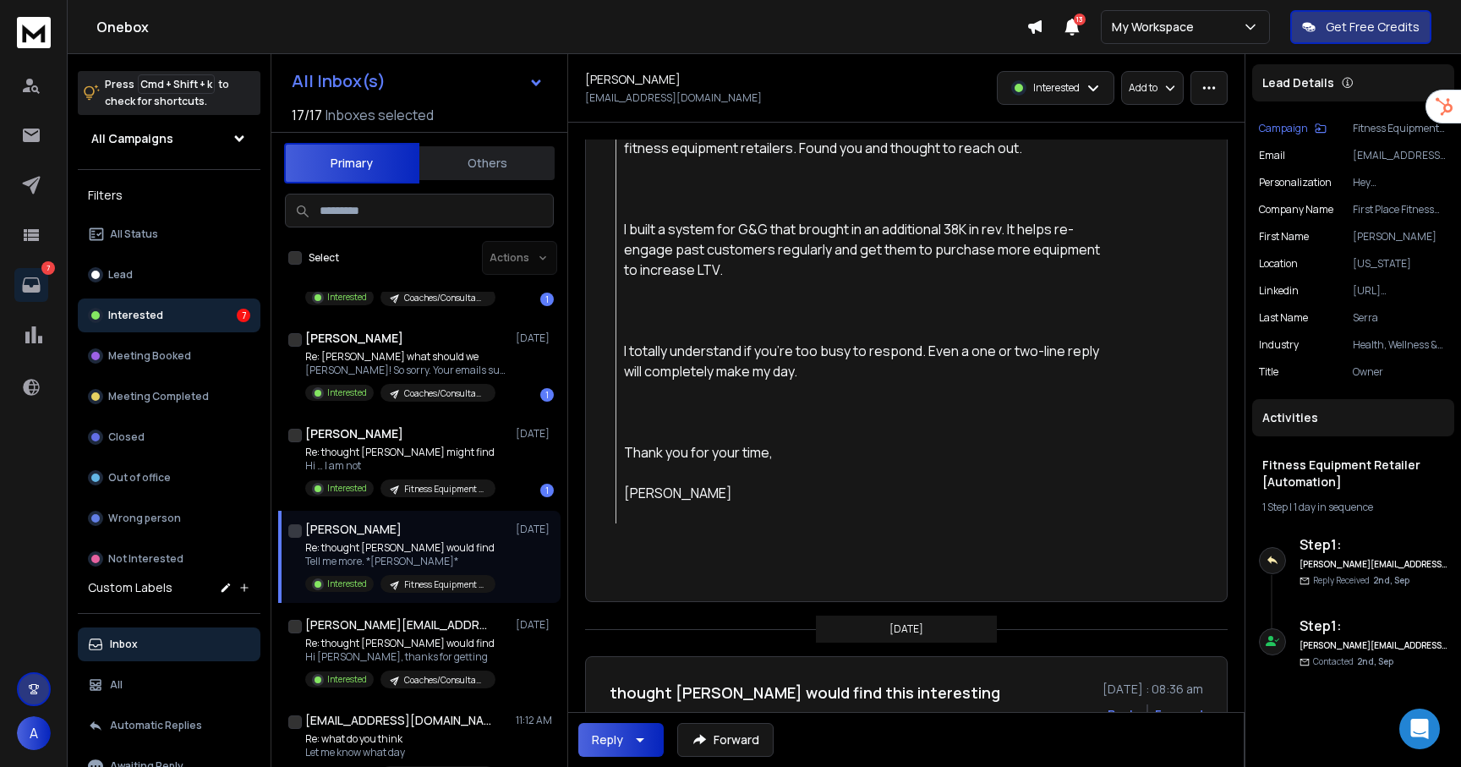
scroll to position [0, 0]
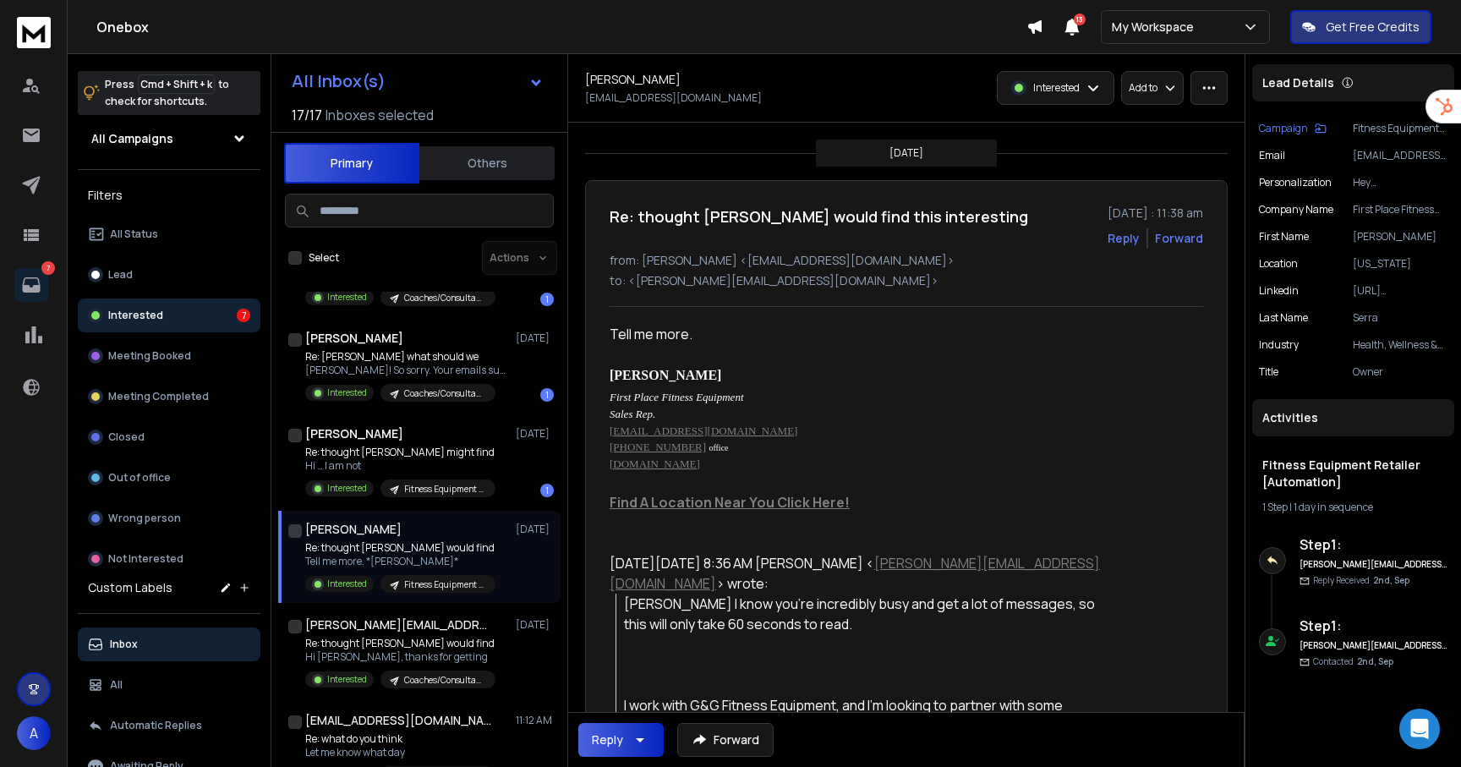
click at [911, 308] on div "Re: thought [PERSON_NAME] would find this interesting [DATE] : 11:38 am Reply F…" at bounding box center [907, 680] width 594 height 951
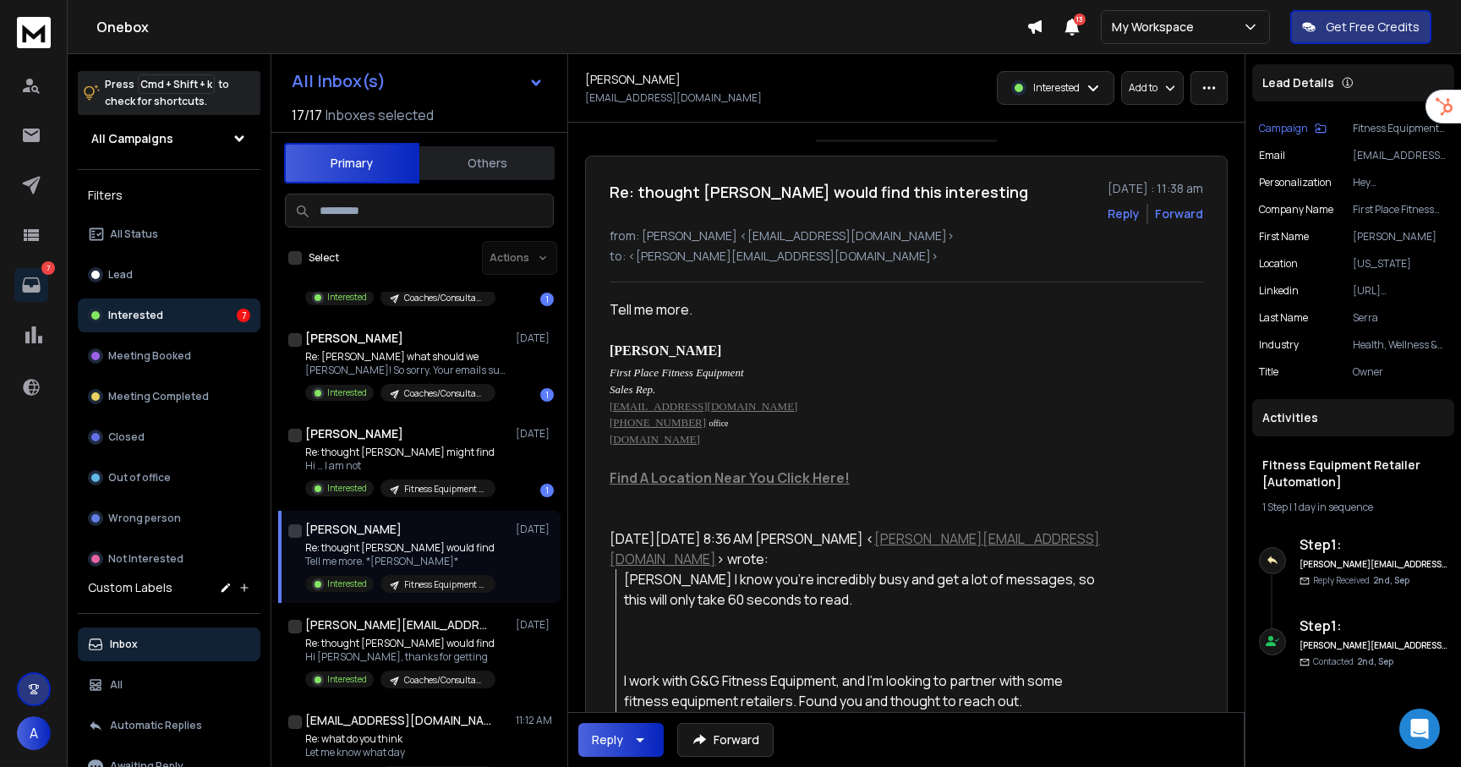
scroll to position [18, 0]
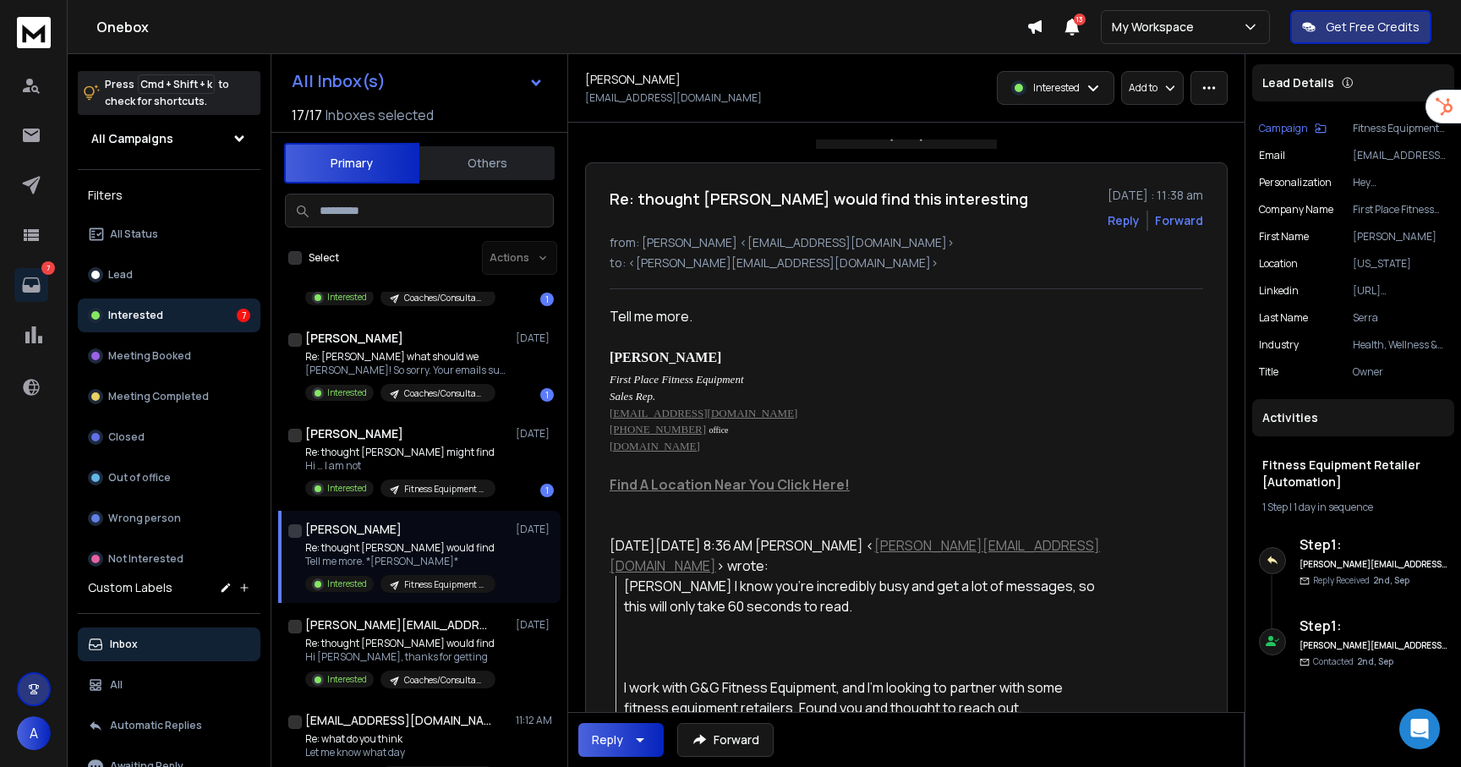
click at [595, 747] on div "Reply" at bounding box center [607, 740] width 31 height 17
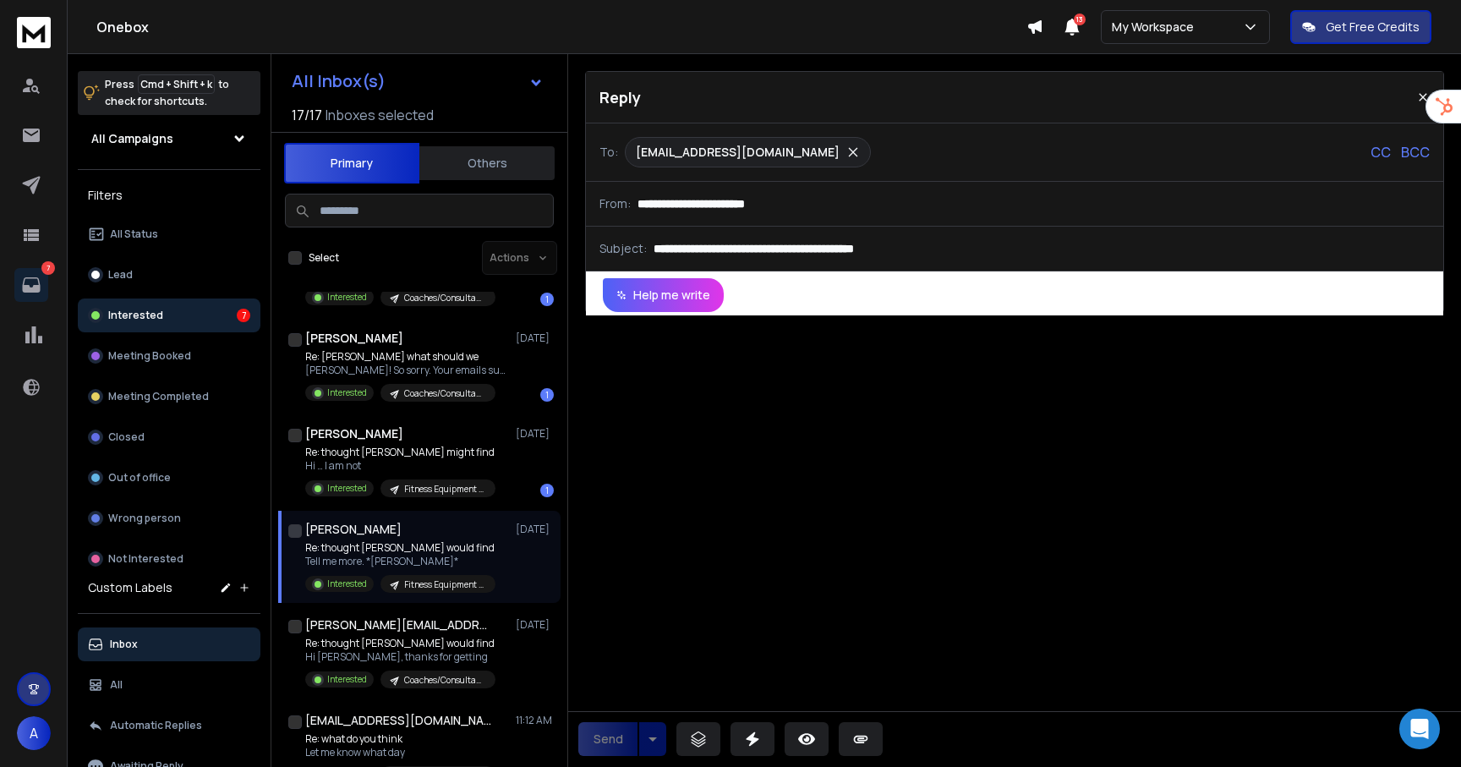
scroll to position [0, 0]
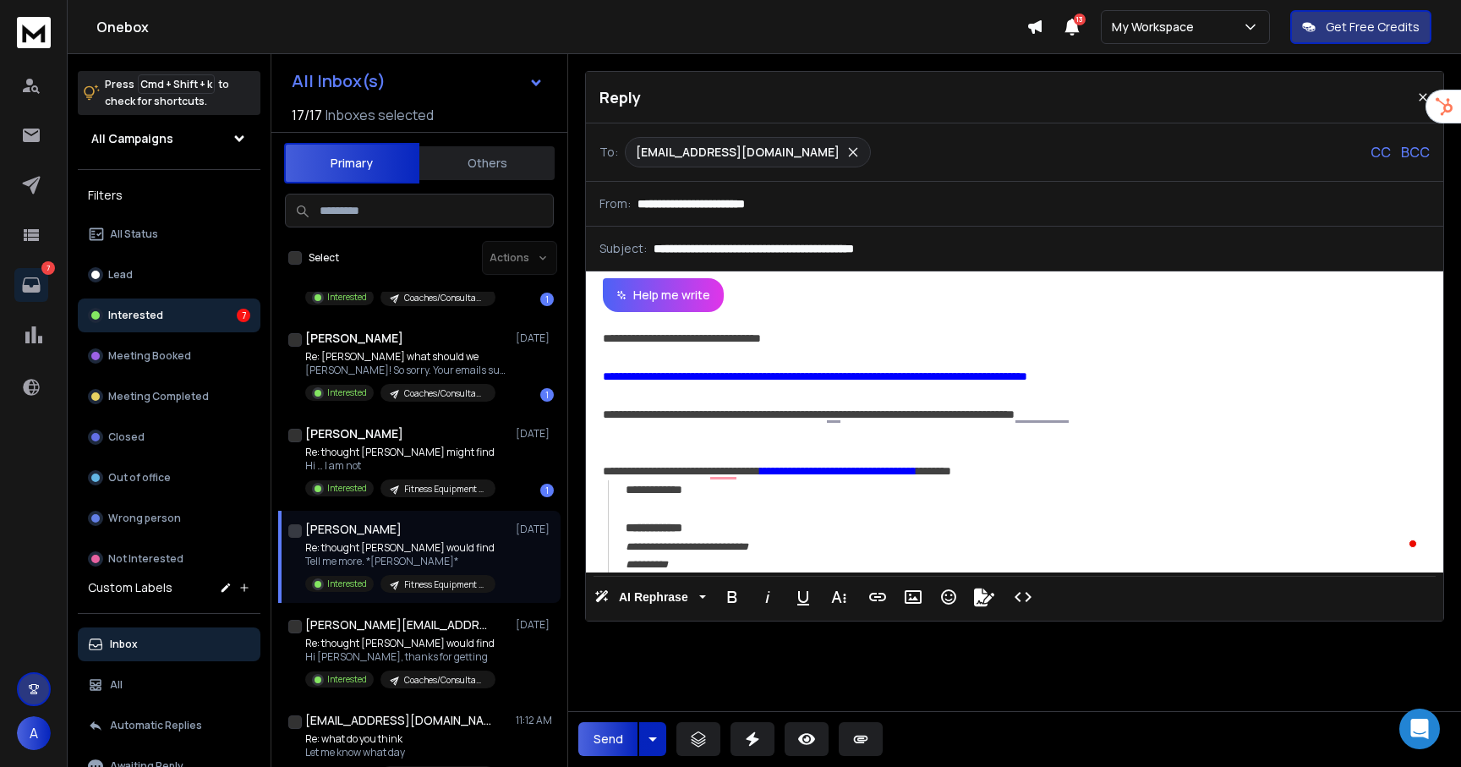
click at [1041, 419] on div "**********" at bounding box center [1012, 376] width 819 height 95
click at [837, 418] on div "**********" at bounding box center [1012, 376] width 819 height 95
click at [809, 430] on div "To enrich screen reader interactions, please activate Accessibility in Grammarl…" at bounding box center [1015, 433] width 824 height 19
click at [597, 739] on button "Send" at bounding box center [607, 739] width 59 height 34
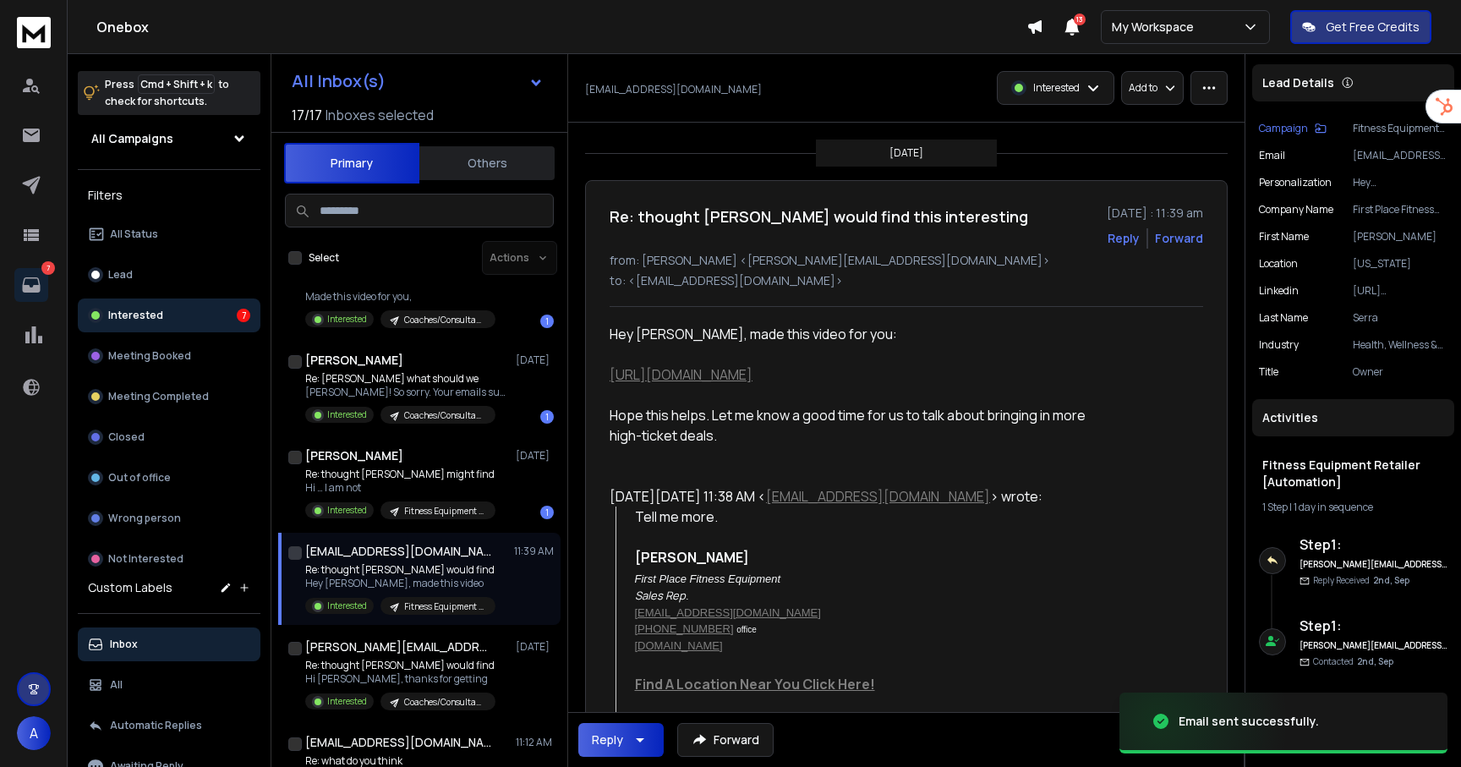
scroll to position [622, 0]
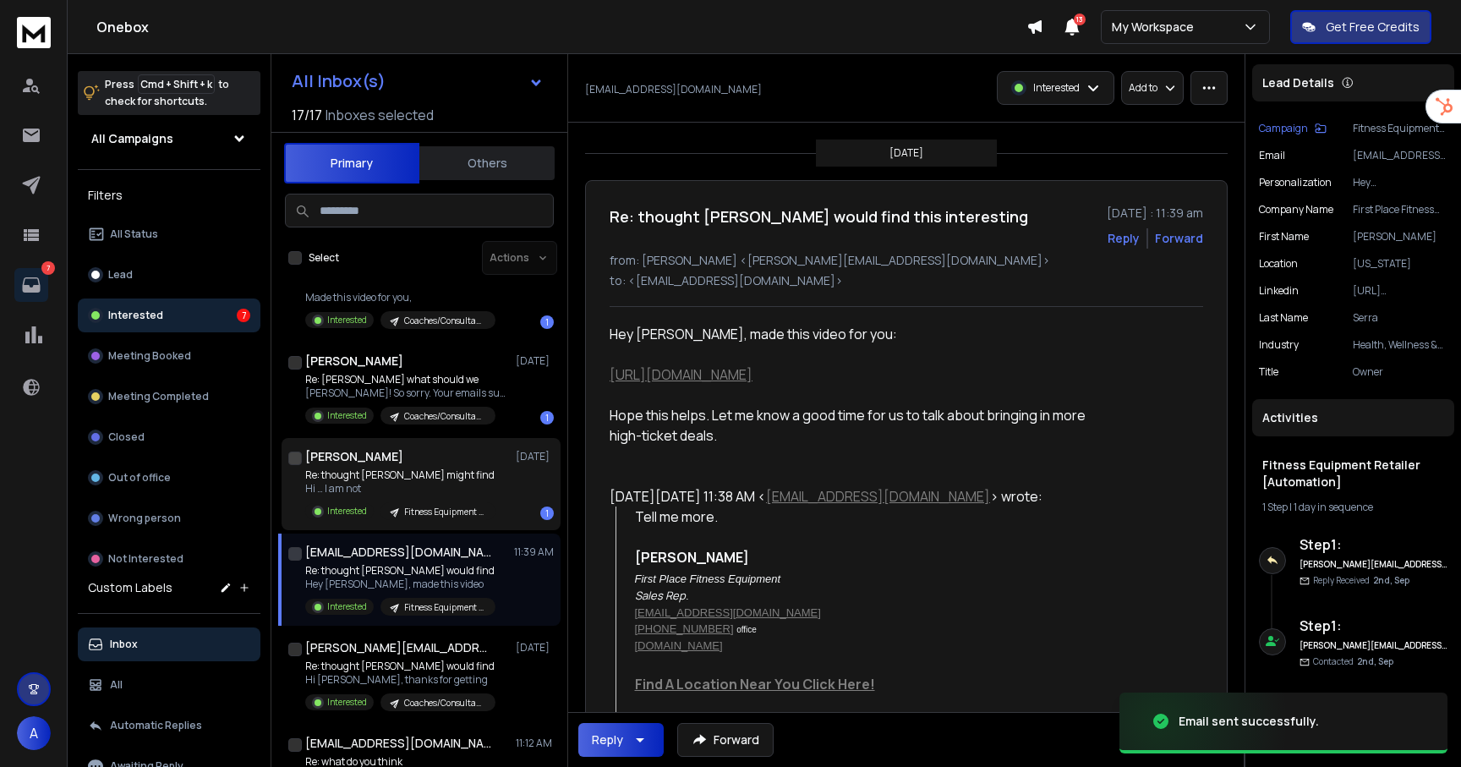
click at [456, 479] on p "Re: thought [PERSON_NAME] might find" at bounding box center [400, 476] width 190 height 14
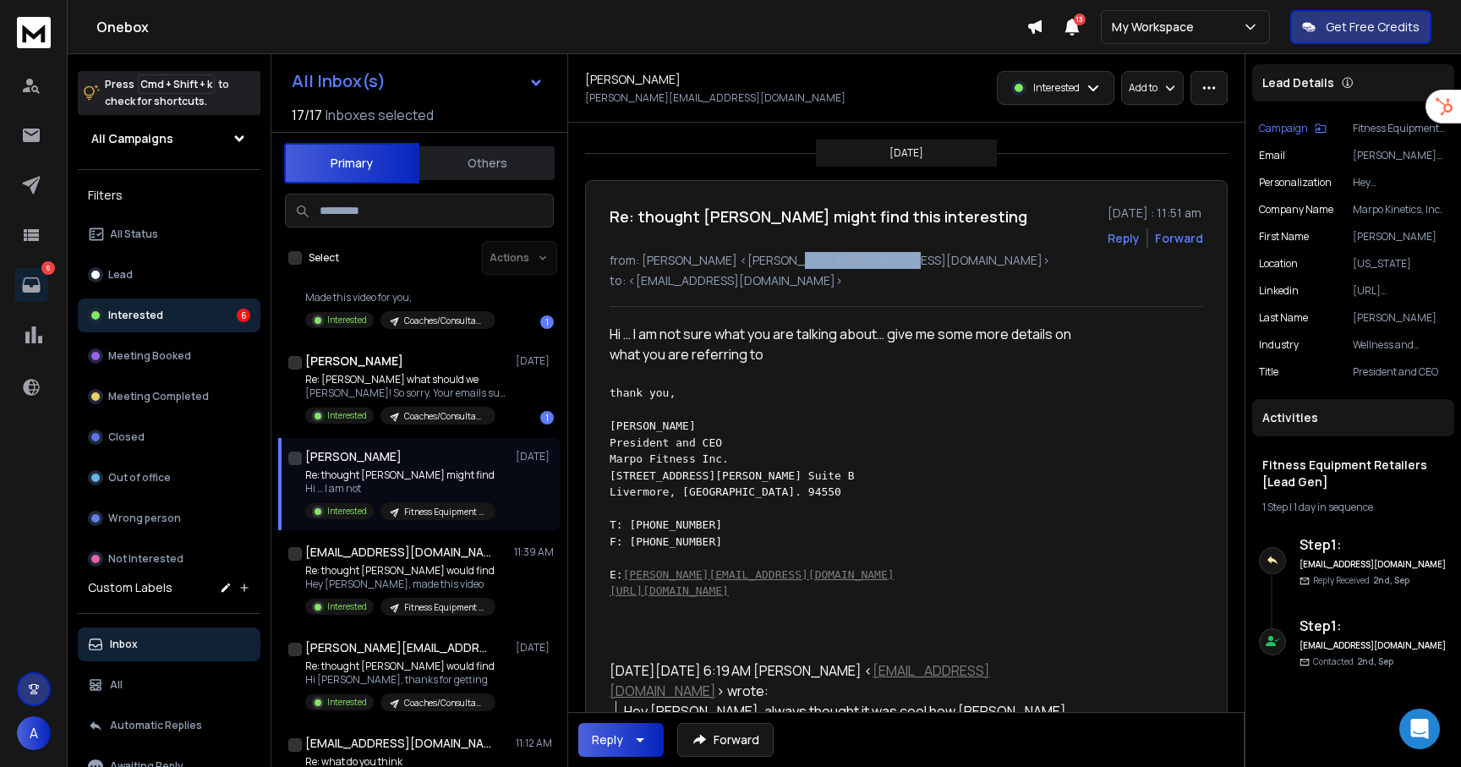
drag, startPoint x: 785, startPoint y: 264, endPoint x: 880, endPoint y: 266, distance: 95.6
click at [880, 266] on p "from: [PERSON_NAME] <[PERSON_NAME][EMAIL_ADDRESS][DOMAIN_NAME]>" at bounding box center [907, 260] width 594 height 17
copy p "[DOMAIN_NAME]"
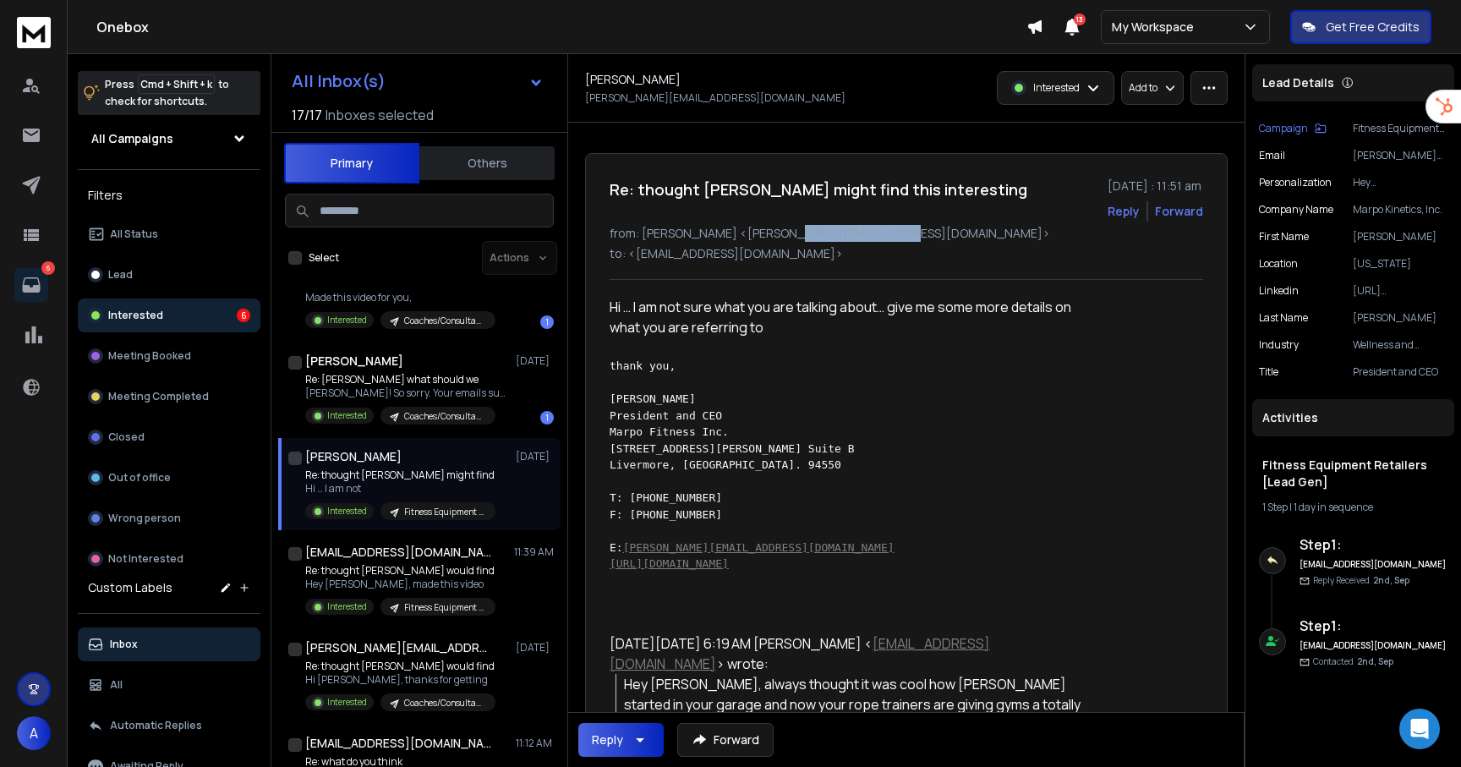
scroll to position [0, 0]
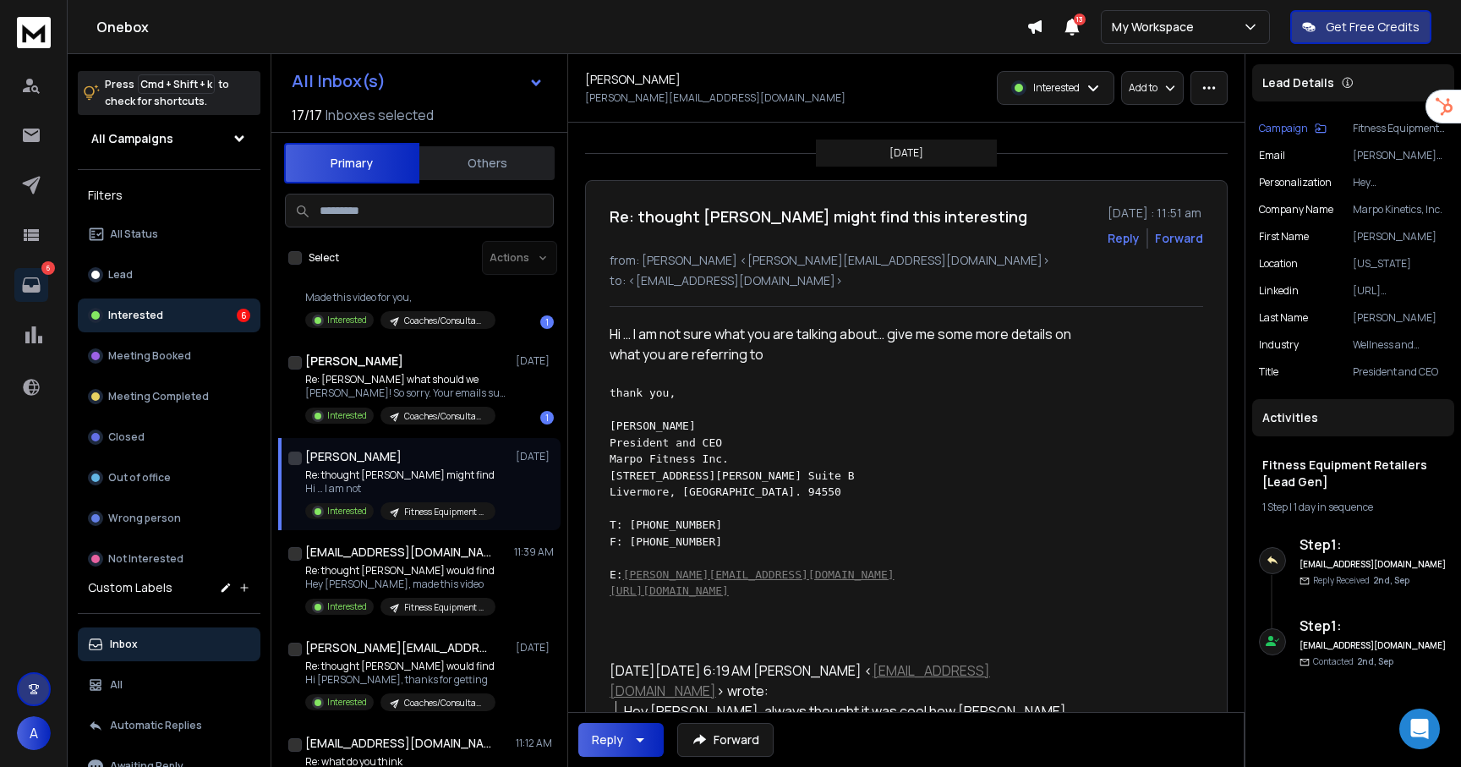
click at [660, 263] on p "from: [PERSON_NAME] <[PERSON_NAME][EMAIL_ADDRESS][DOMAIN_NAME]>" at bounding box center [907, 260] width 594 height 17
copy p "[PERSON_NAME]"
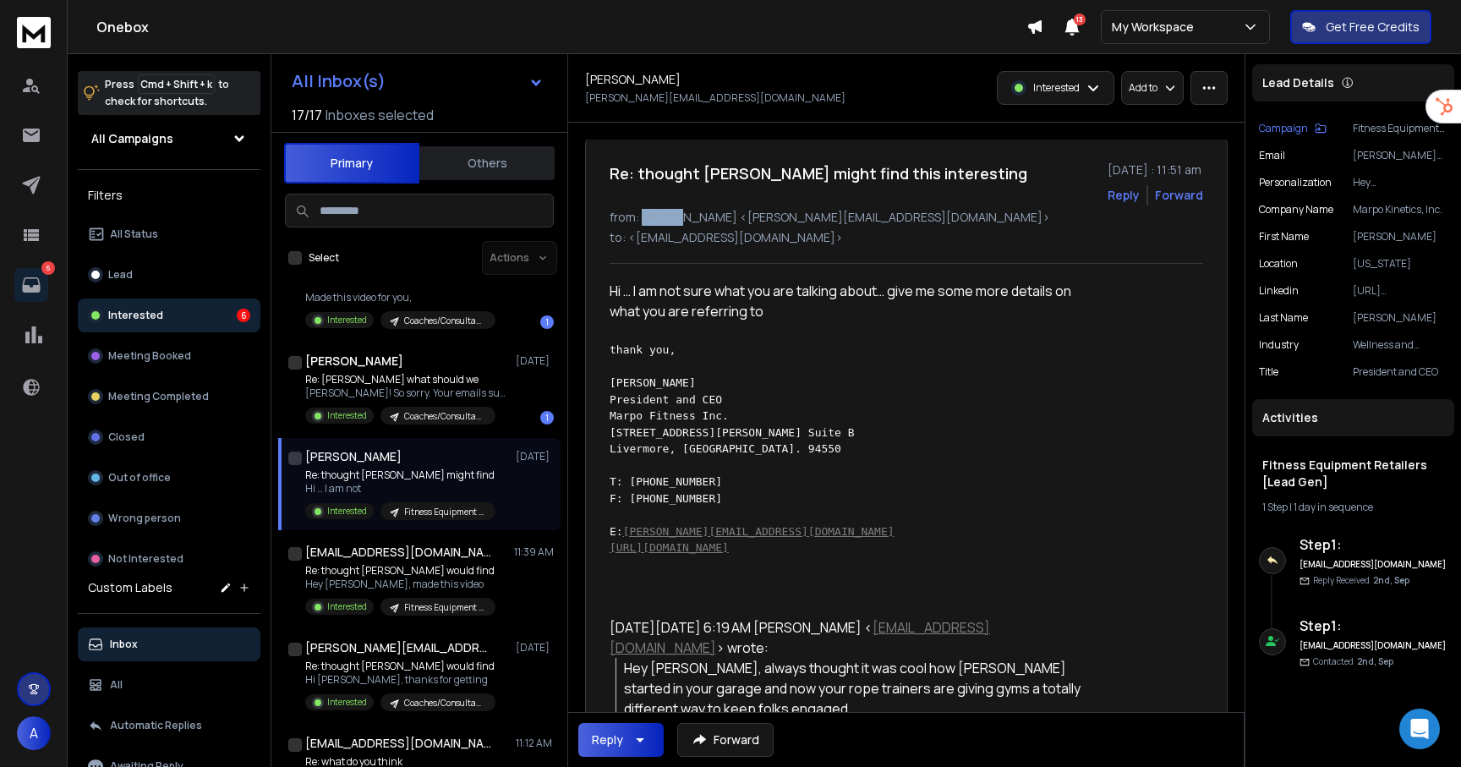
scroll to position [59, 0]
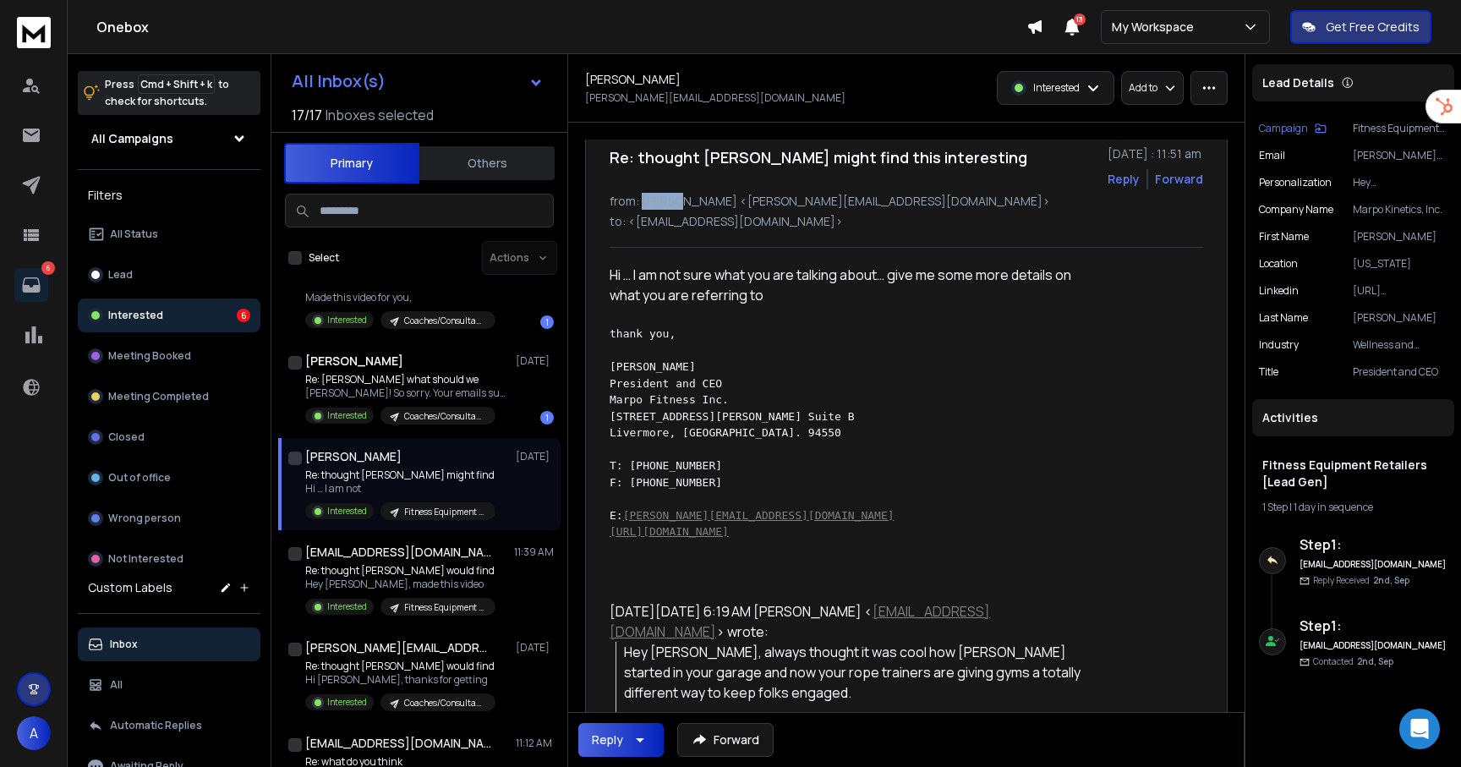
click at [597, 748] on div "Reply" at bounding box center [621, 740] width 58 height 20
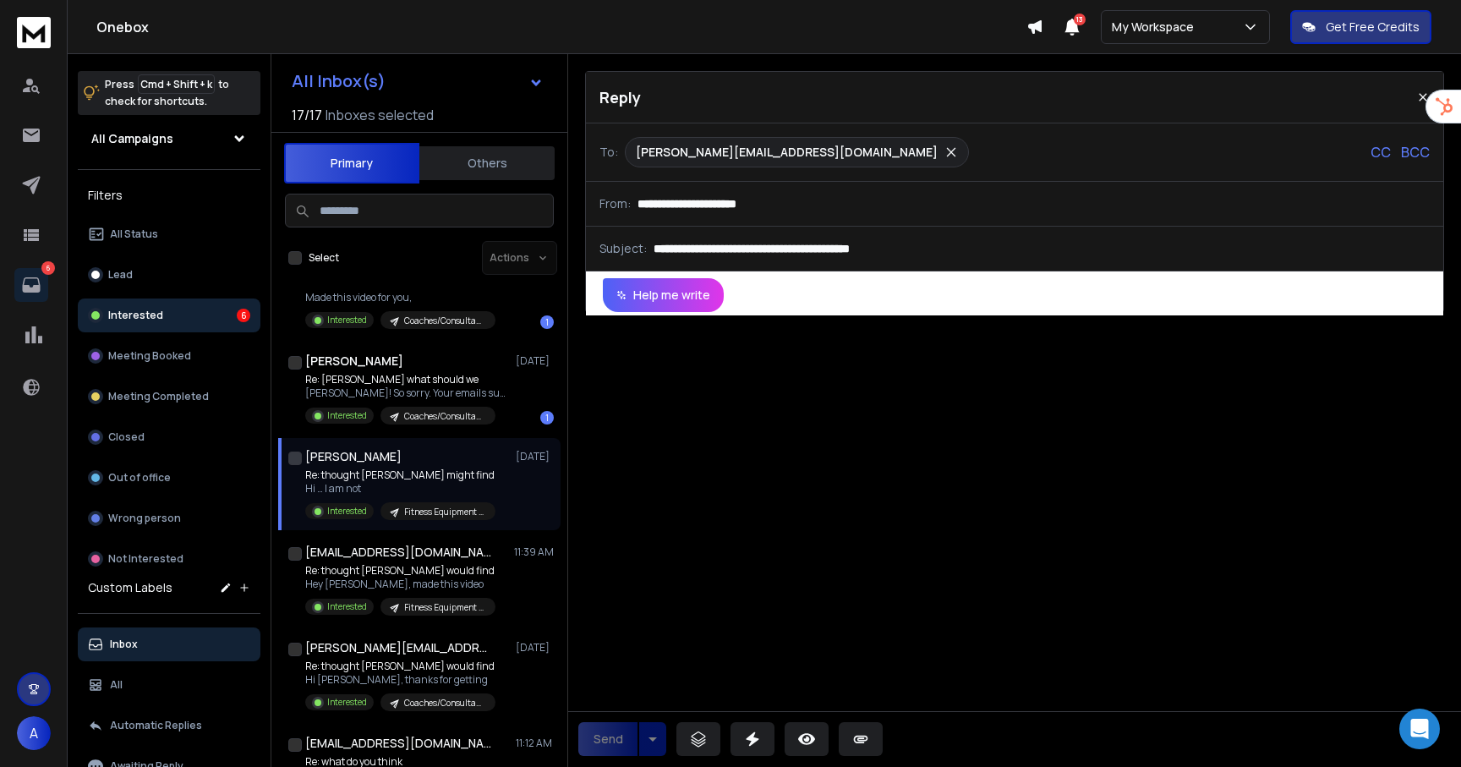
scroll to position [0, 0]
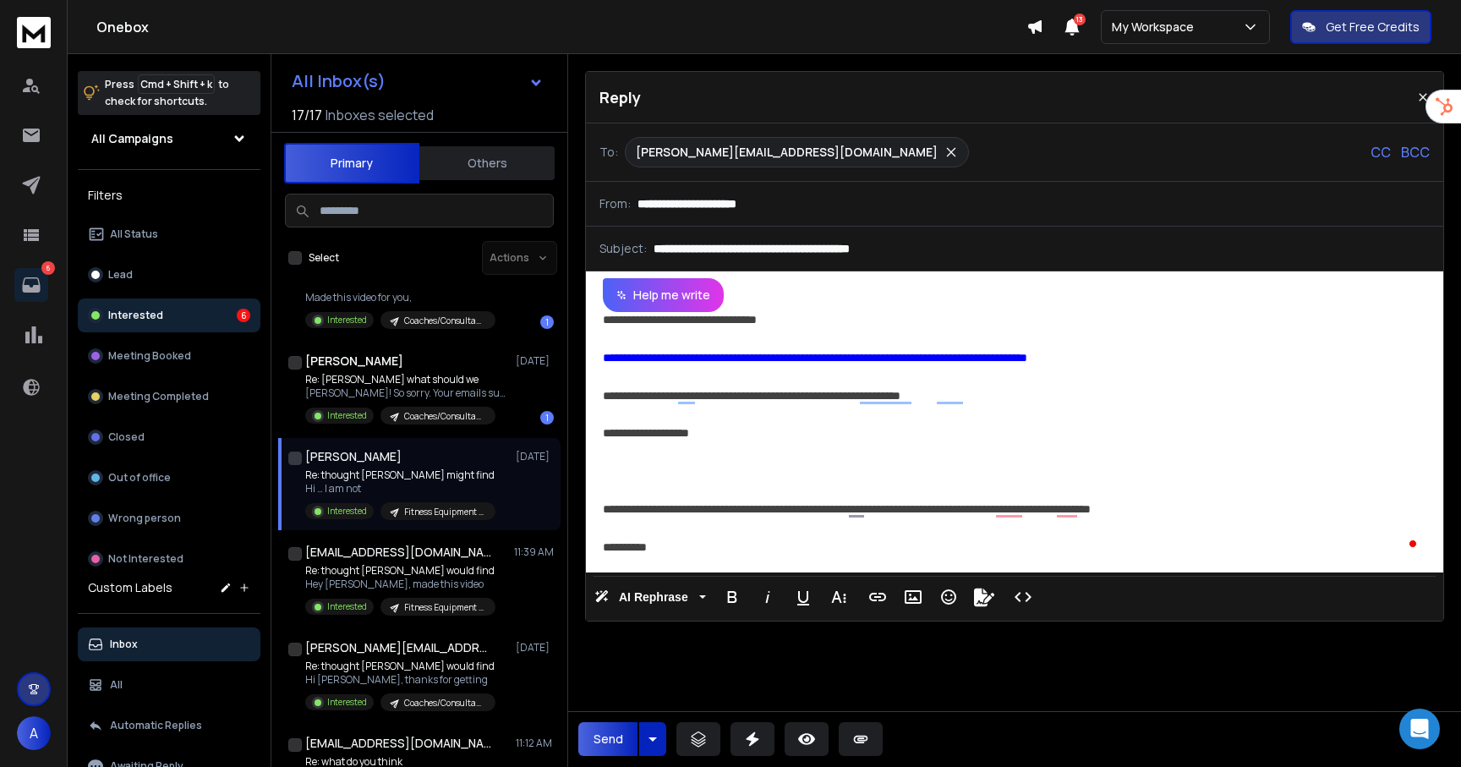
scroll to position [37, 0]
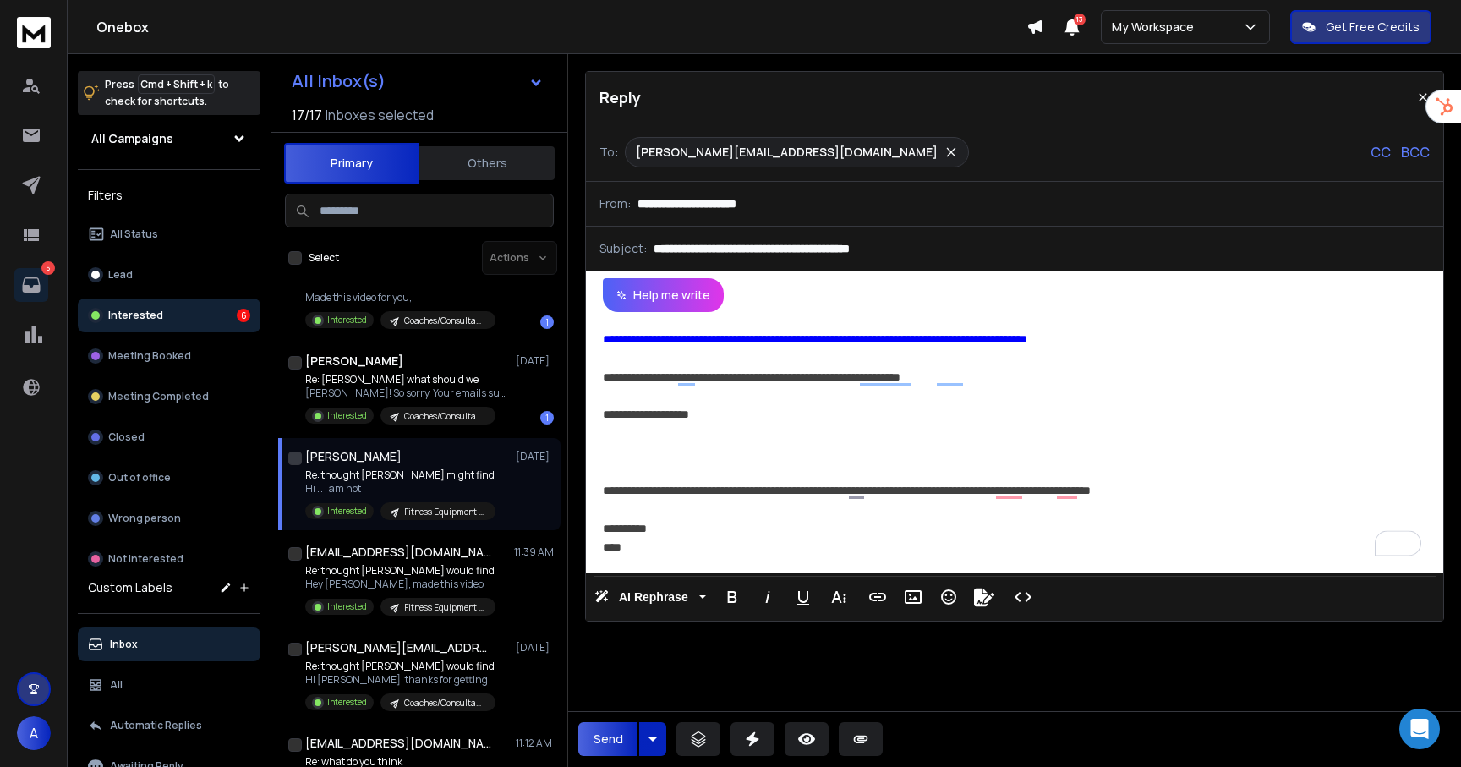
click at [604, 546] on div "**********" at bounding box center [1012, 425] width 819 height 266
click at [661, 525] on div "**********" at bounding box center [1012, 425] width 819 height 266
click at [1007, 495] on div "**********" at bounding box center [1012, 425] width 819 height 266
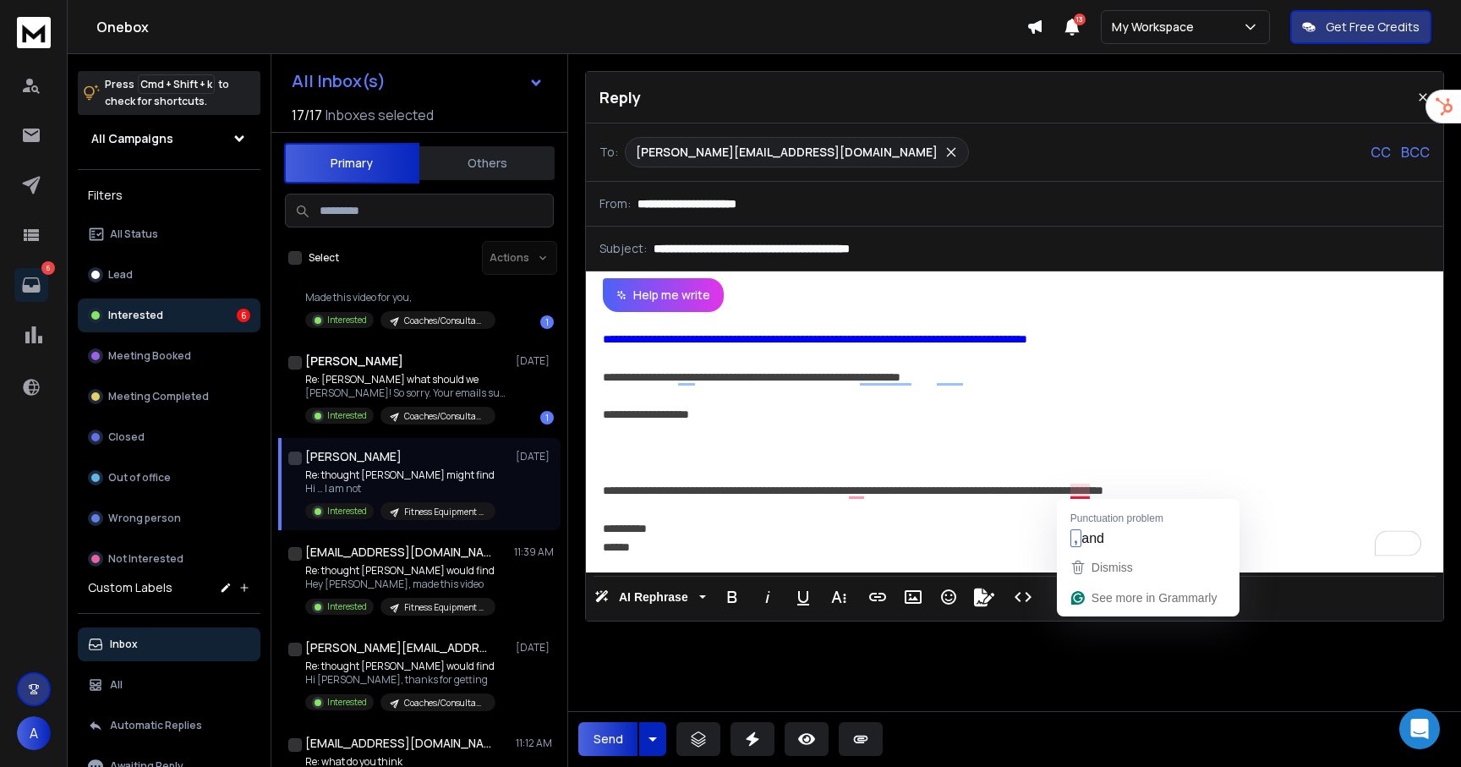
click at [1078, 490] on div "**********" at bounding box center [1012, 425] width 819 height 266
click at [650, 437] on div "**********" at bounding box center [1012, 425] width 819 height 266
click at [650, 450] on div "**********" at bounding box center [1012, 425] width 819 height 266
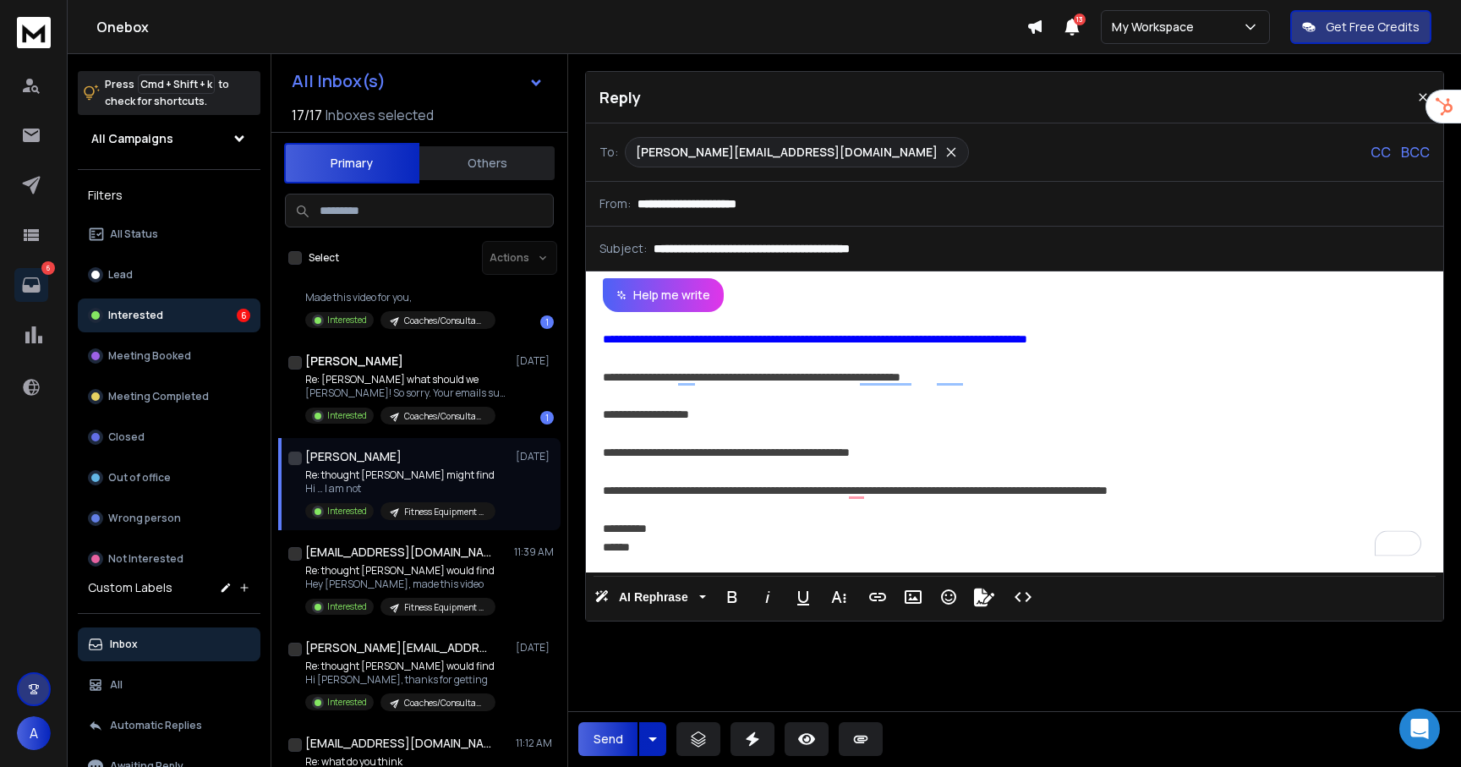
click at [608, 732] on button "Send" at bounding box center [607, 739] width 59 height 34
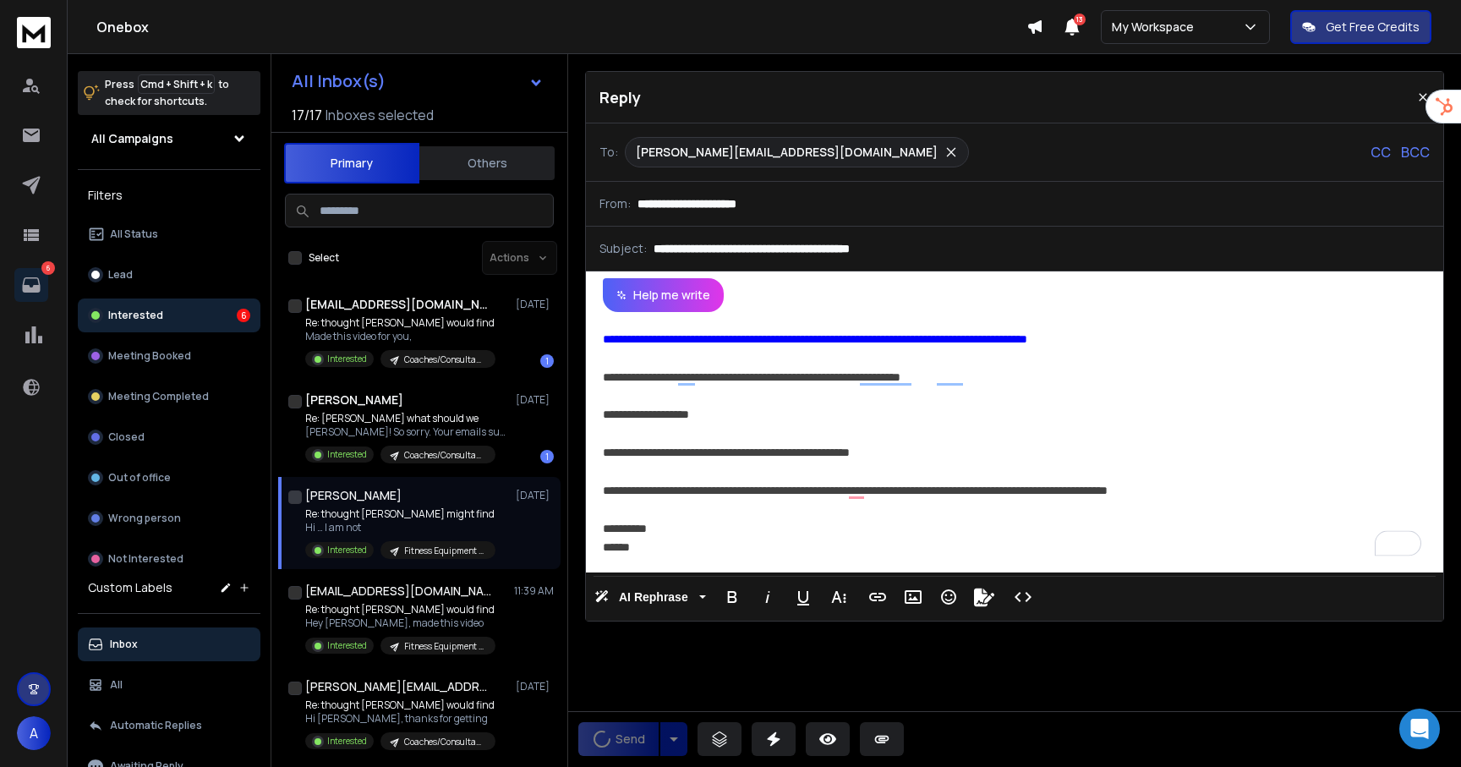
scroll to position [580, 0]
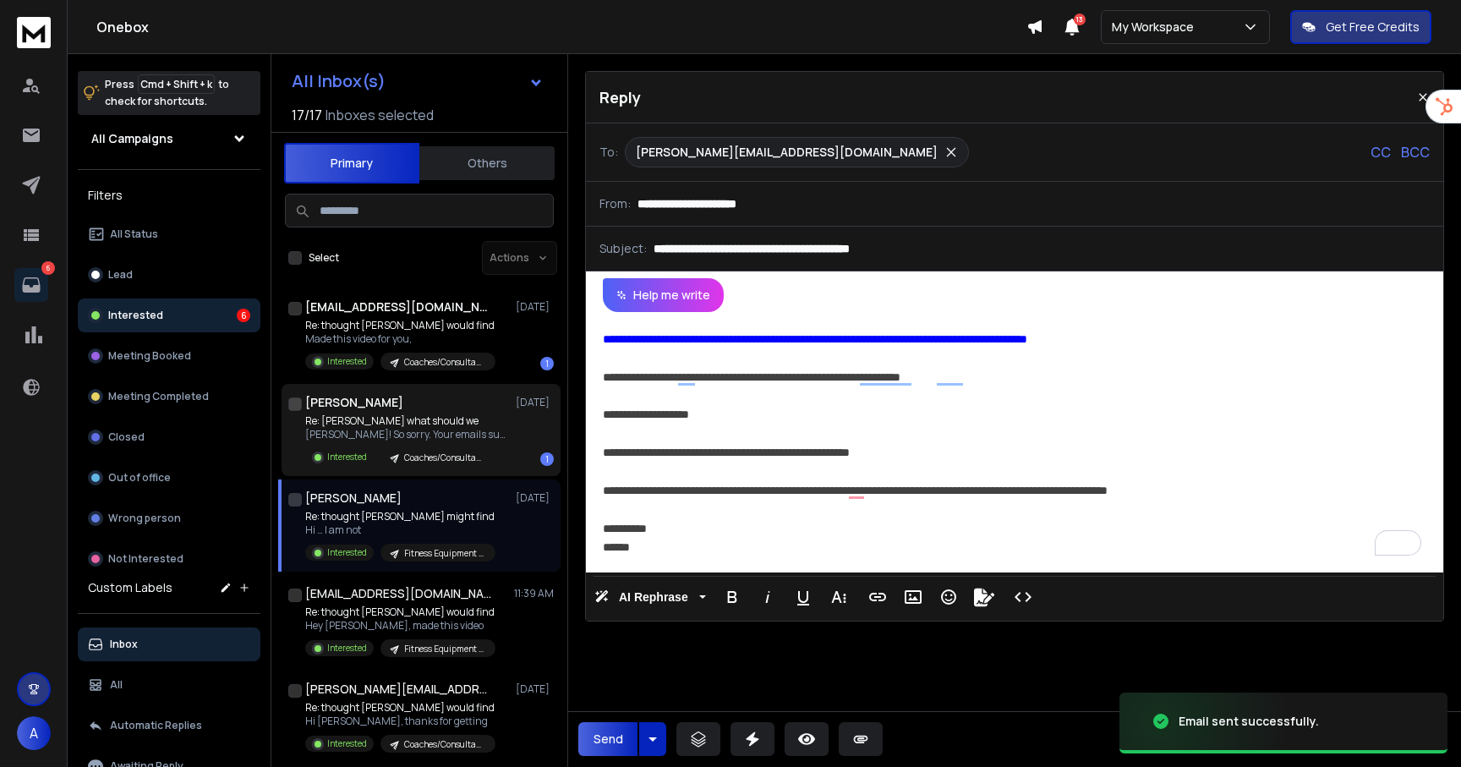
click at [485, 415] on p "Re: [PERSON_NAME] what should we" at bounding box center [406, 421] width 203 height 14
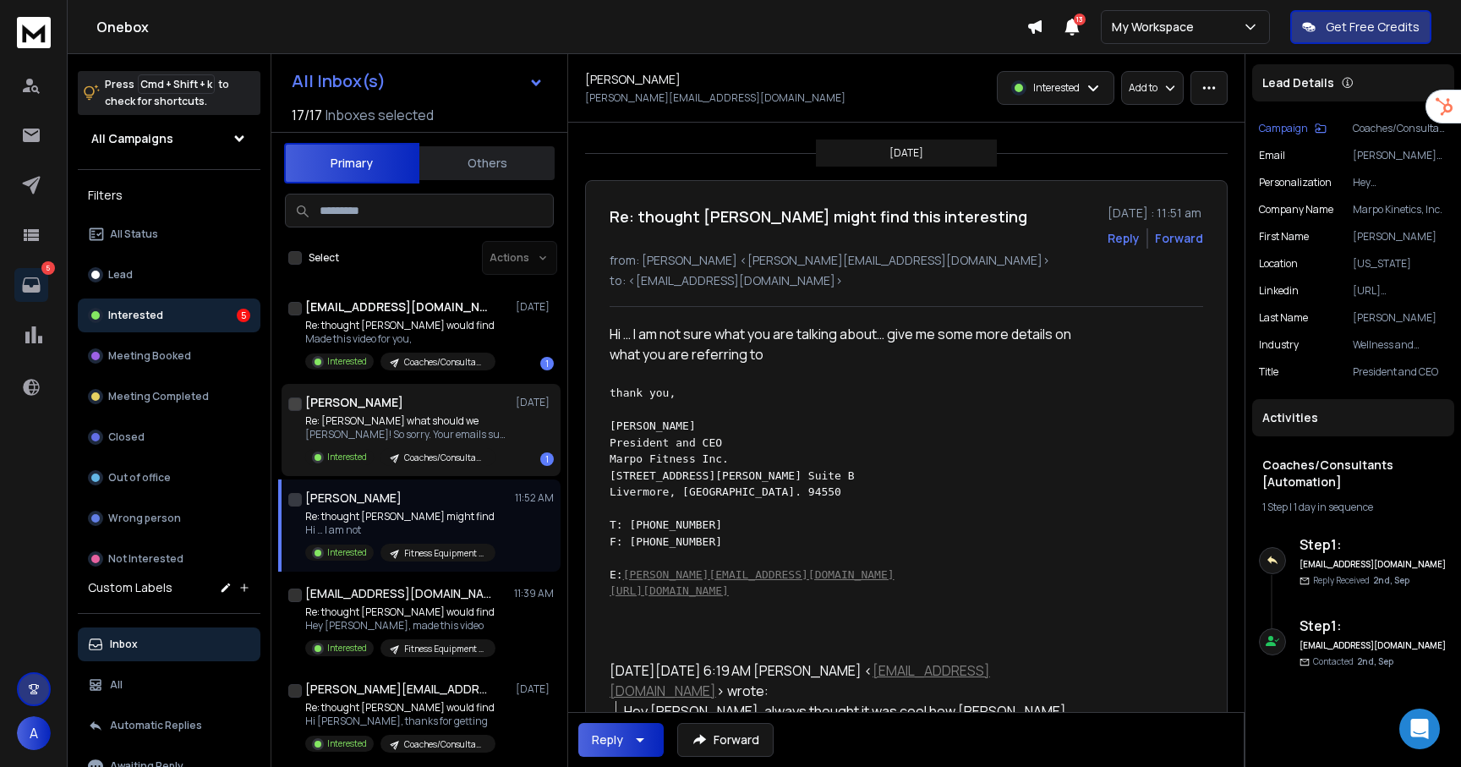
click at [433, 412] on div "Kasey Jones 04 Sep Re: Kasey what should we Andrew! So sorry. Your emails sudde…" at bounding box center [429, 430] width 249 height 72
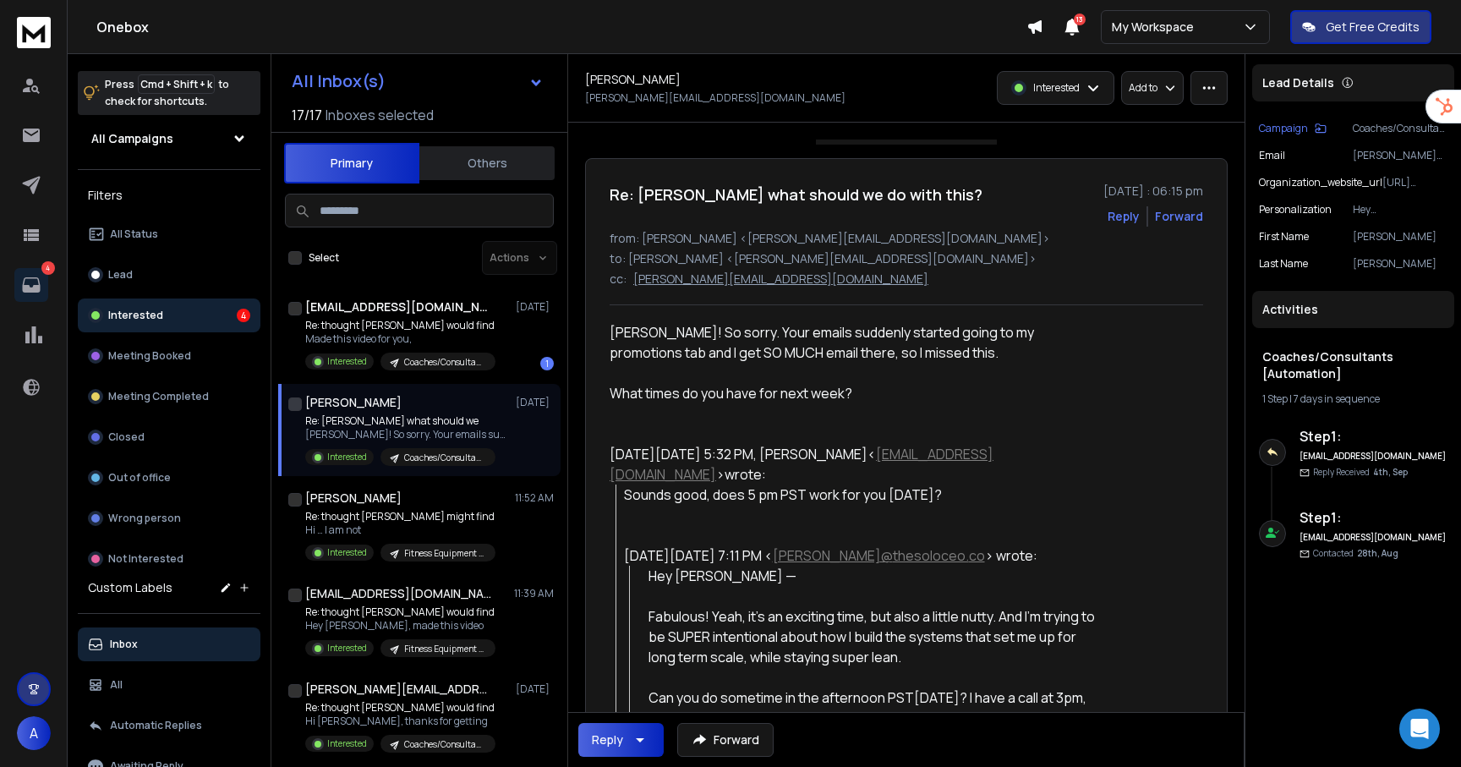
scroll to position [0, 0]
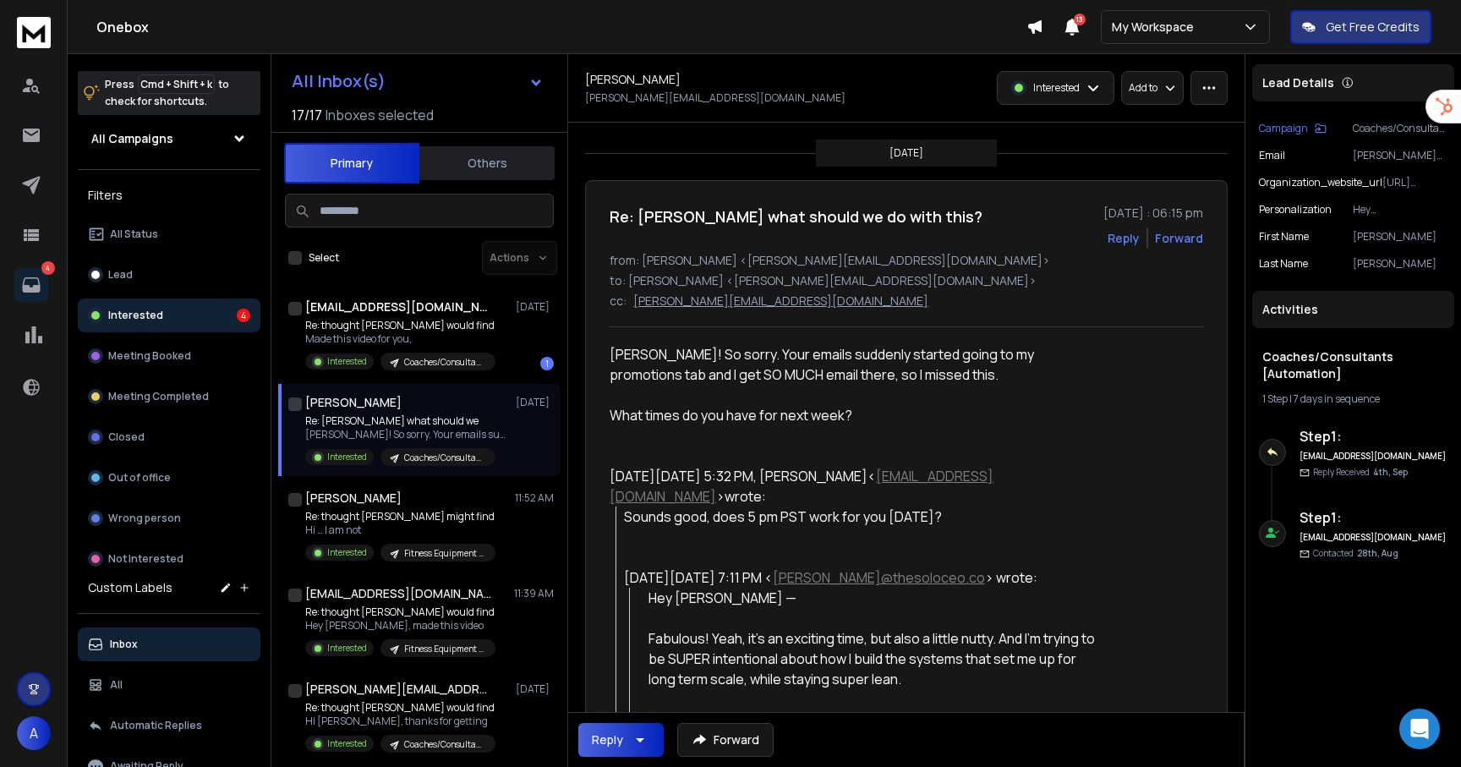
click at [1122, 243] on button "Reply" at bounding box center [1124, 238] width 32 height 17
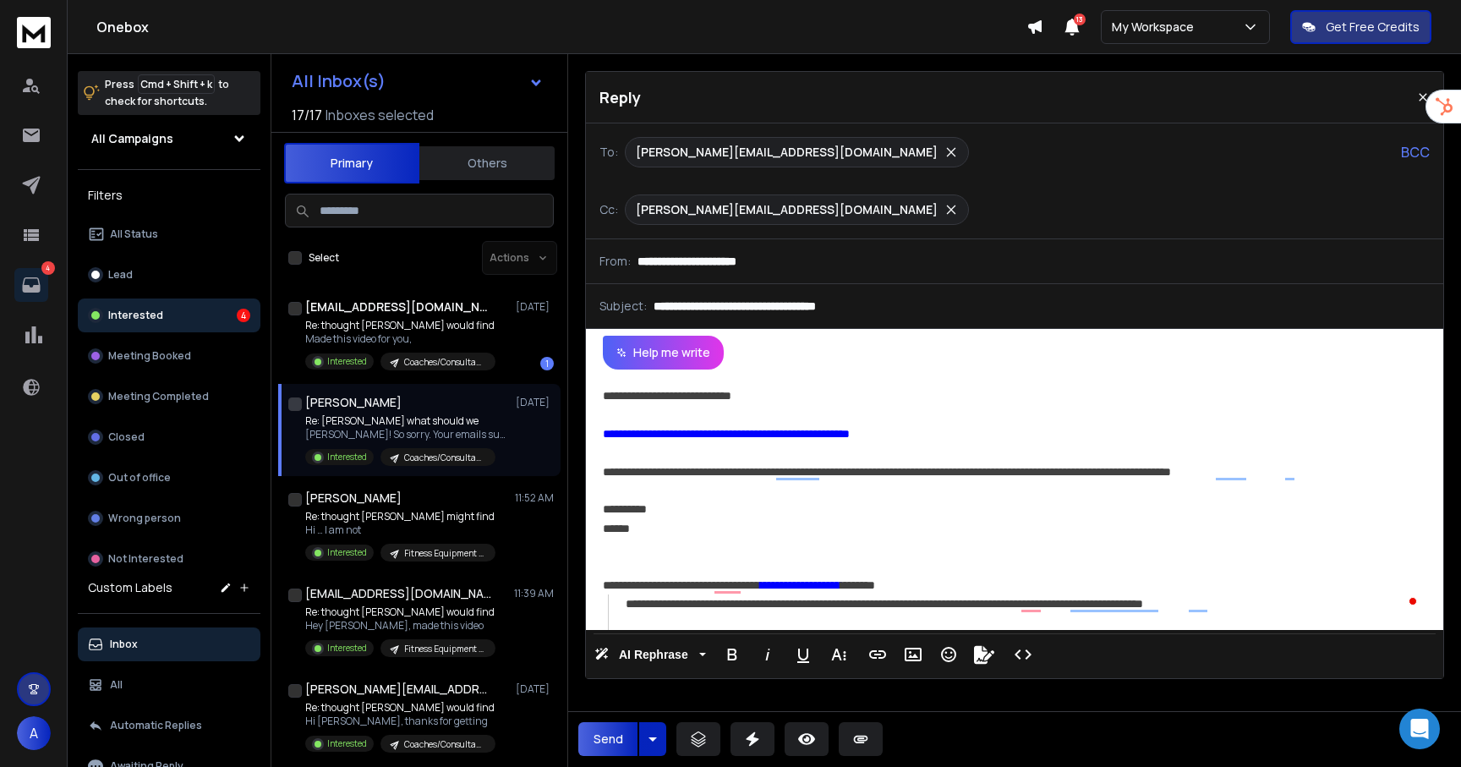
click at [720, 522] on div "**********" at bounding box center [1015, 500] width 858 height 260
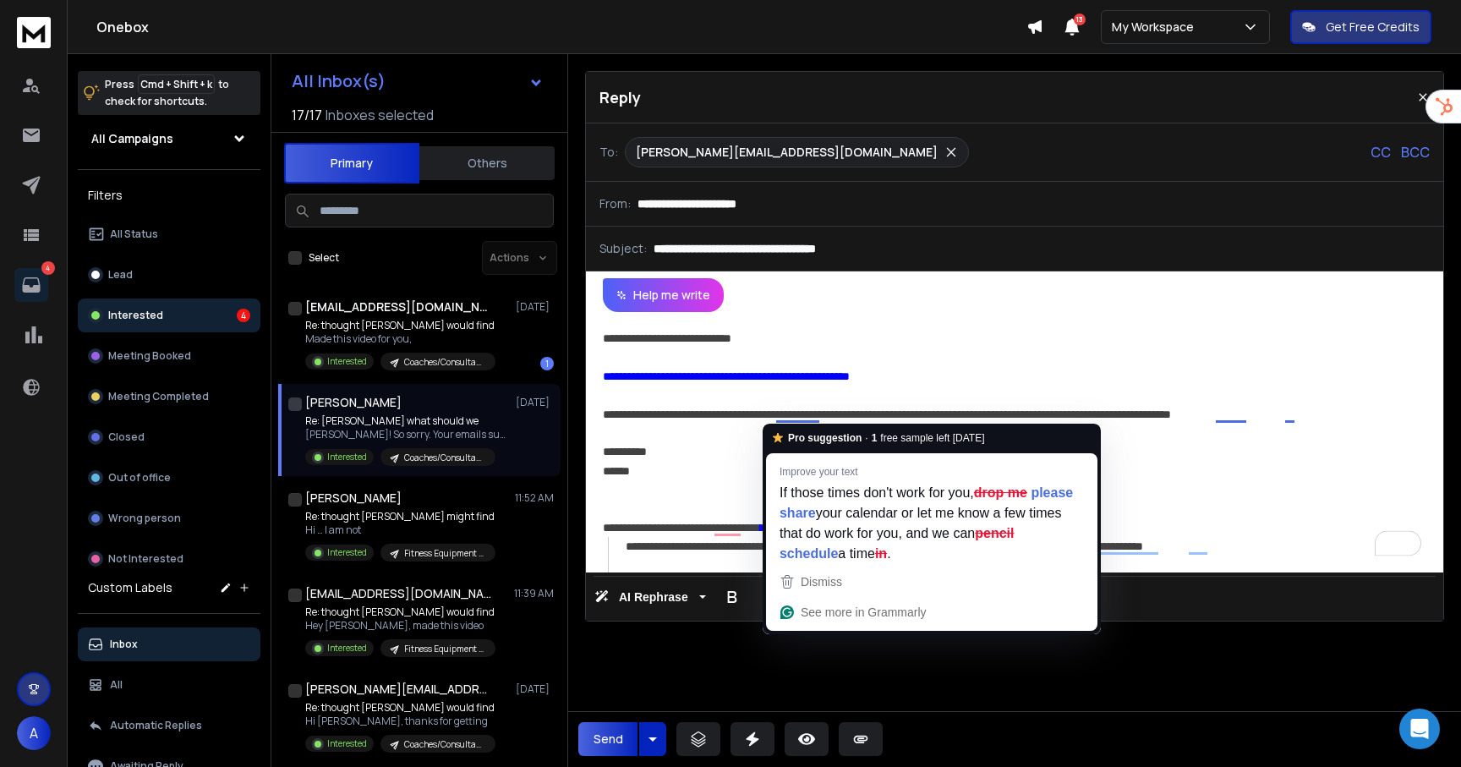
click at [1147, 466] on div "**********" at bounding box center [1012, 404] width 819 height 151
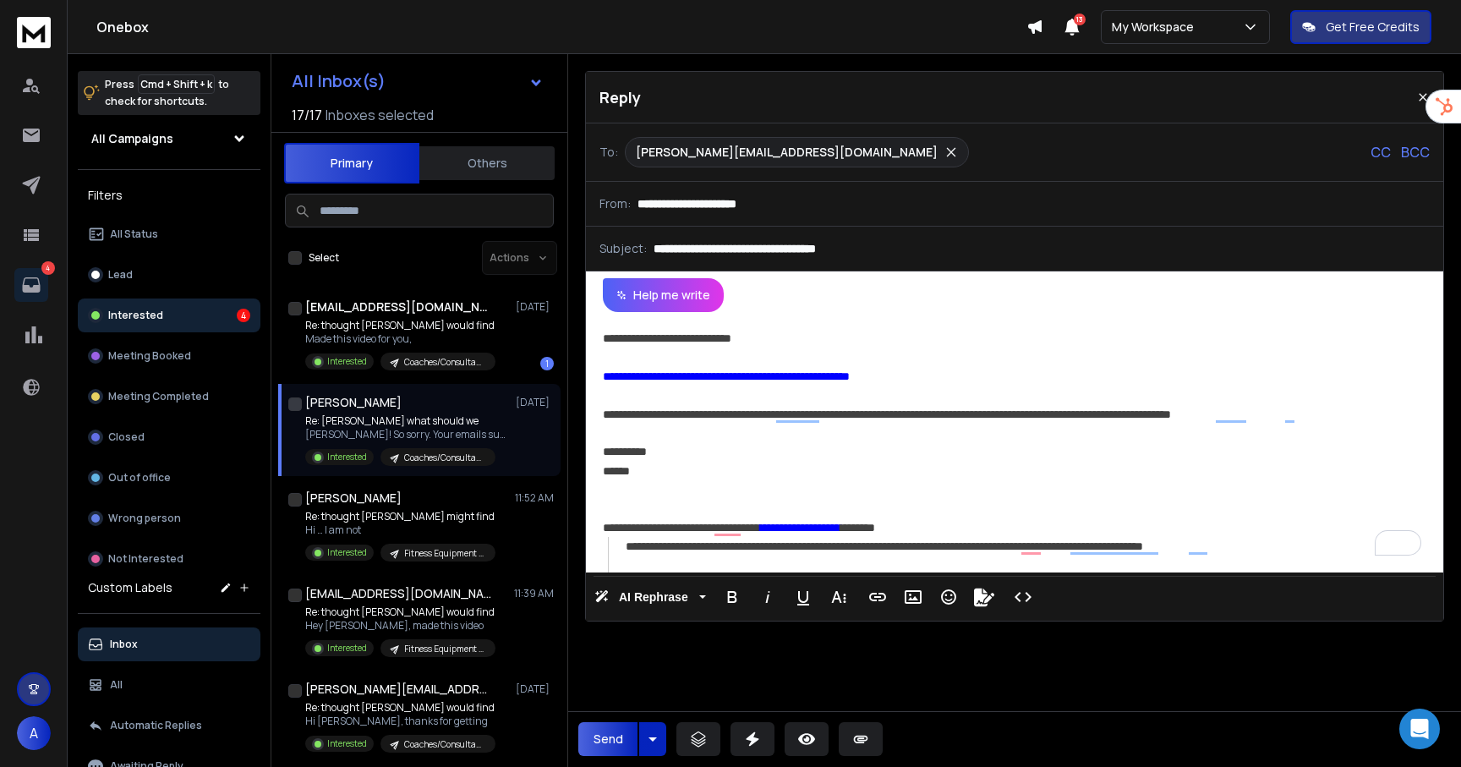
click at [1150, 431] on div "**********" at bounding box center [1012, 404] width 819 height 151
click at [607, 741] on button "Send" at bounding box center [607, 739] width 59 height 34
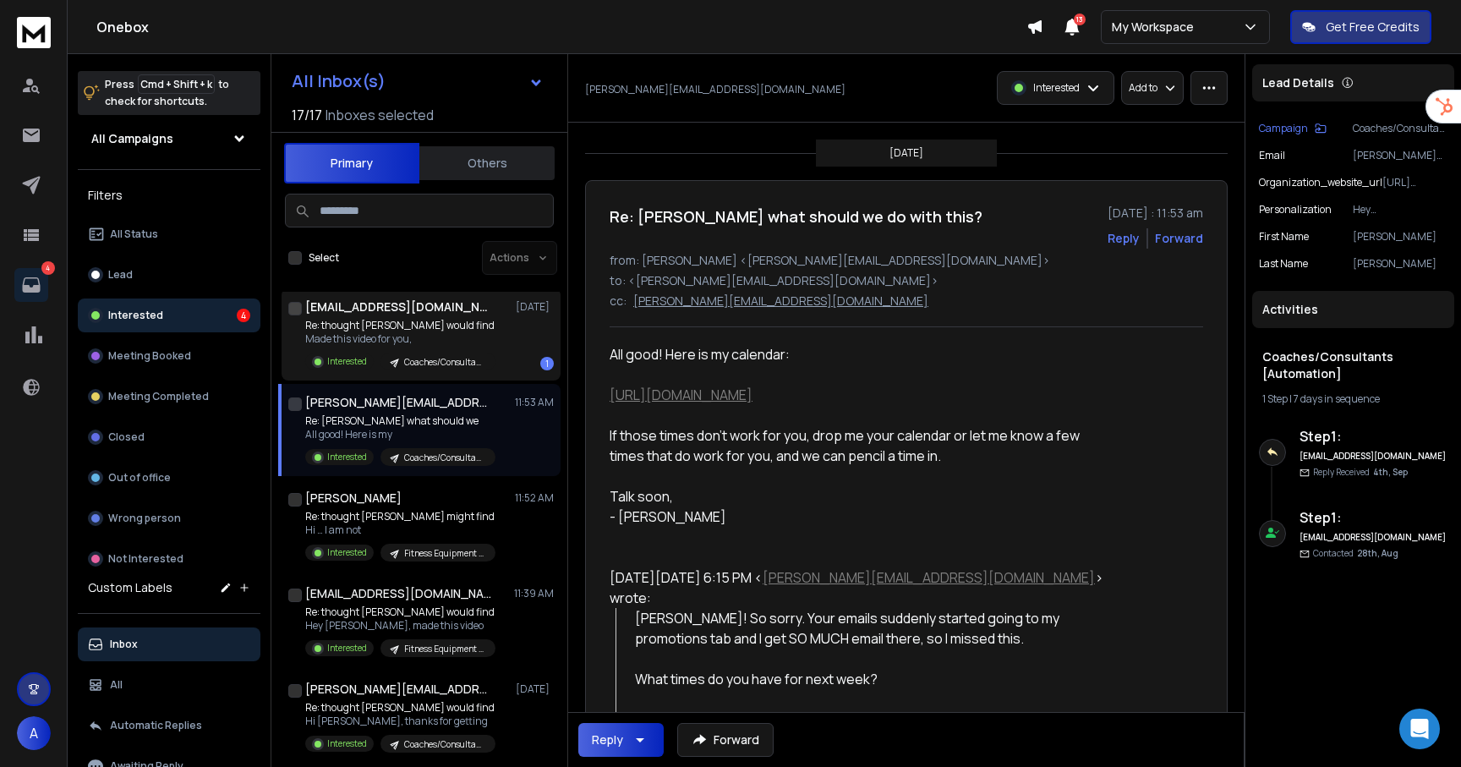
click at [414, 340] on p "Made this video for you," at bounding box center [400, 339] width 190 height 14
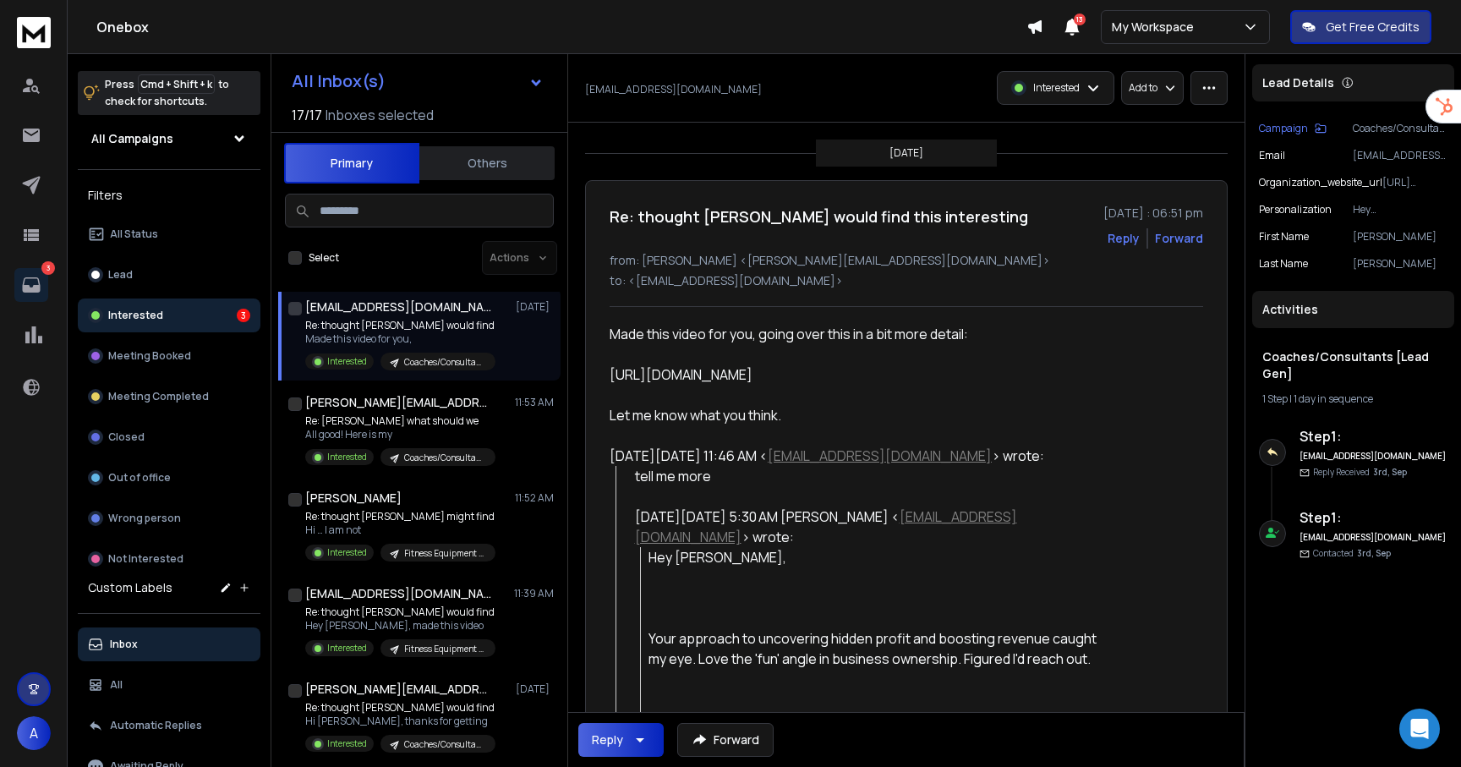
drag, startPoint x: 675, startPoint y: 278, endPoint x: 853, endPoint y: 283, distance: 178.5
click at [853, 282] on p "to: <david@profitacceleratorsconsulting.com>" at bounding box center [907, 280] width 594 height 17
copy p "profitacceleratorsconsulting.com"
click at [827, 405] on div at bounding box center [857, 395] width 494 height 20
click at [598, 740] on div "Reply" at bounding box center [607, 740] width 31 height 17
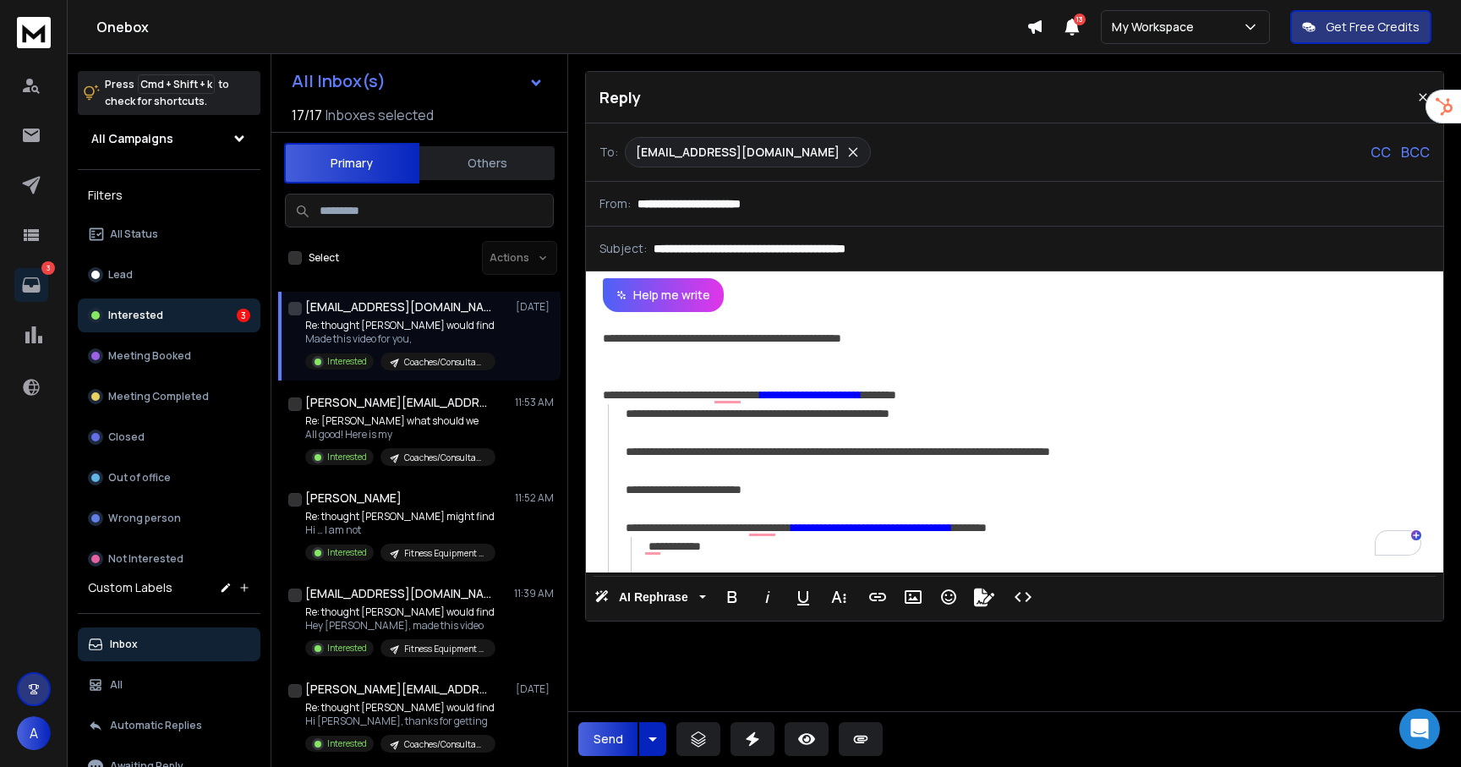
click at [601, 727] on button "Send" at bounding box center [607, 739] width 59 height 34
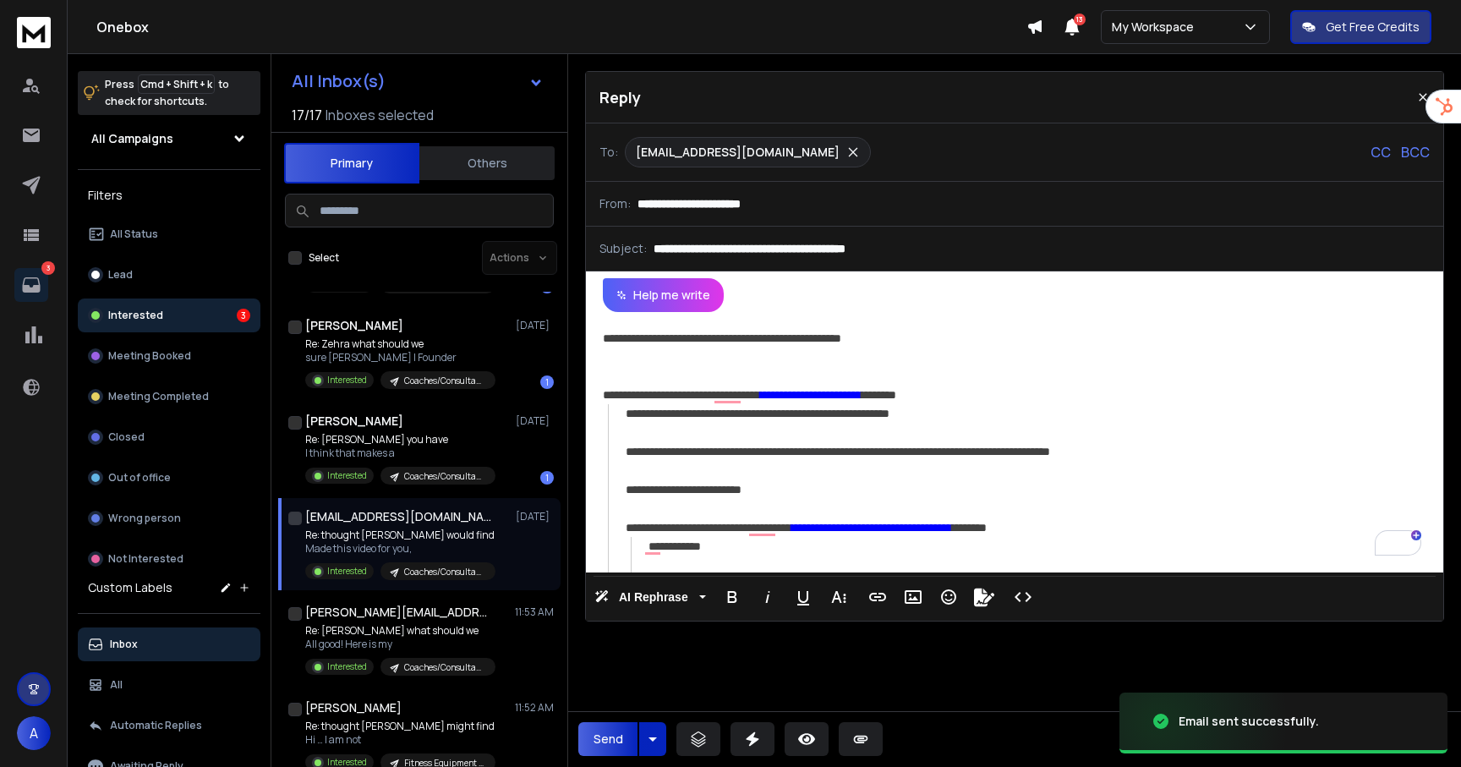
scroll to position [366, 0]
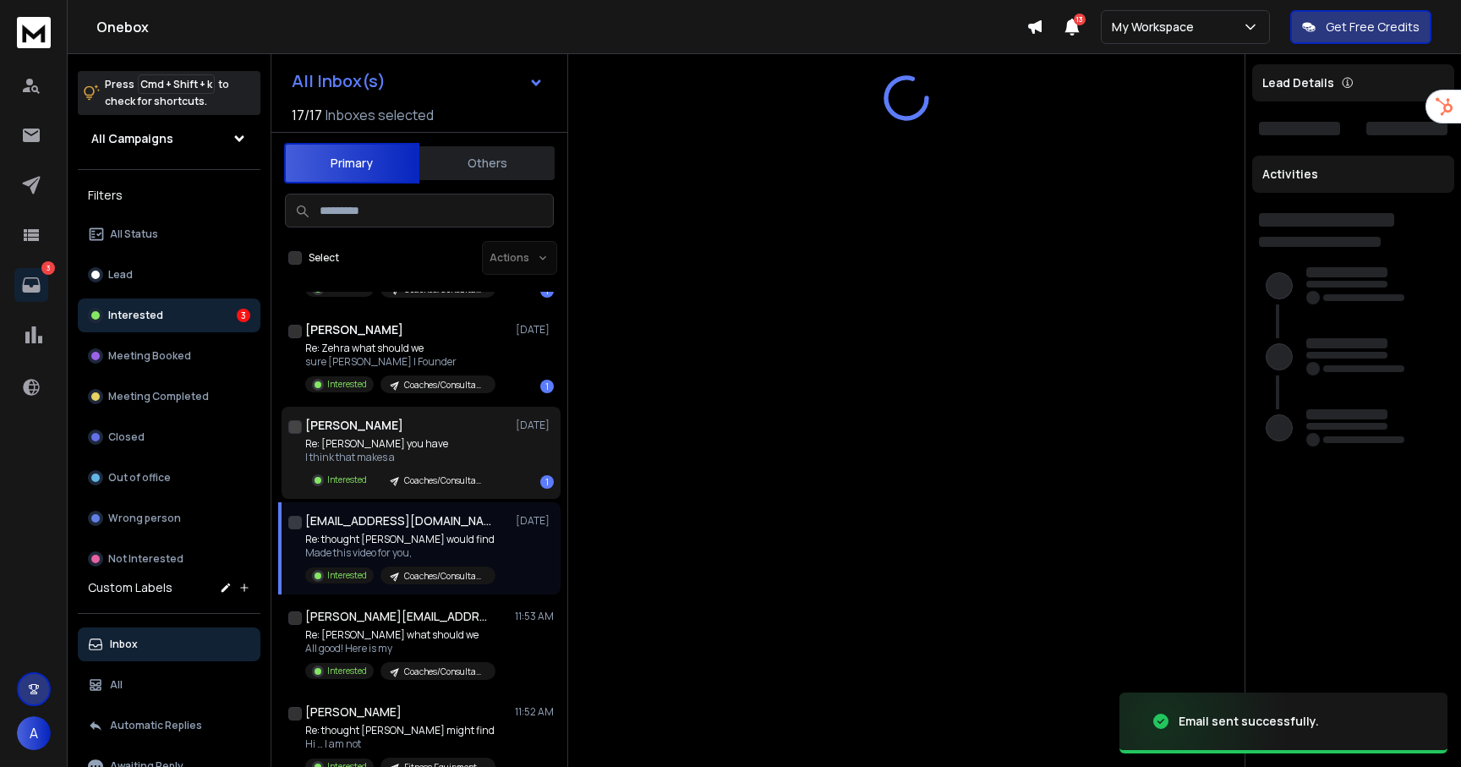
click at [433, 452] on p "I think that makes a" at bounding box center [400, 458] width 190 height 14
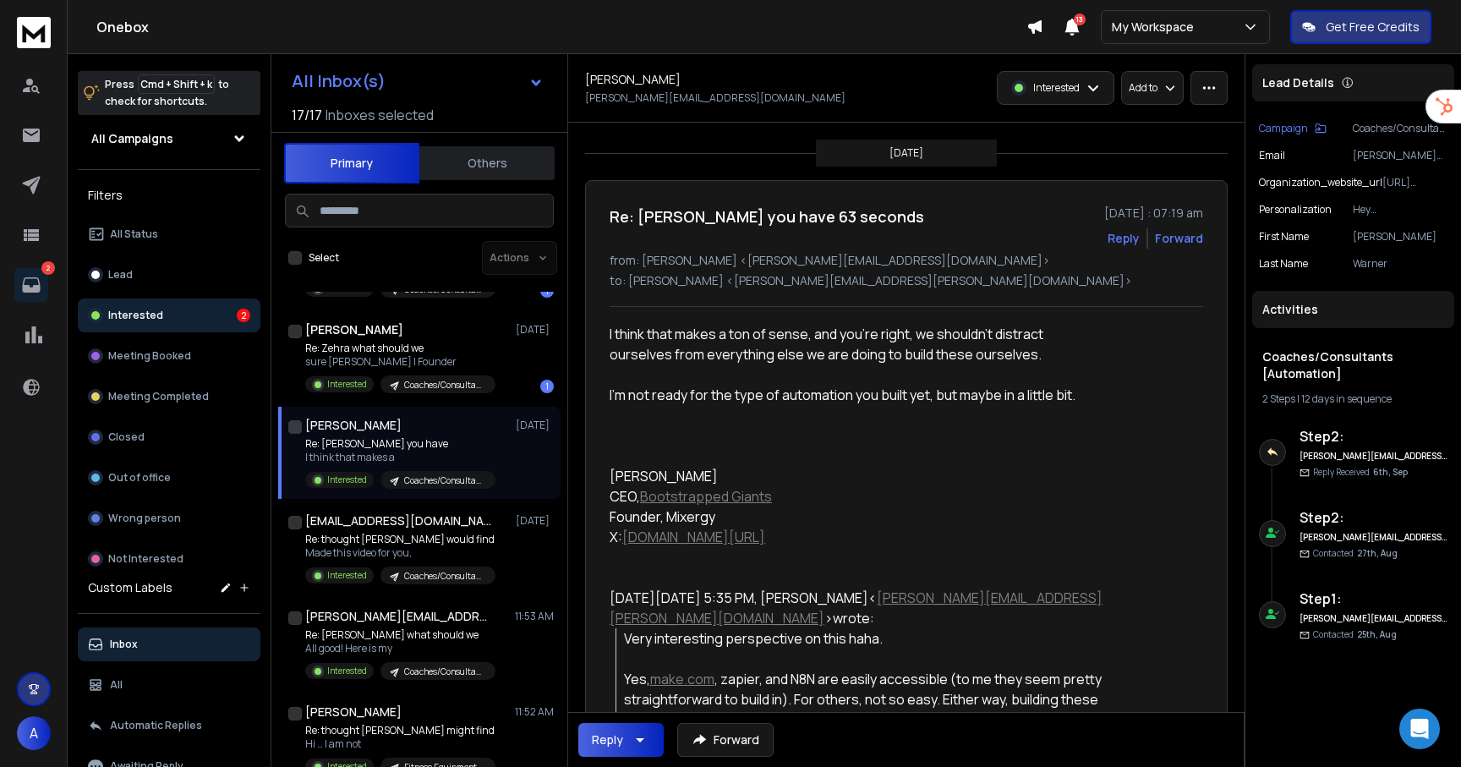
click at [602, 738] on div "Reply" at bounding box center [607, 740] width 31 height 17
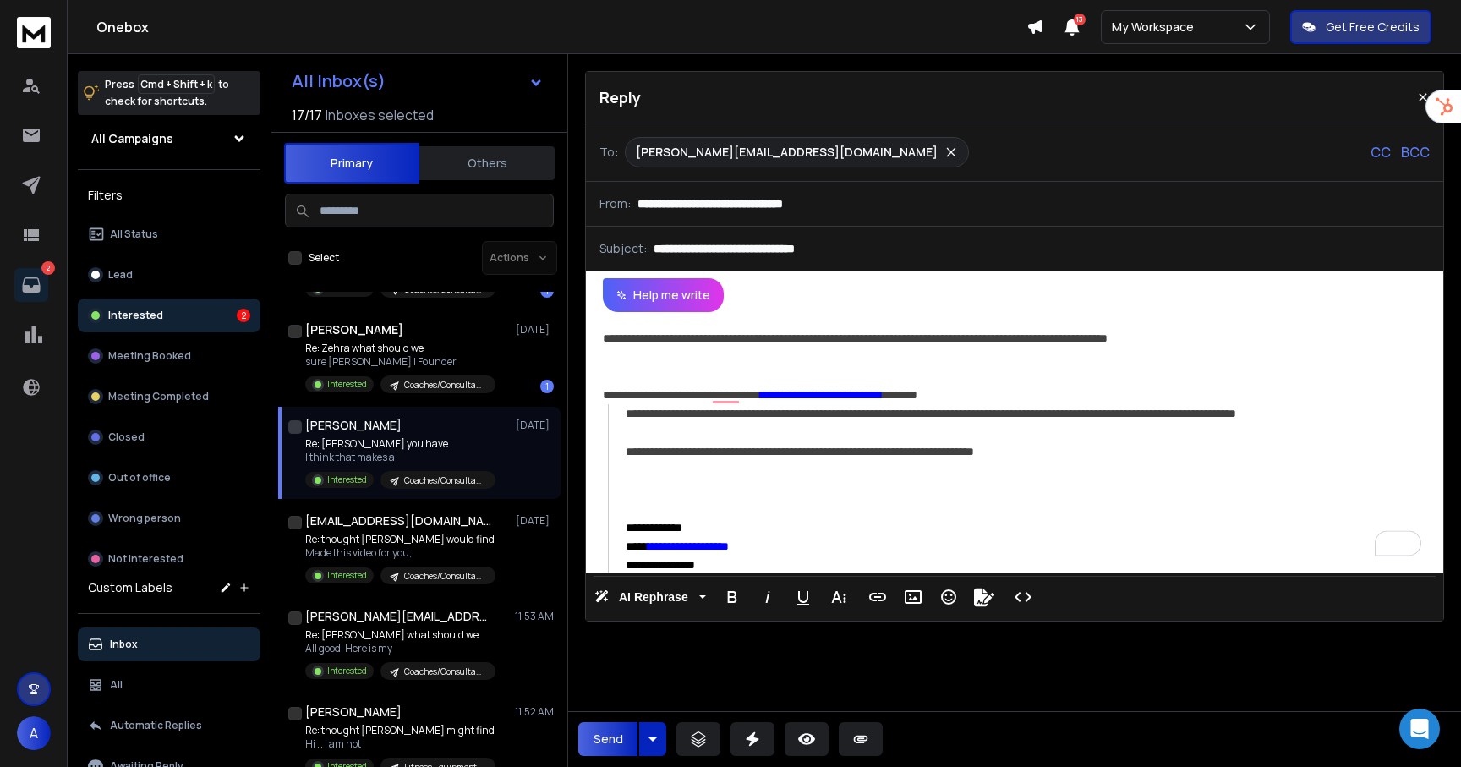
click at [781, 343] on div "**********" at bounding box center [1012, 338] width 819 height 19
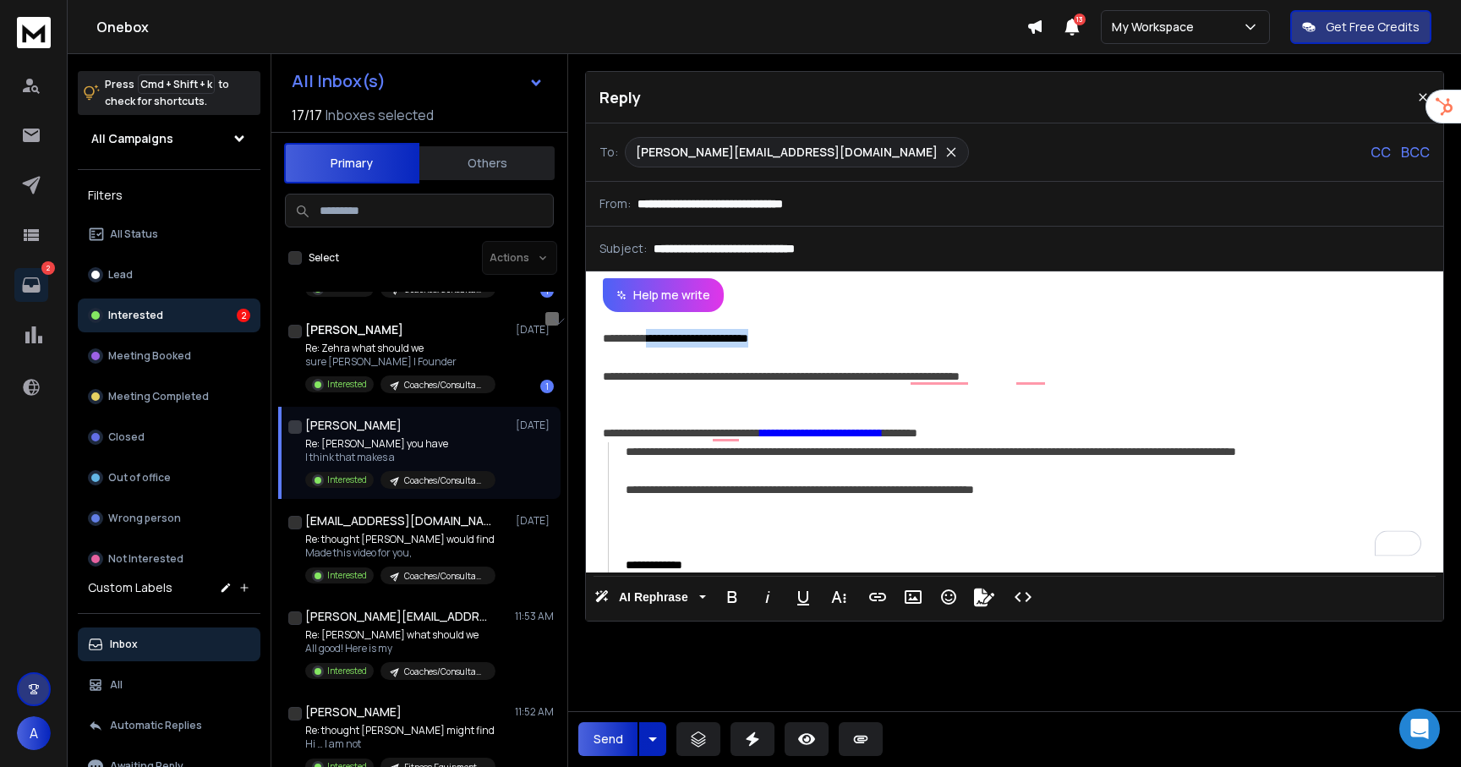
drag, startPoint x: 786, startPoint y: 338, endPoint x: 652, endPoint y: 337, distance: 133.6
click at [652, 337] on div "**********" at bounding box center [1012, 357] width 819 height 57
click at [601, 381] on div "**********" at bounding box center [1015, 442] width 858 height 260
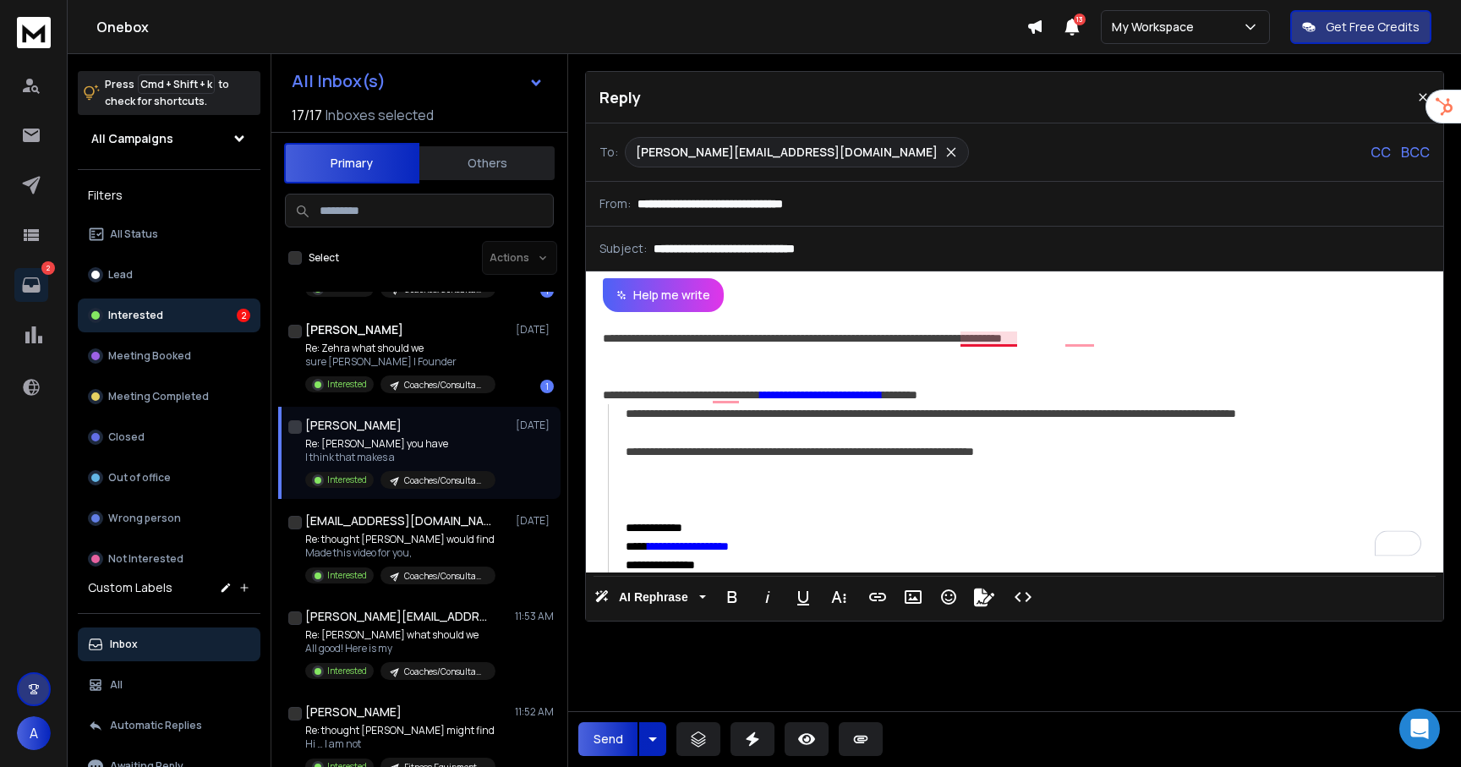
click at [1000, 343] on div "**********" at bounding box center [1012, 338] width 819 height 19
click at [1077, 338] on div "**********" at bounding box center [1012, 338] width 819 height 19
click at [1112, 342] on div "**********" at bounding box center [1012, 338] width 819 height 19
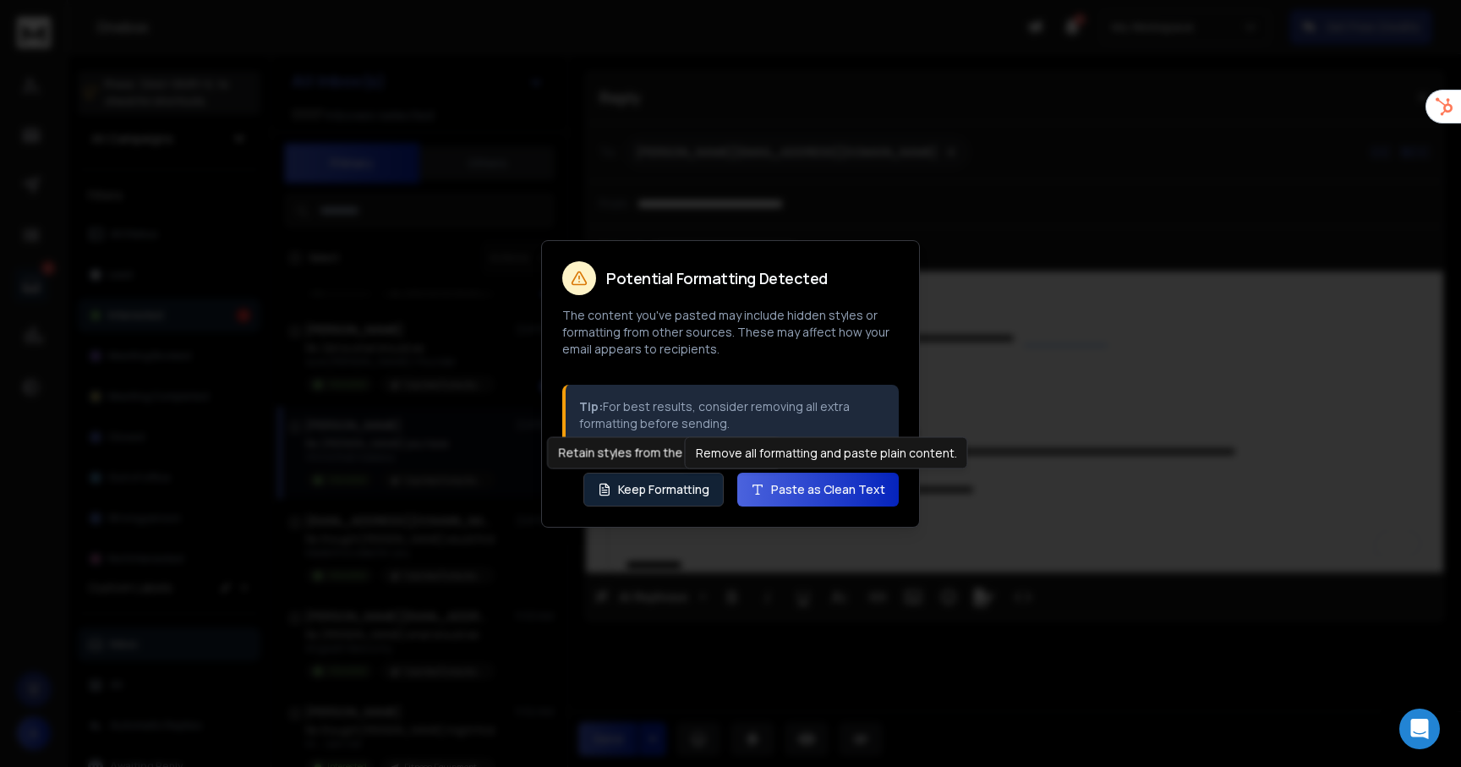
click at [693, 483] on button "Keep Formatting" at bounding box center [654, 490] width 140 height 34
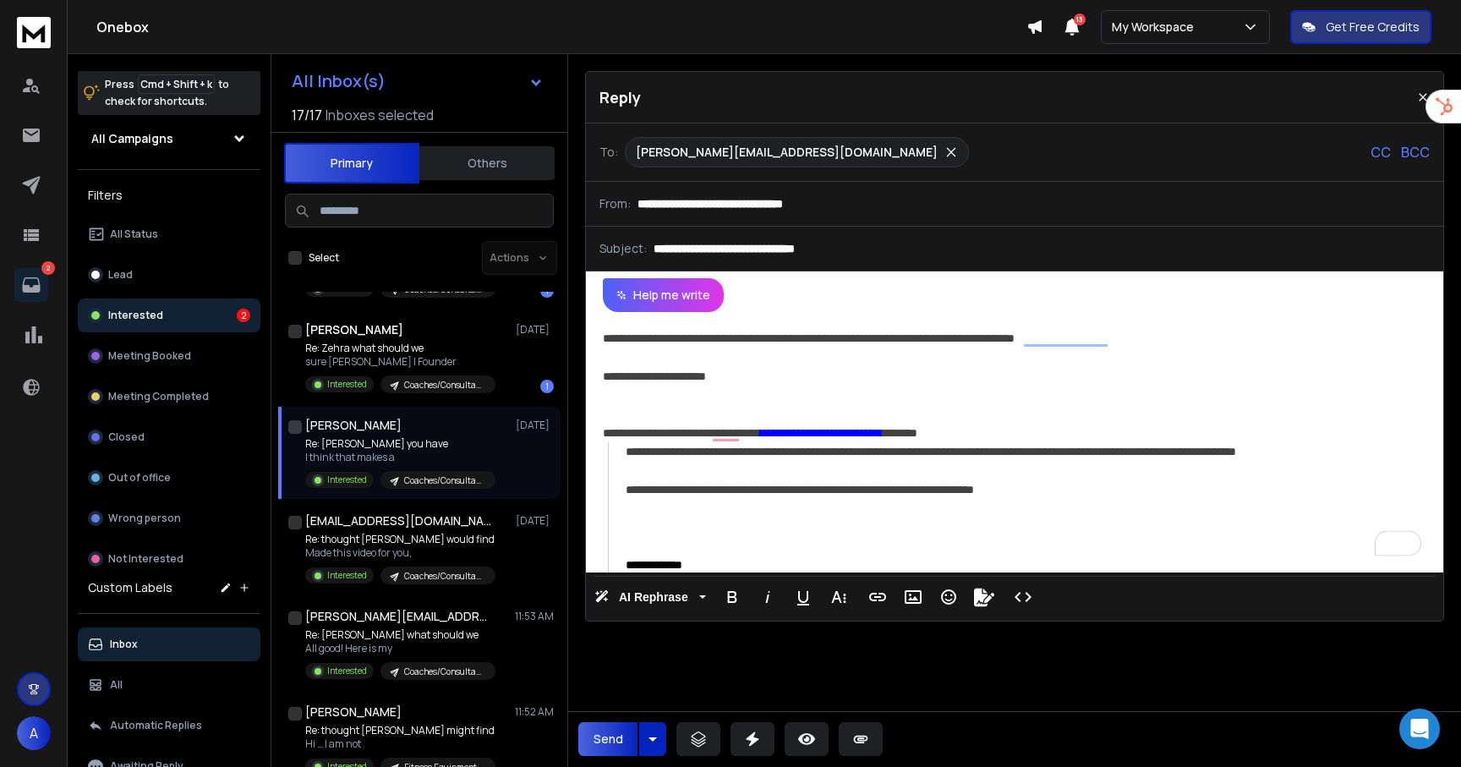
click at [661, 404] on div "To enrich screen reader interactions, please activate Accessibility in Grammarl…" at bounding box center [1015, 413] width 824 height 19
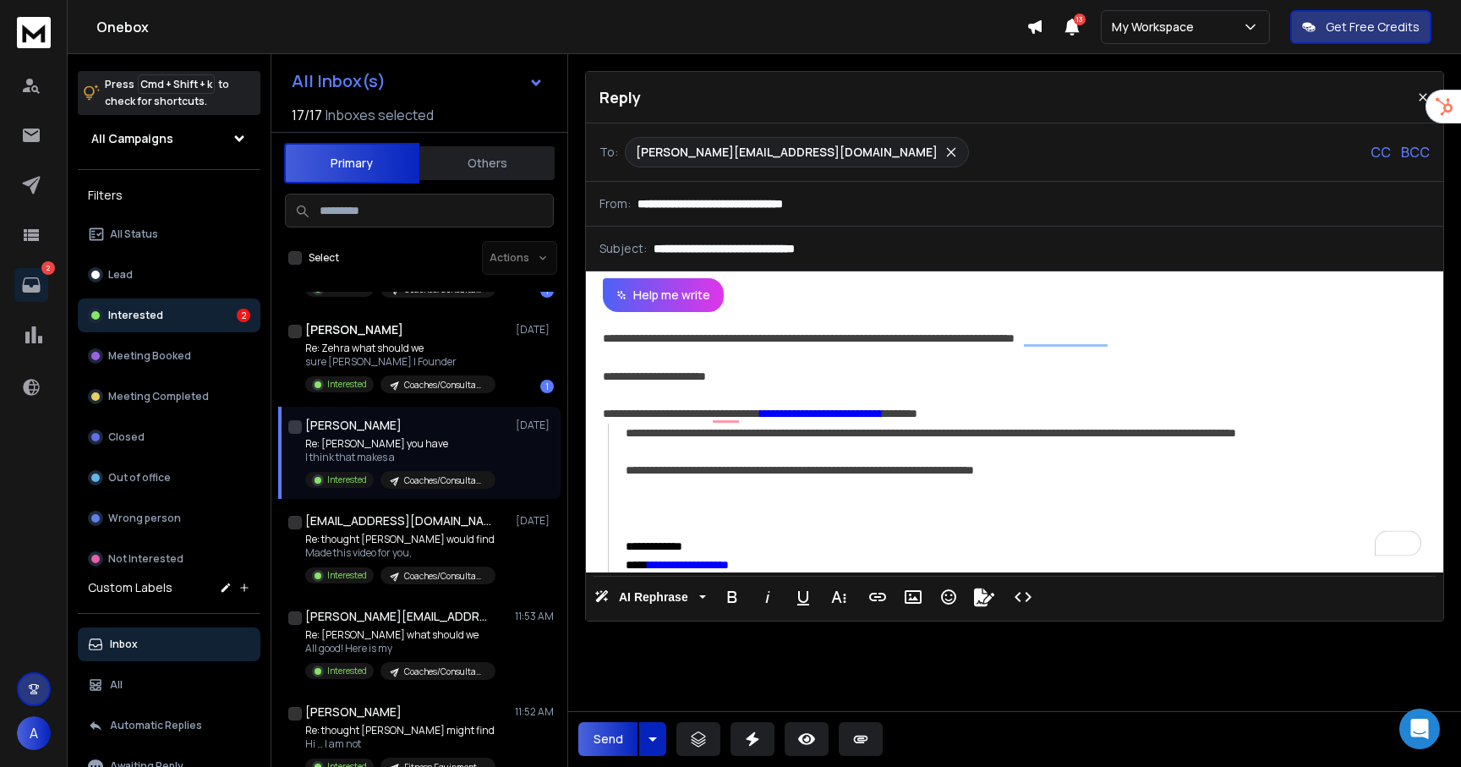
click at [610, 738] on button "Send" at bounding box center [607, 739] width 59 height 34
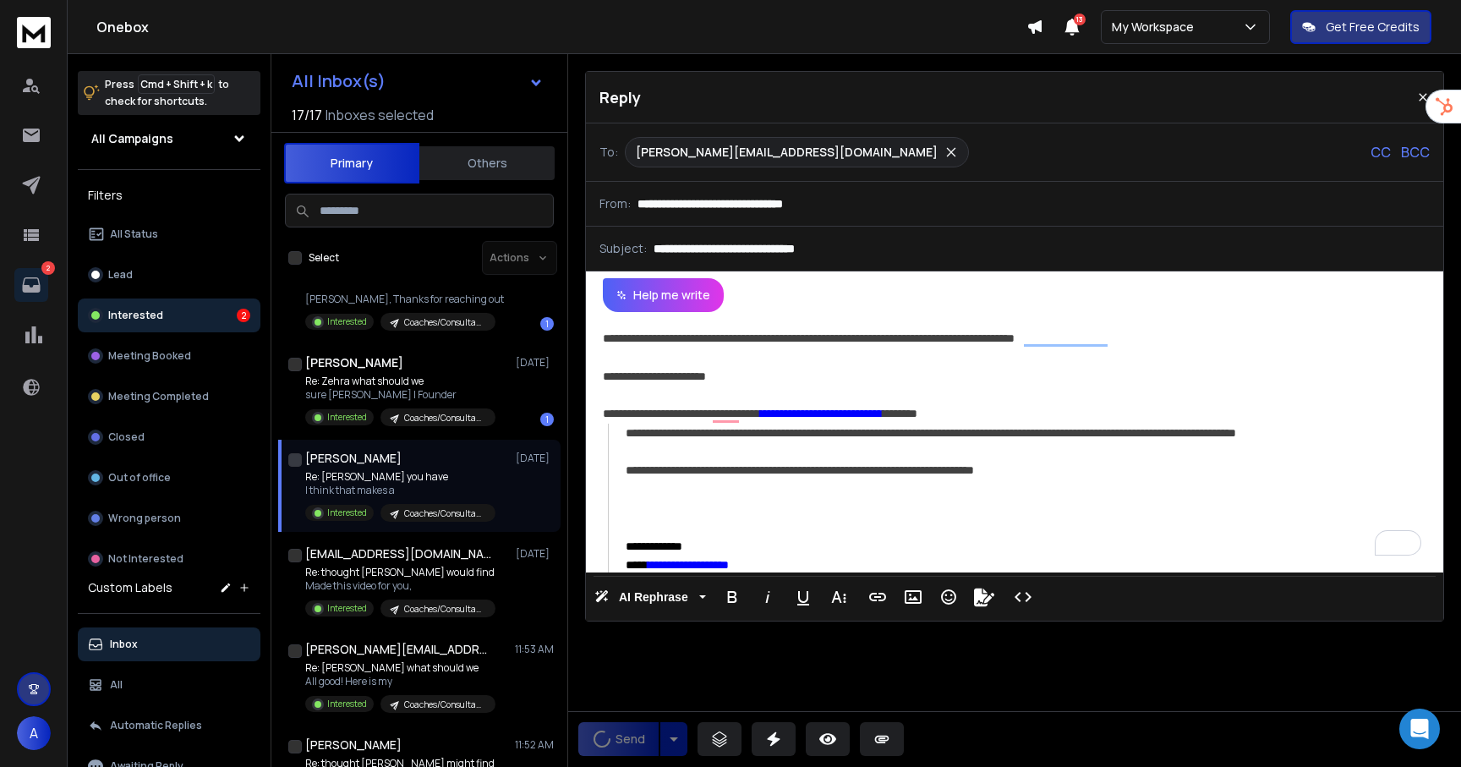
scroll to position [316, 0]
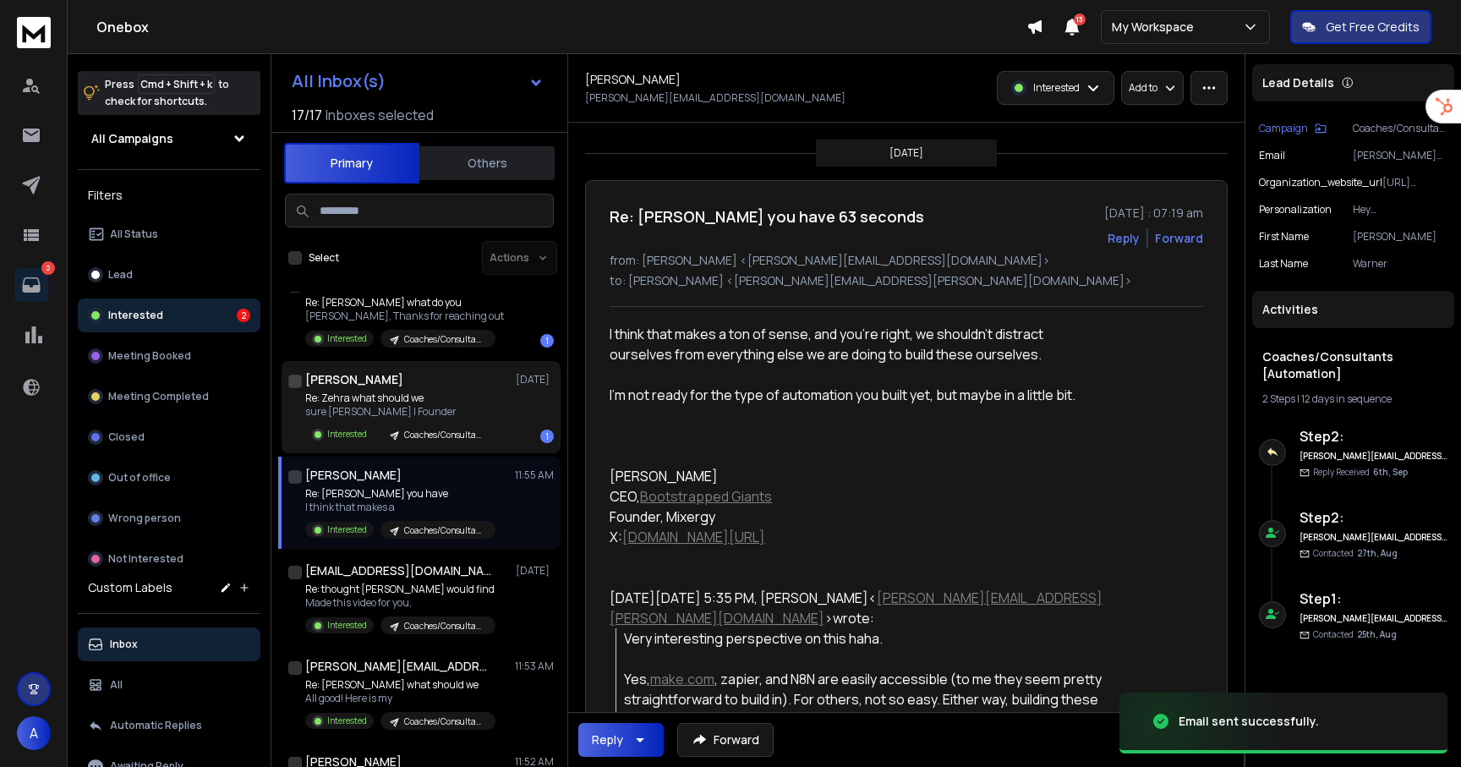
click at [414, 389] on div "Zehra Ashary 06 Sep Re: Zehra what should we sure Zehra Ashary | Founder Intere…" at bounding box center [429, 407] width 249 height 72
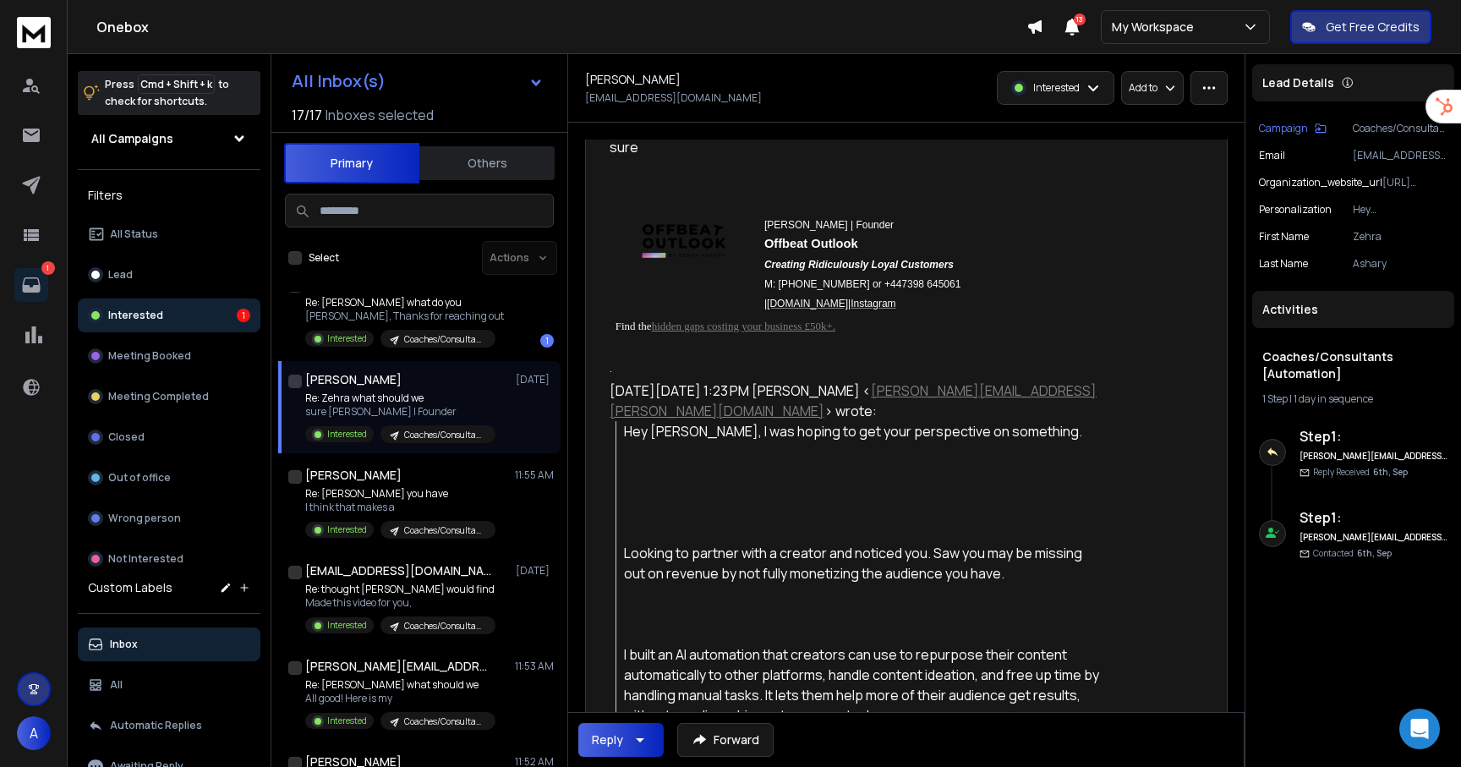
scroll to position [0, 0]
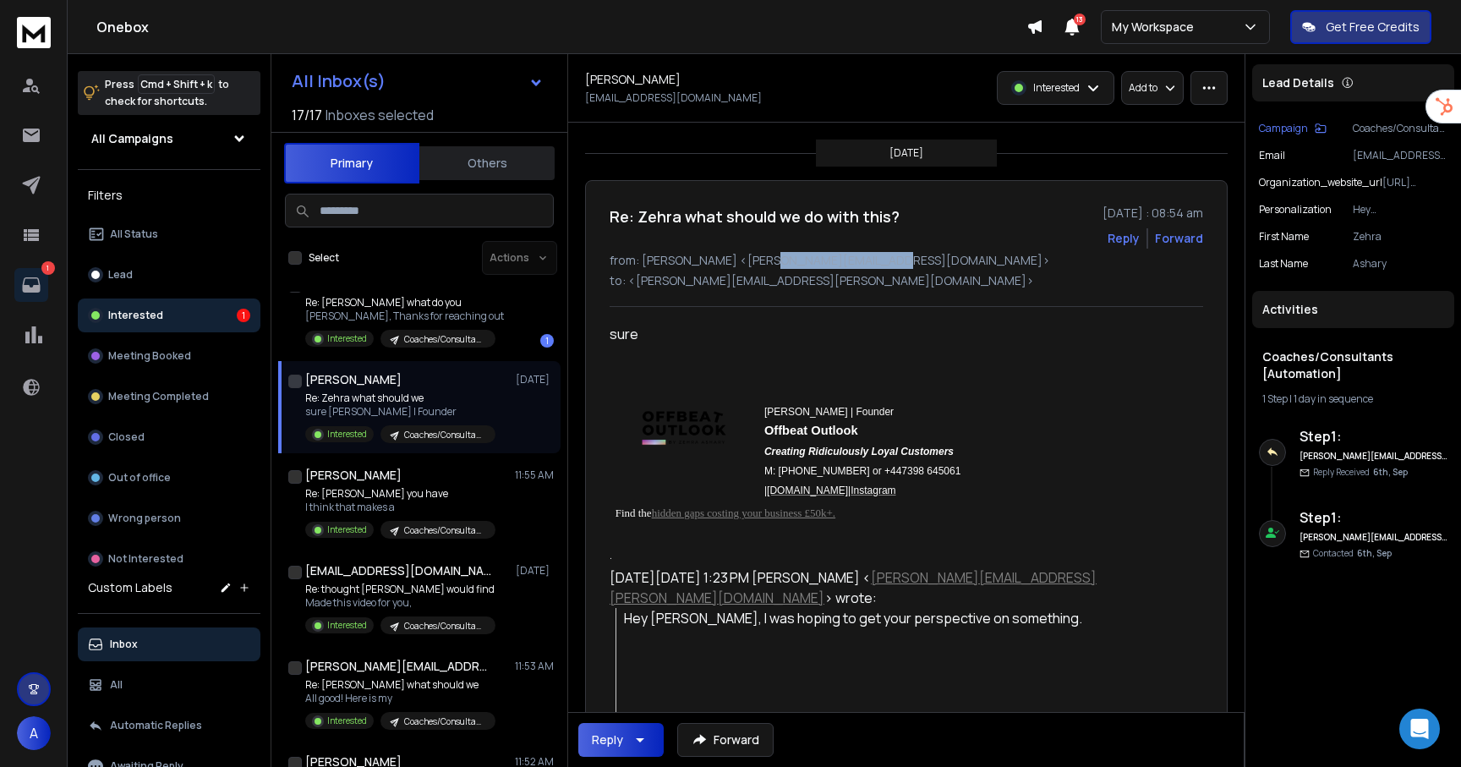
drag, startPoint x: 767, startPoint y: 263, endPoint x: 872, endPoint y: 267, distance: 105.0
click at [872, 267] on p "from: Zehra Ashary <zehra@offbeatoutlook.com>" at bounding box center [907, 260] width 594 height 17
copy p "offbeatoutlook.com"
